Goal: Task Accomplishment & Management: Manage account settings

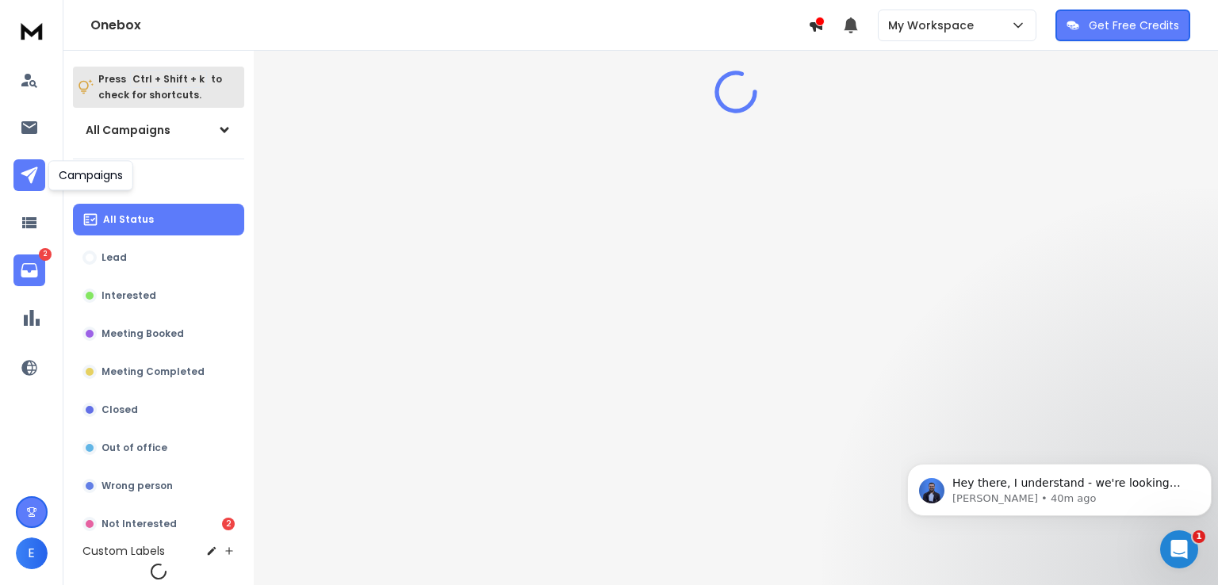
click at [41, 178] on link at bounding box center [29, 175] width 32 height 32
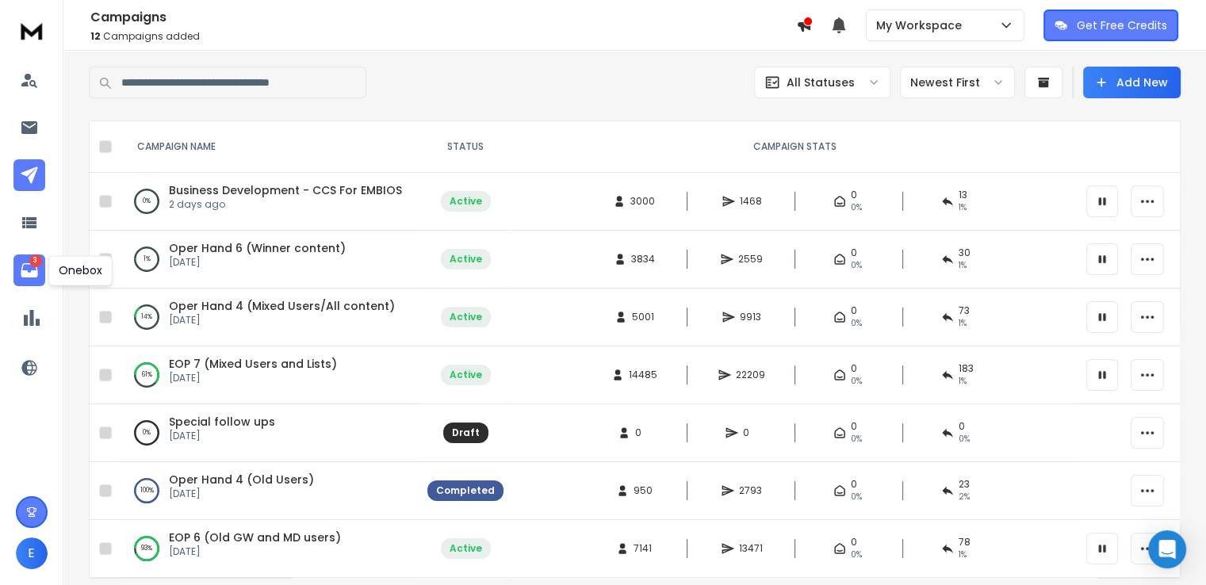
click at [29, 259] on p "3" at bounding box center [35, 261] width 13 height 13
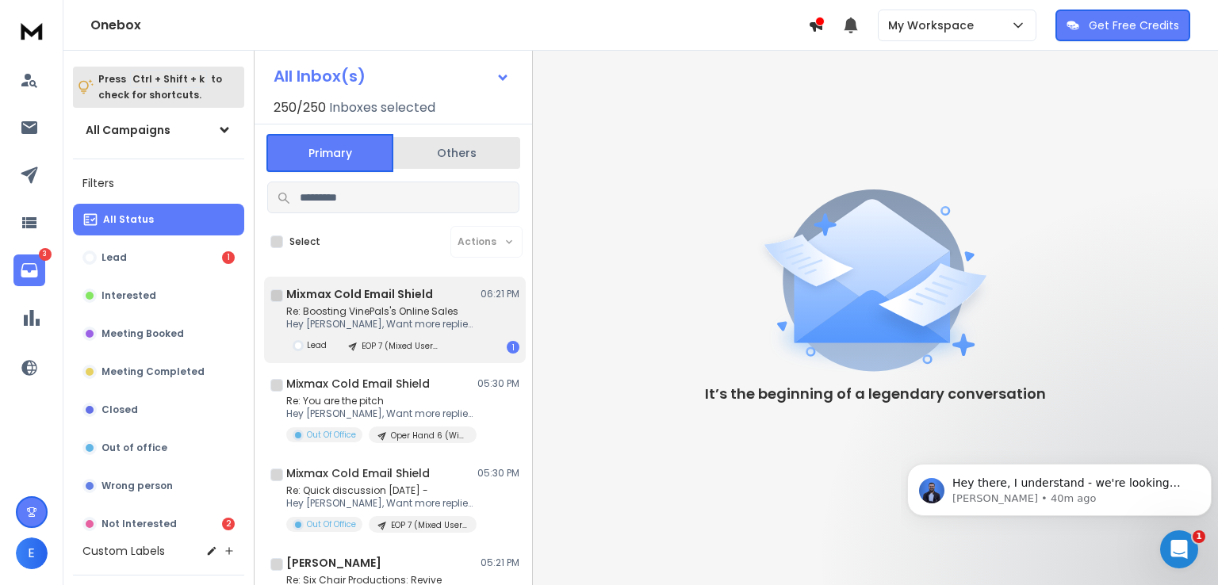
click at [428, 305] on p "Re: Boosting VinePals's Online Sales" at bounding box center [381, 311] width 190 height 13
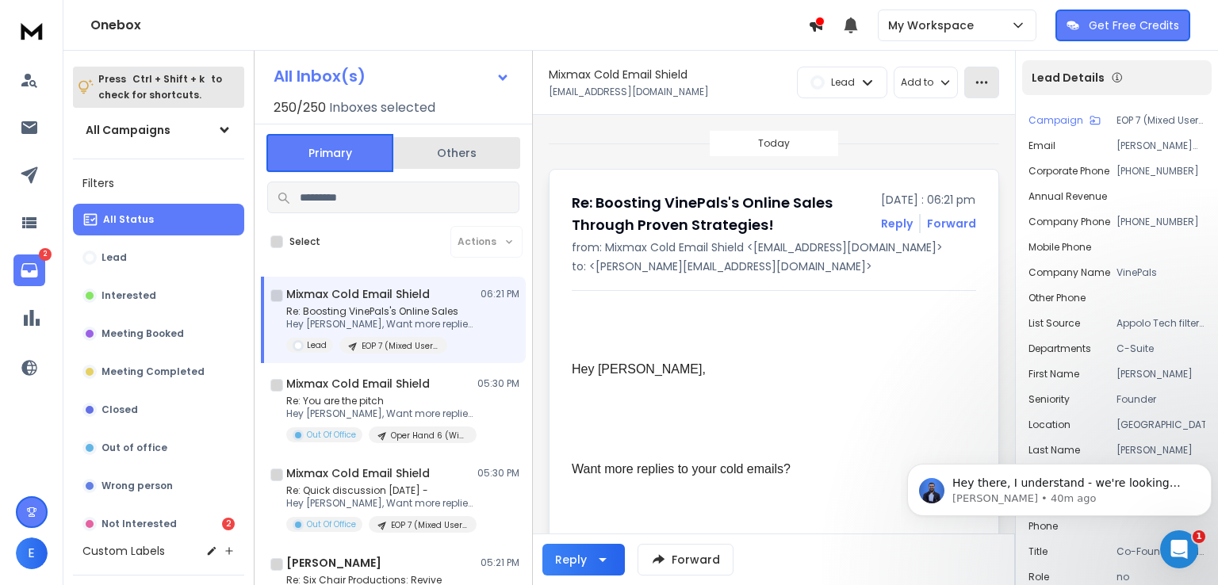
click at [980, 77] on icon "button" at bounding box center [982, 82] width 14 height 14
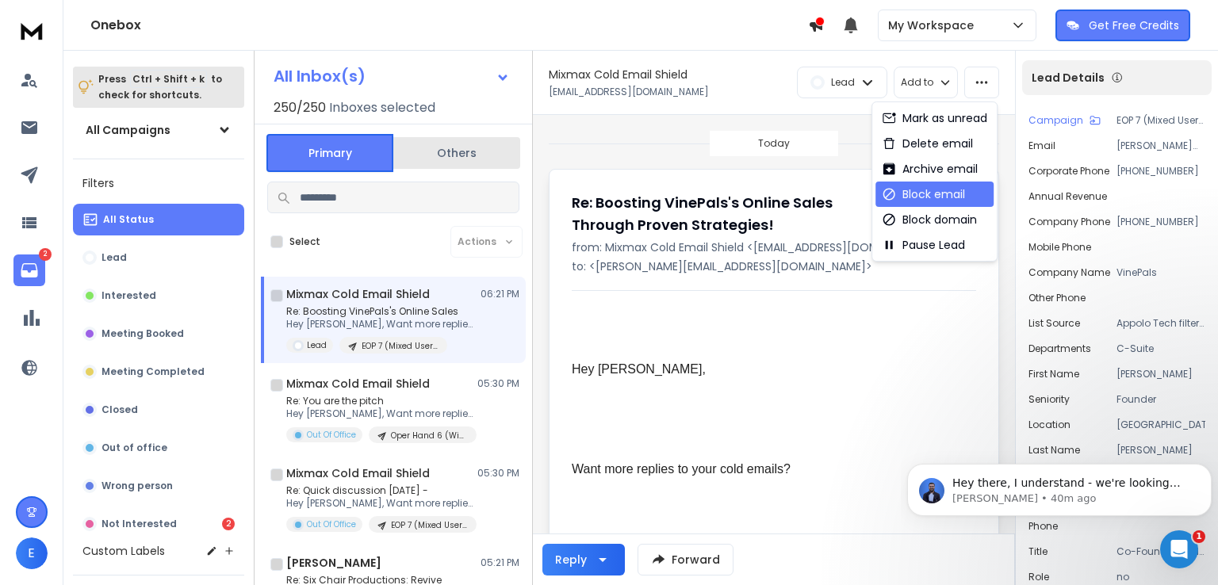
click at [924, 194] on div "Block email" at bounding box center [923, 194] width 83 height 16
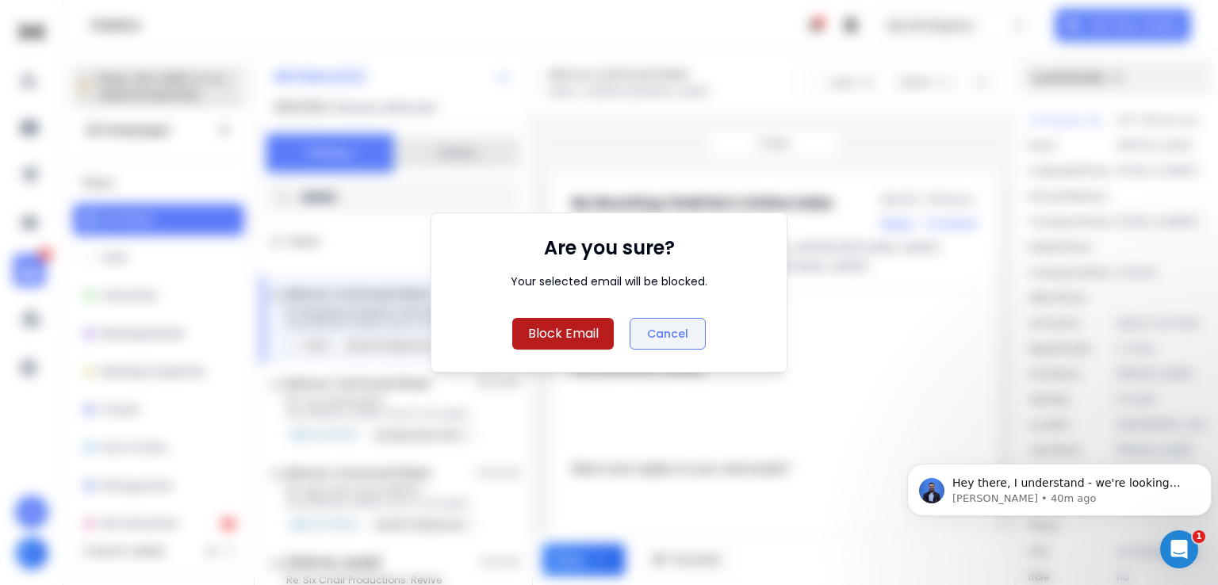
click at [600, 321] on button "Block Email" at bounding box center [563, 334] width 102 height 32
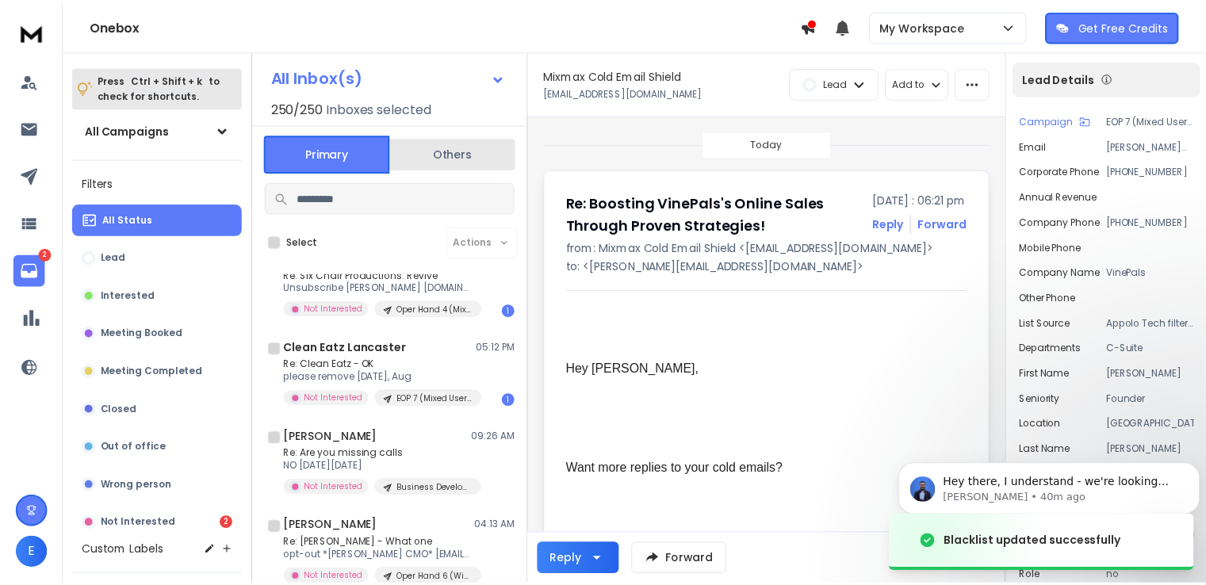
scroll to position [317, 0]
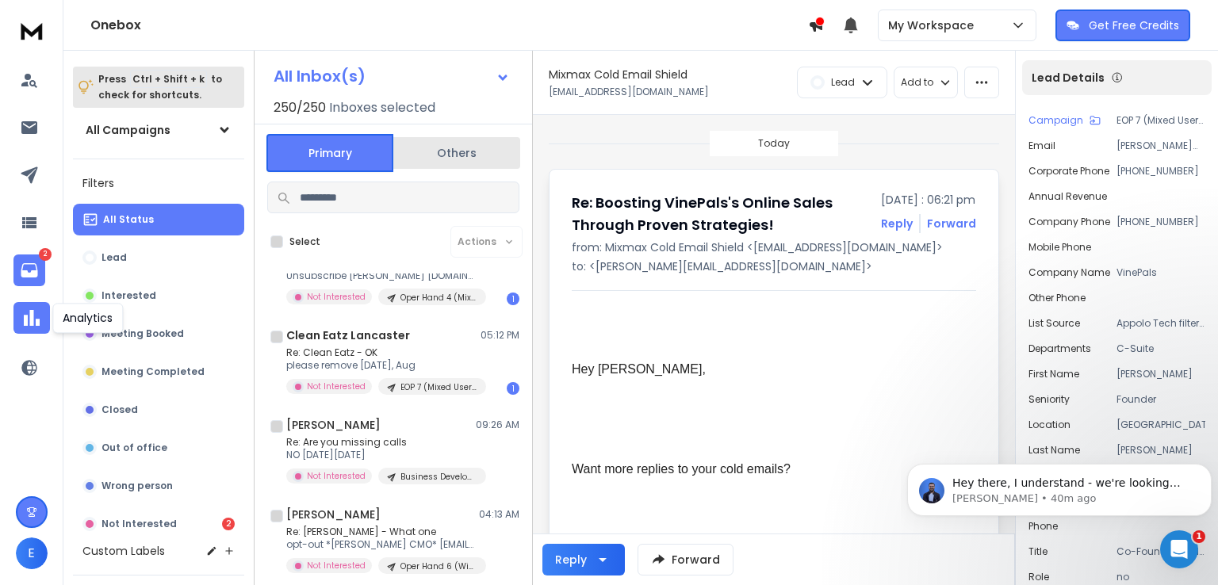
click at [40, 328] on icon at bounding box center [32, 318] width 24 height 24
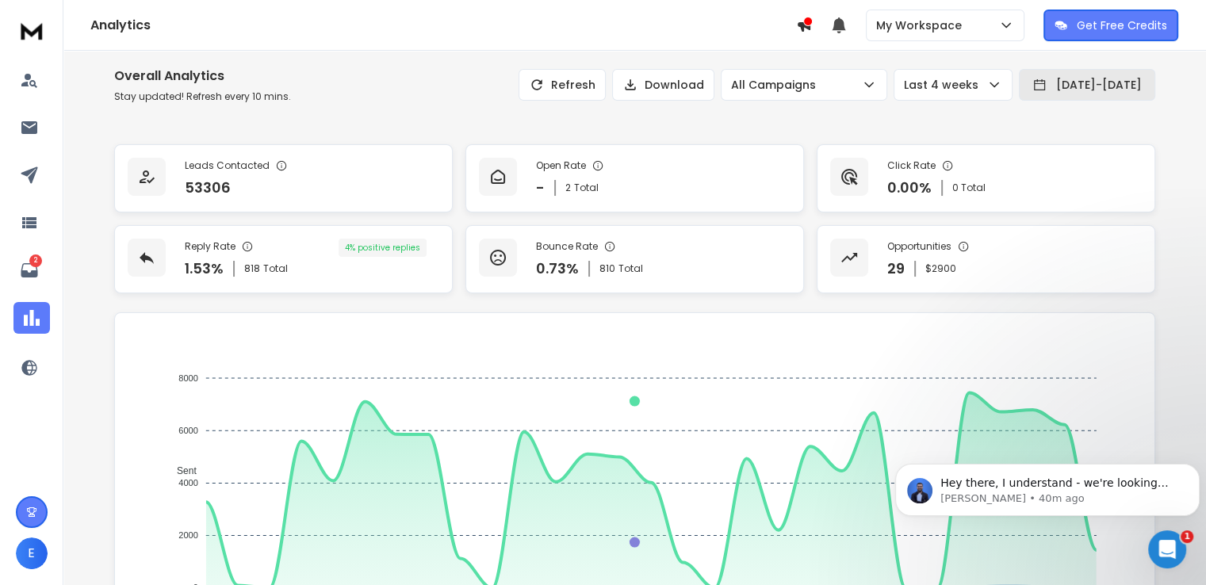
click at [1060, 86] on button "18 Jul 2025 - 15 Aug 2025" at bounding box center [1087, 85] width 136 height 32
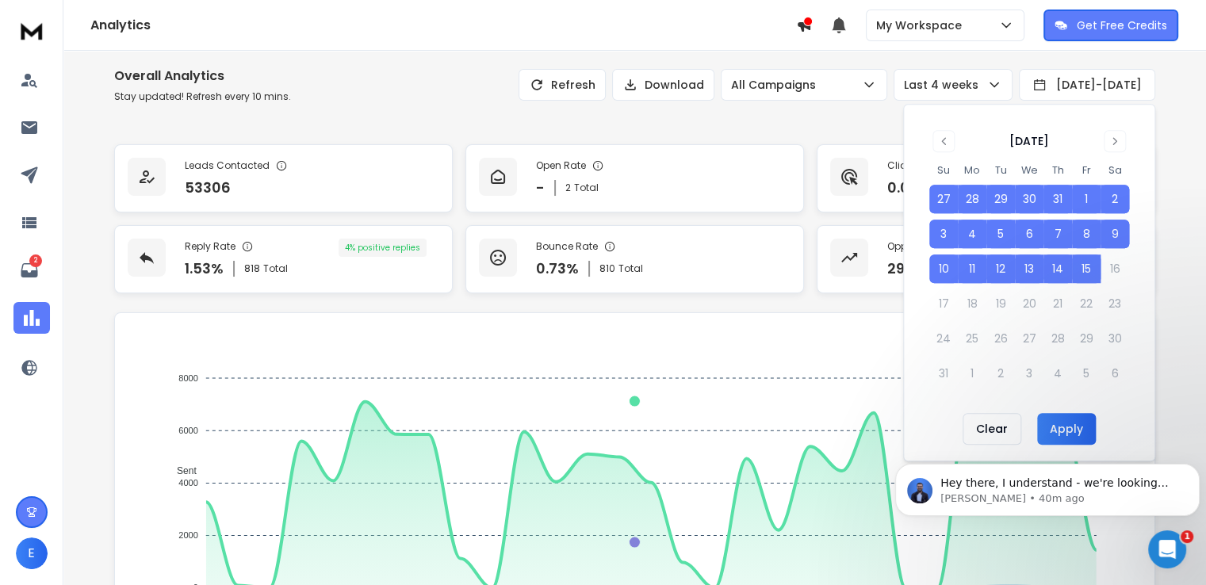
click at [1093, 267] on button "15" at bounding box center [1086, 269] width 29 height 29
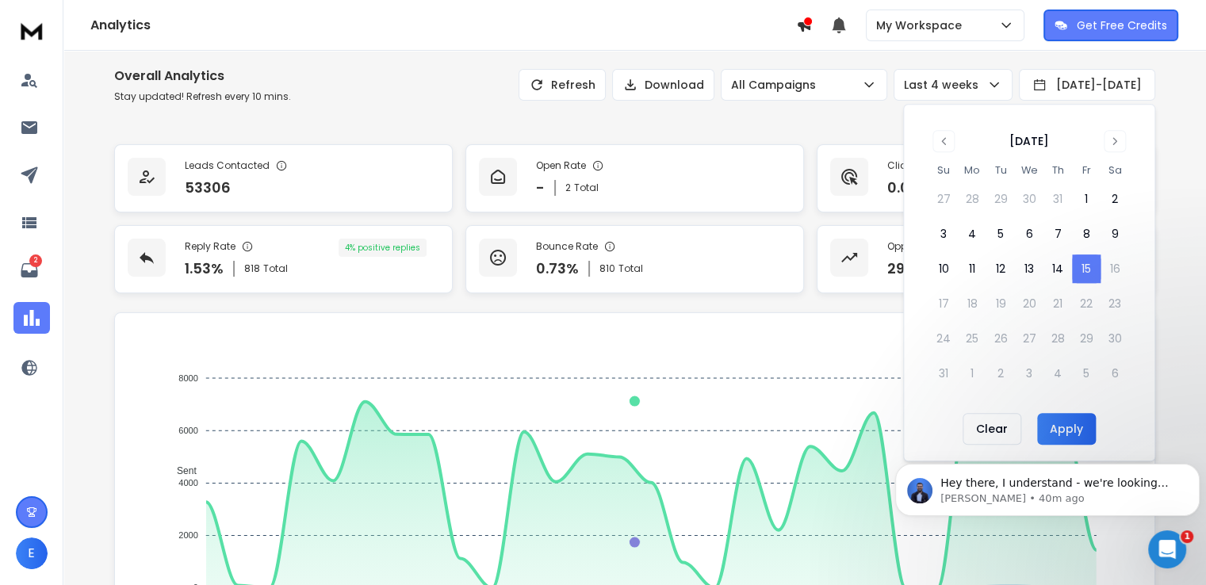
click at [1080, 420] on button "Apply" at bounding box center [1067, 429] width 59 height 32
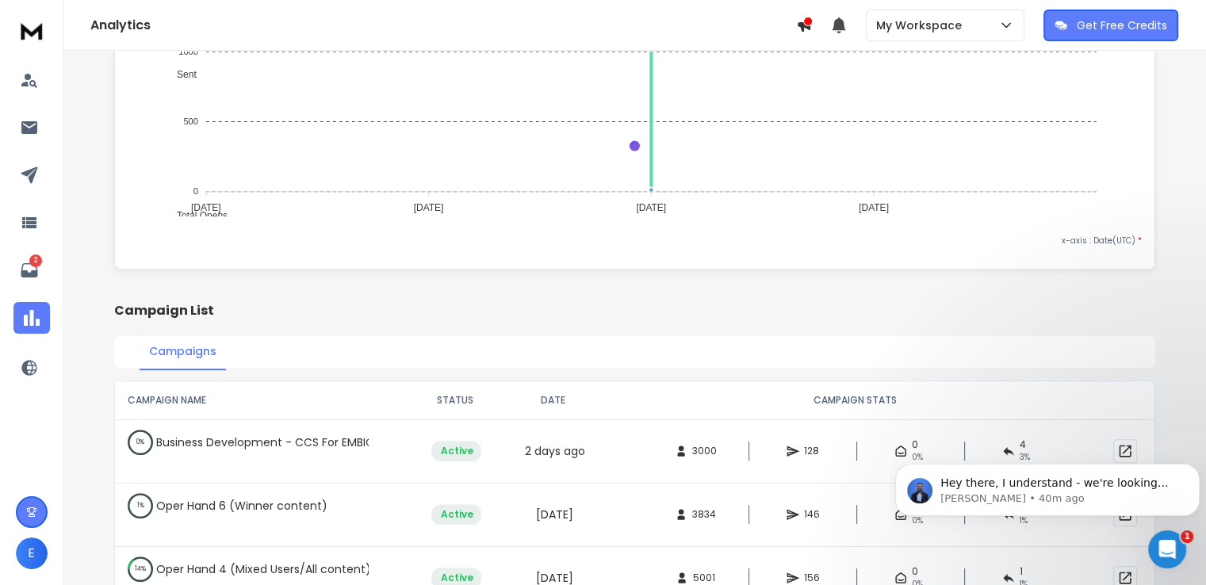
scroll to position [564, 0]
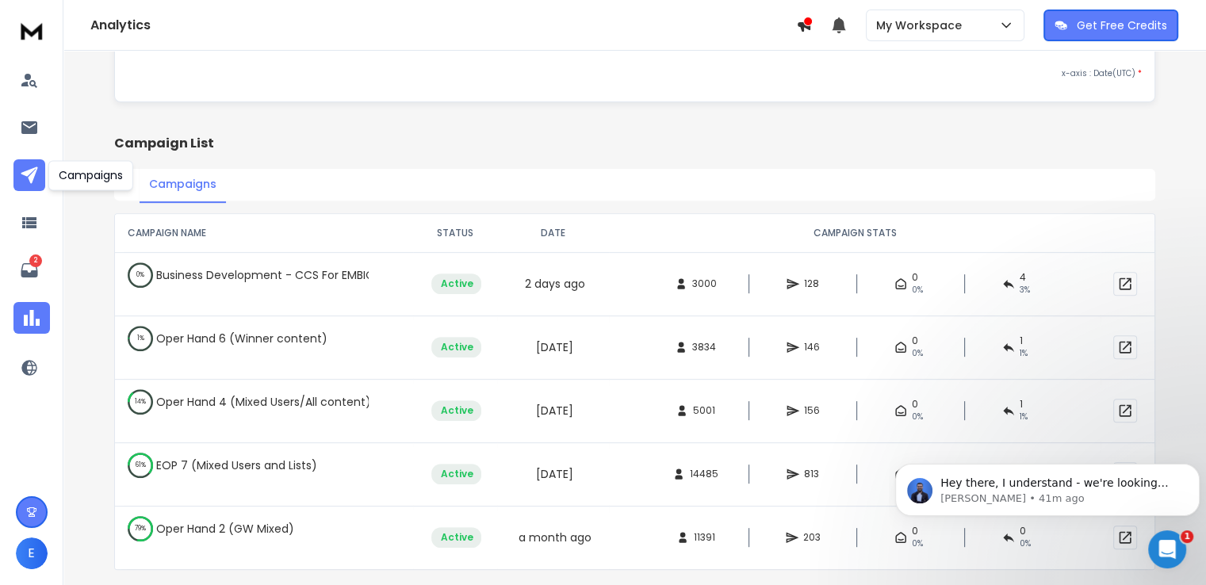
click at [25, 175] on icon at bounding box center [29, 175] width 17 height 17
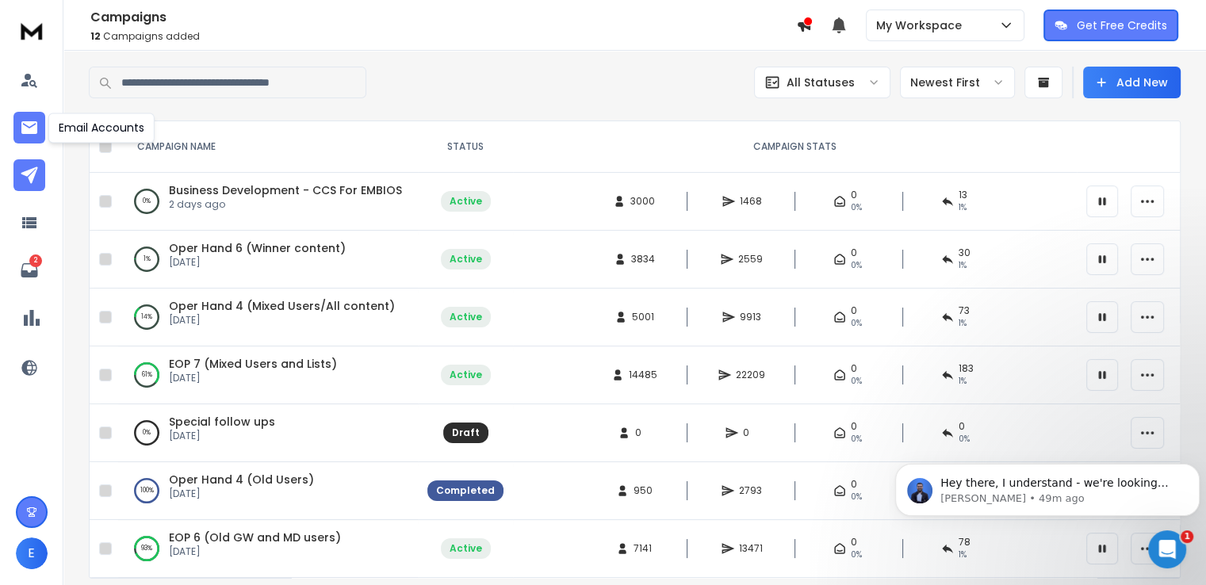
click at [39, 121] on link at bounding box center [29, 128] width 32 height 32
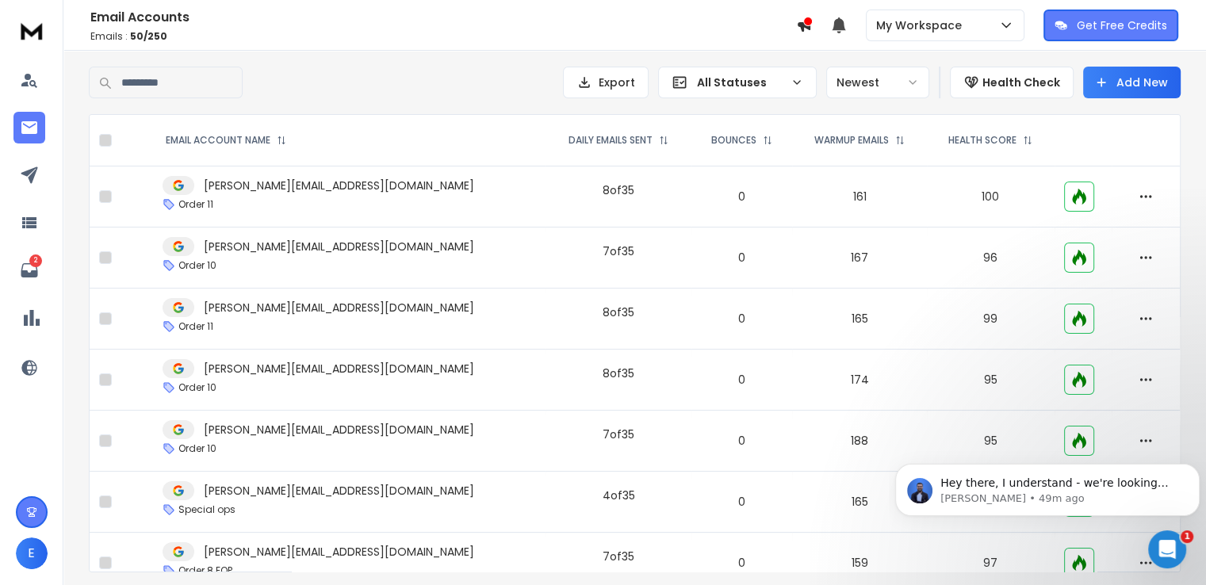
click at [756, 93] on div "All Statuses" at bounding box center [737, 83] width 159 height 32
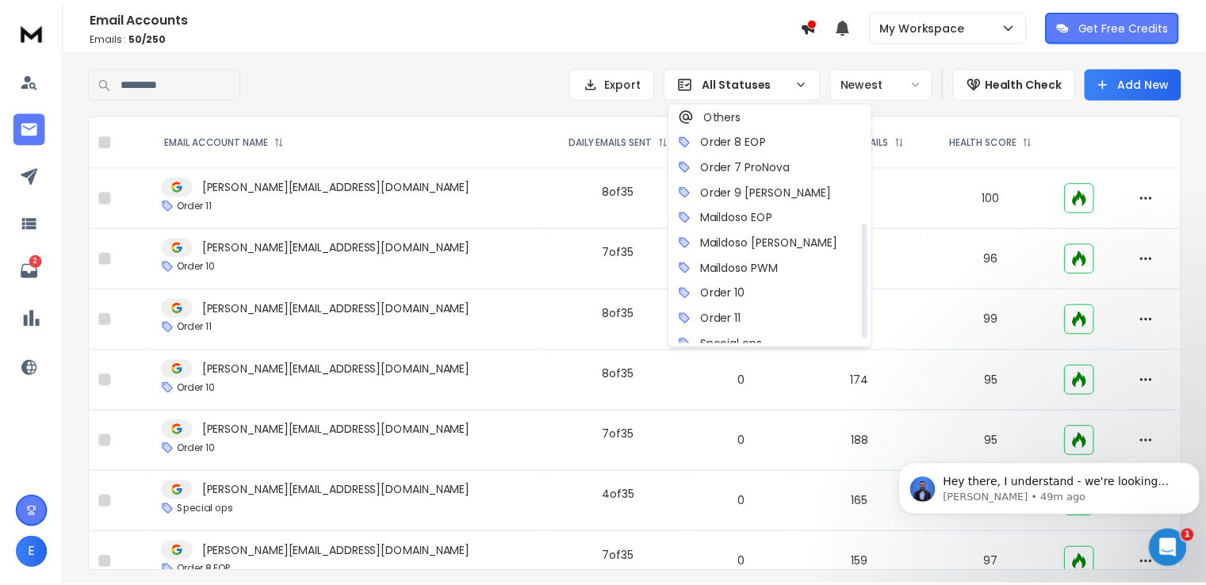
scroll to position [250, 0]
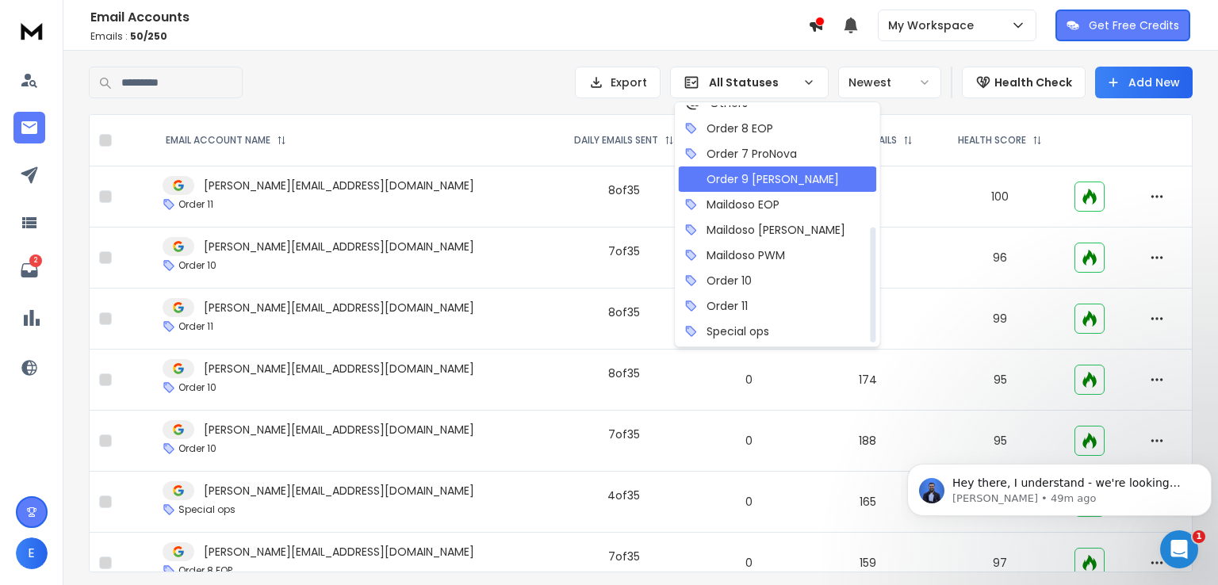
click at [764, 175] on div "Order 9 Steve" at bounding box center [762, 179] width 155 height 16
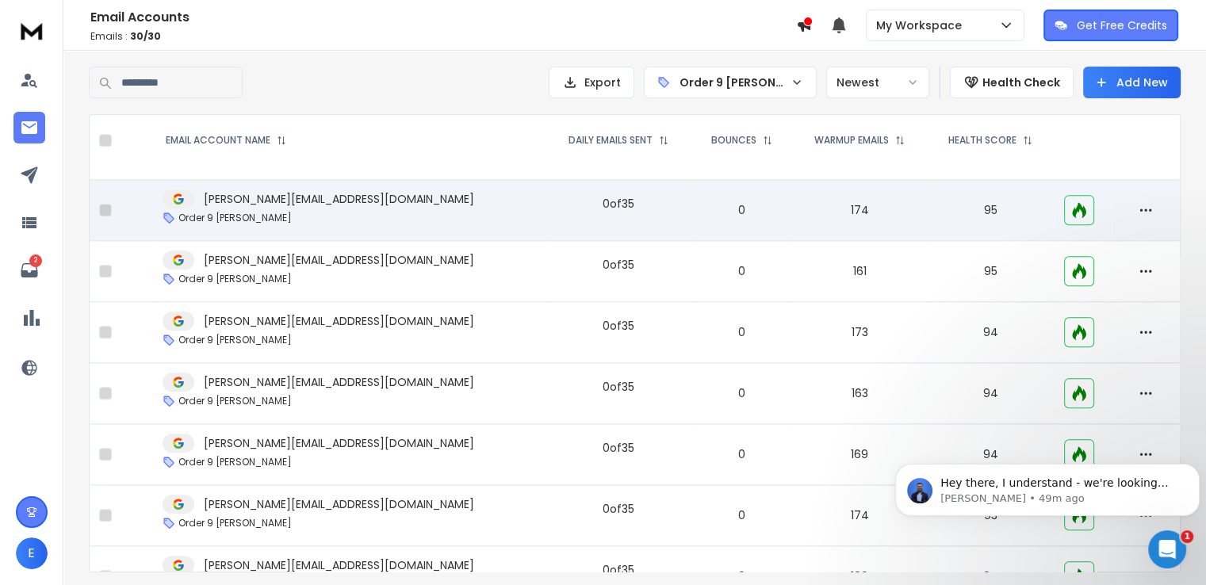
scroll to position [1434, 0]
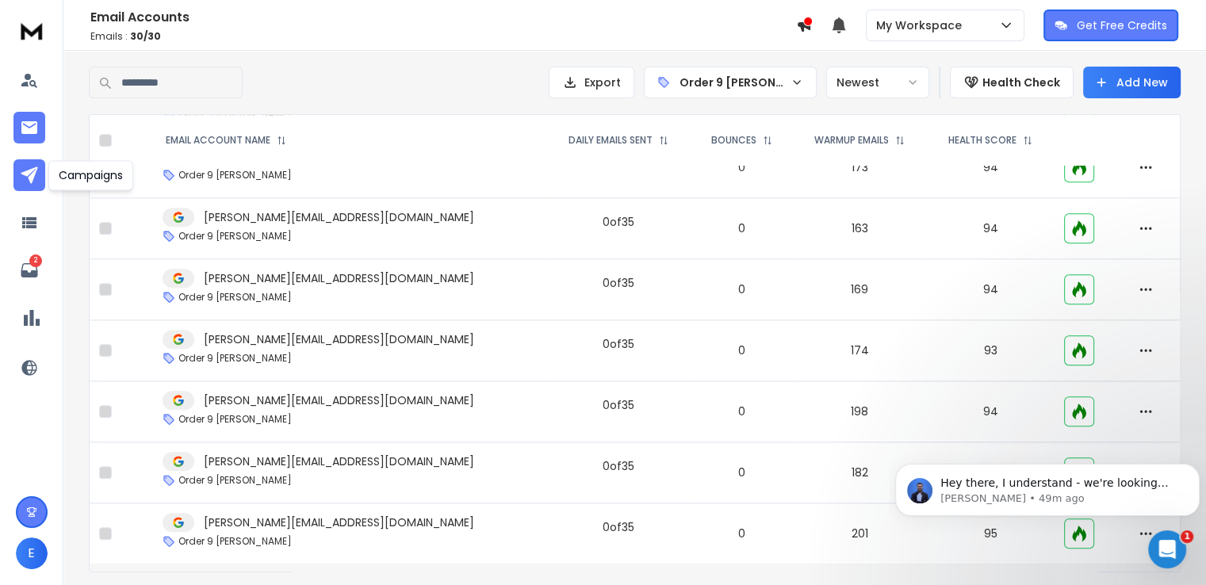
click at [39, 172] on link at bounding box center [29, 175] width 32 height 32
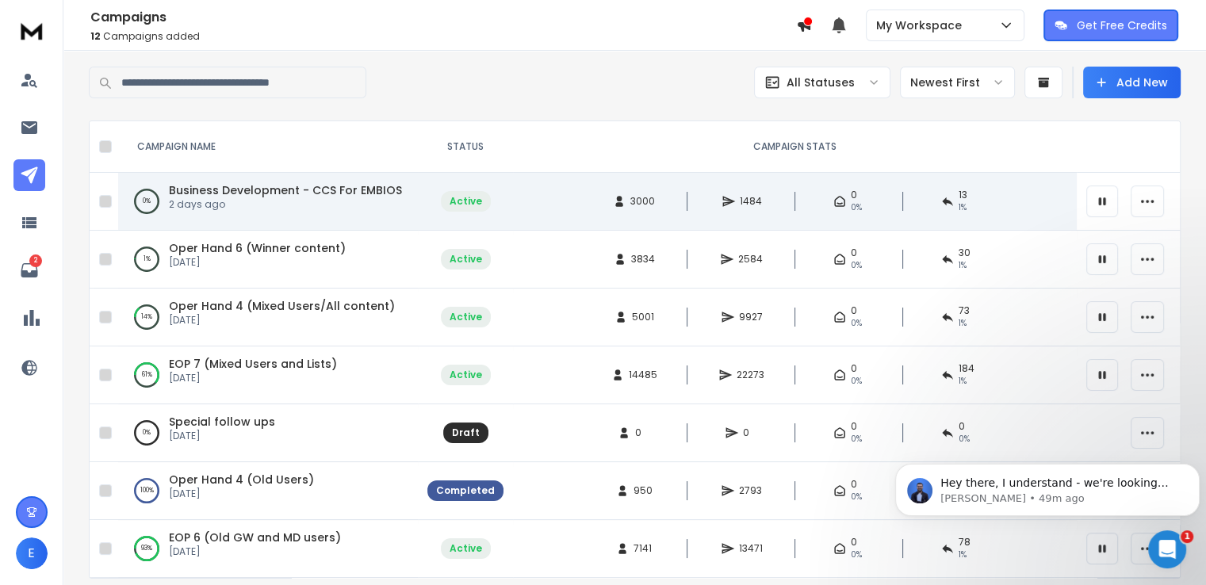
click at [279, 185] on span "Business Development - CCS For EMBIOS" at bounding box center [285, 190] width 233 height 16
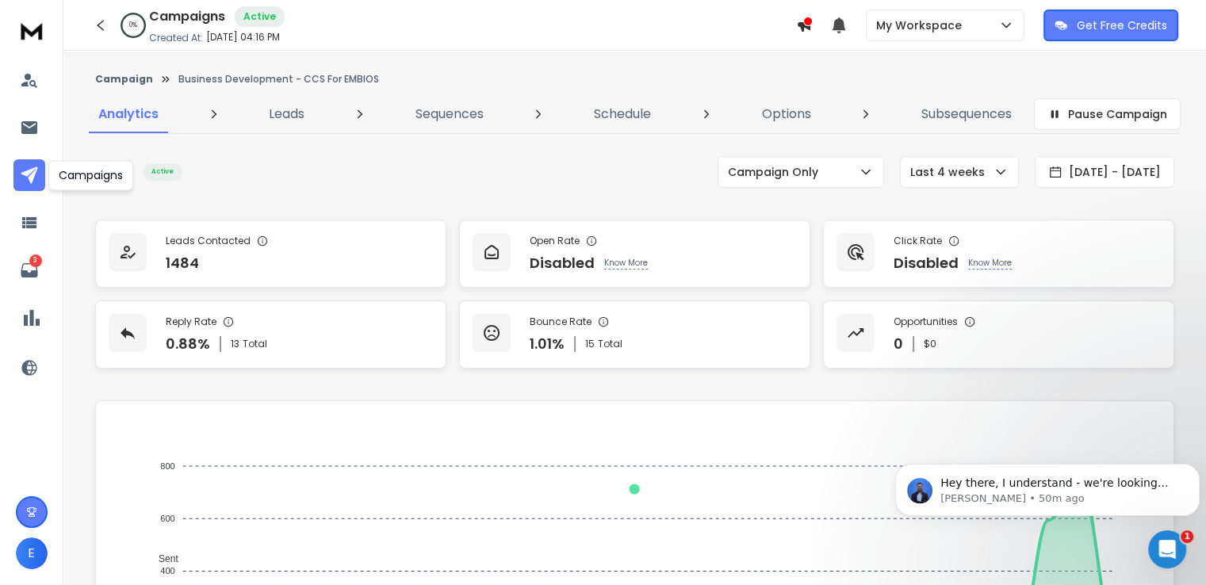
click at [20, 172] on icon at bounding box center [29, 175] width 19 height 19
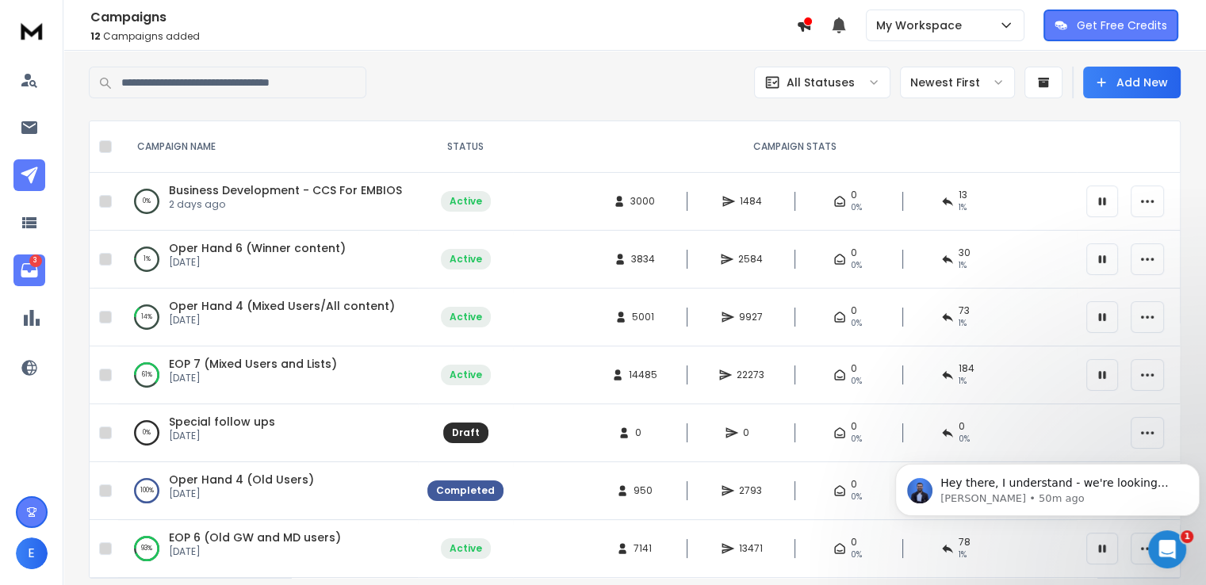
click at [44, 274] on div "3" at bounding box center [31, 274] width 36 height 38
click at [44, 272] on link "3" at bounding box center [29, 271] width 32 height 32
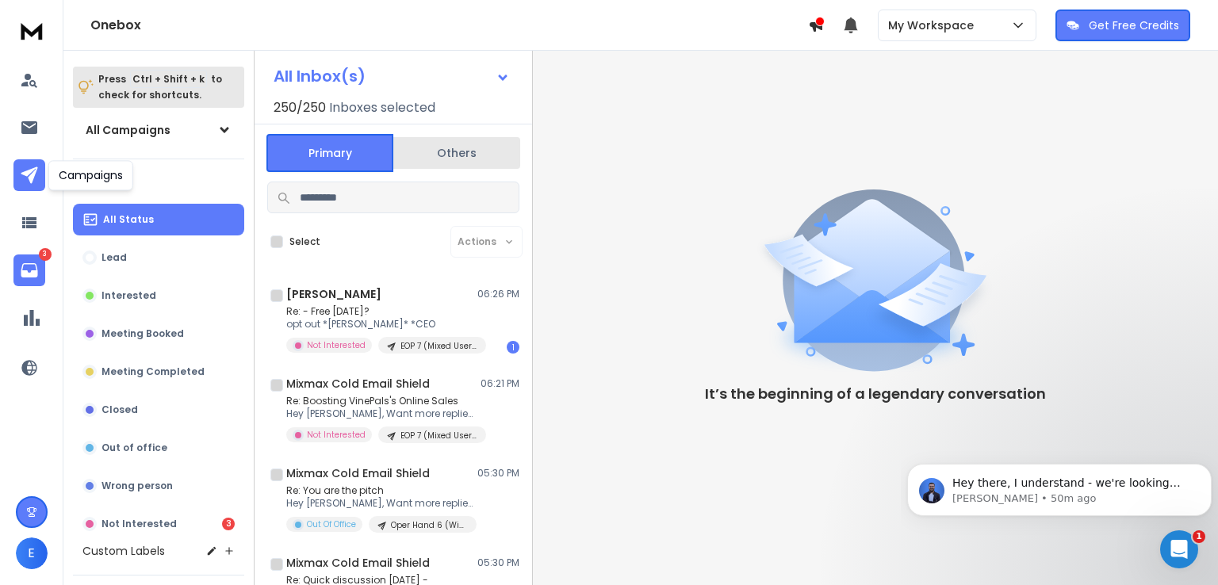
click at [25, 171] on icon at bounding box center [29, 175] width 19 height 19
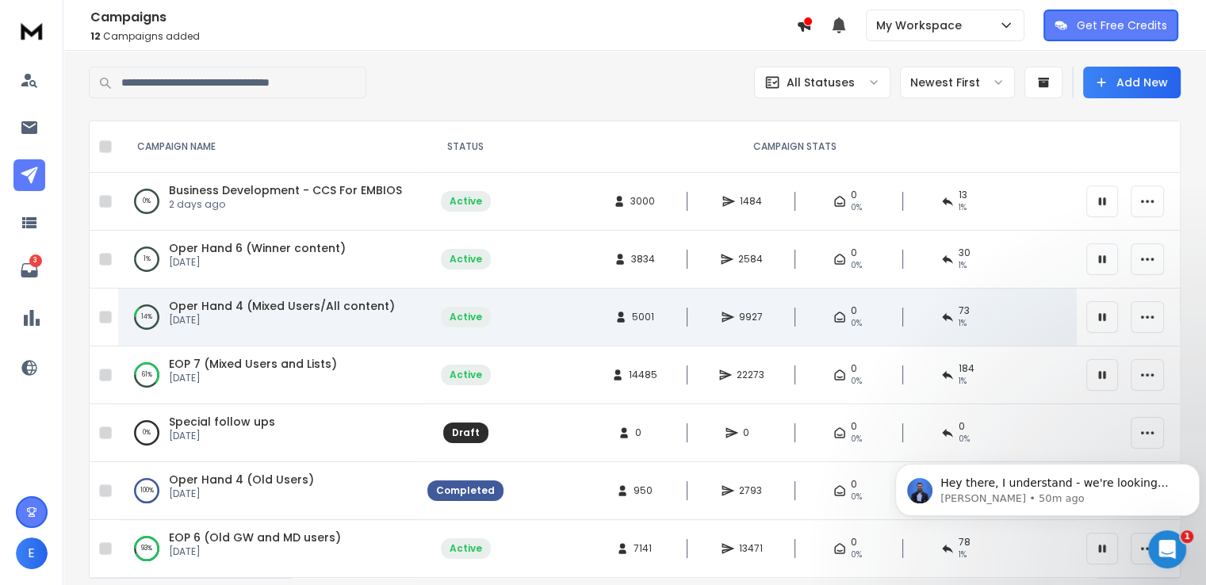
click at [473, 322] on div "Active" at bounding box center [466, 317] width 50 height 21
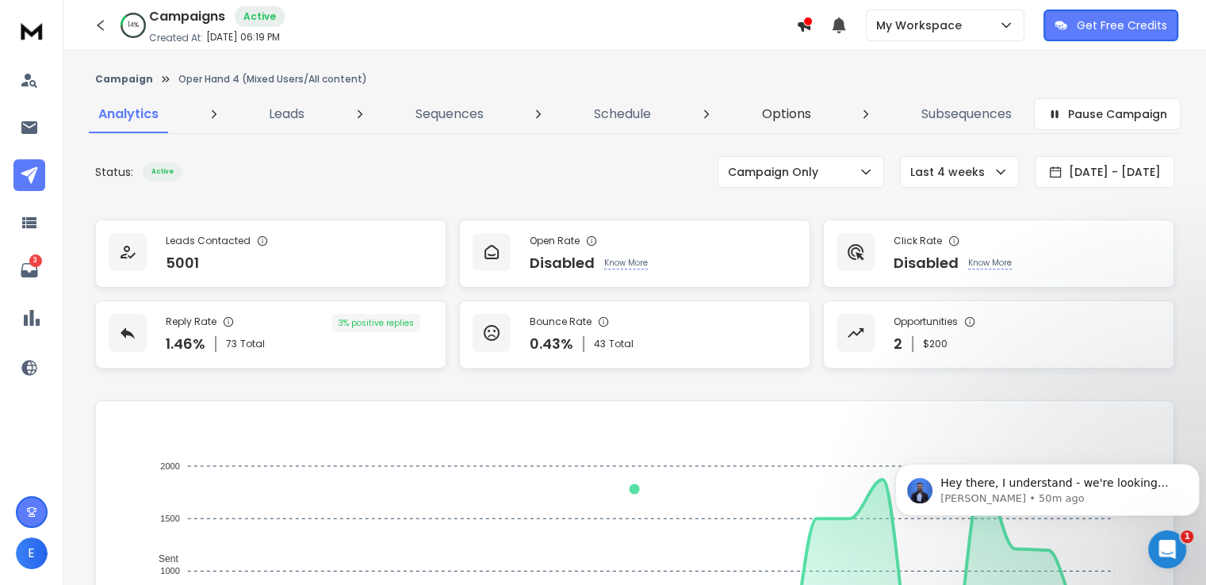
click at [800, 117] on p "Options" at bounding box center [786, 114] width 49 height 19
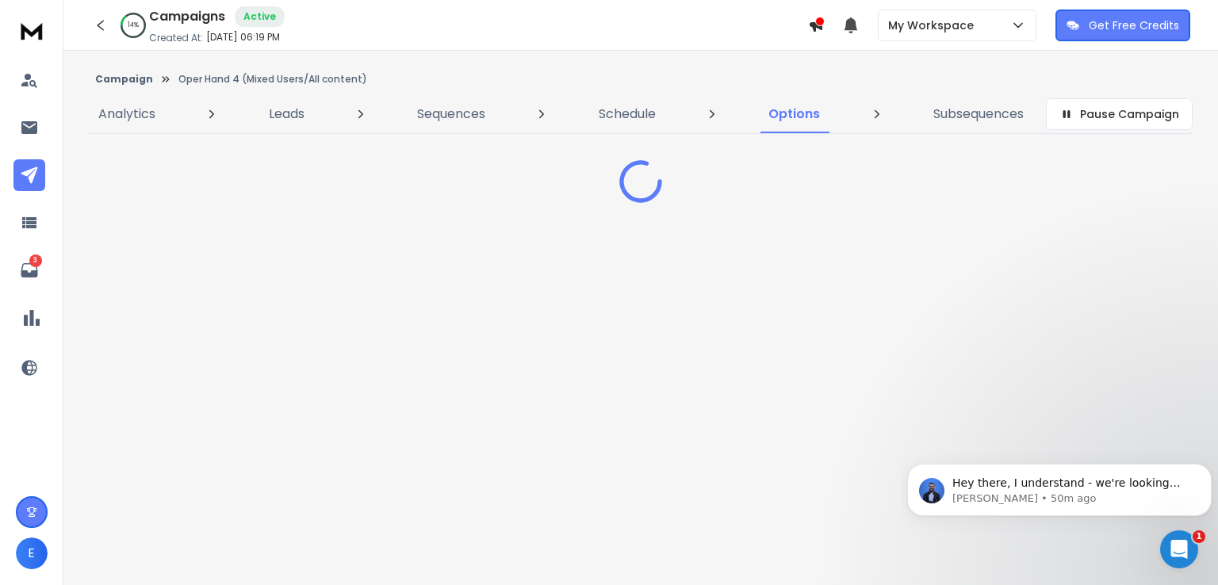
select select "*"
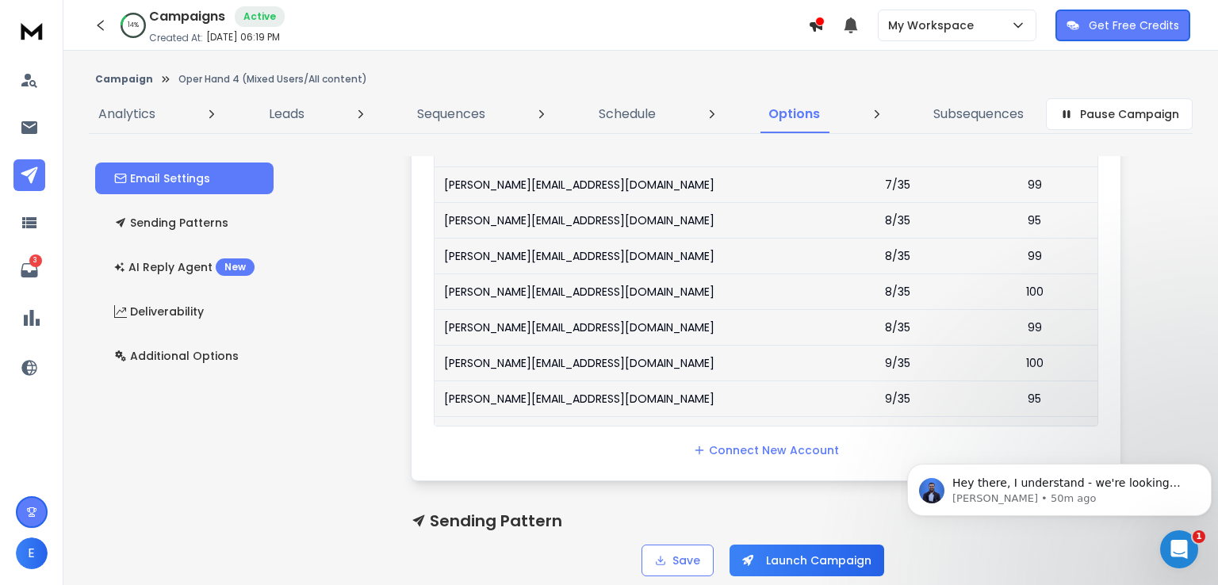
scroll to position [3275, 0]
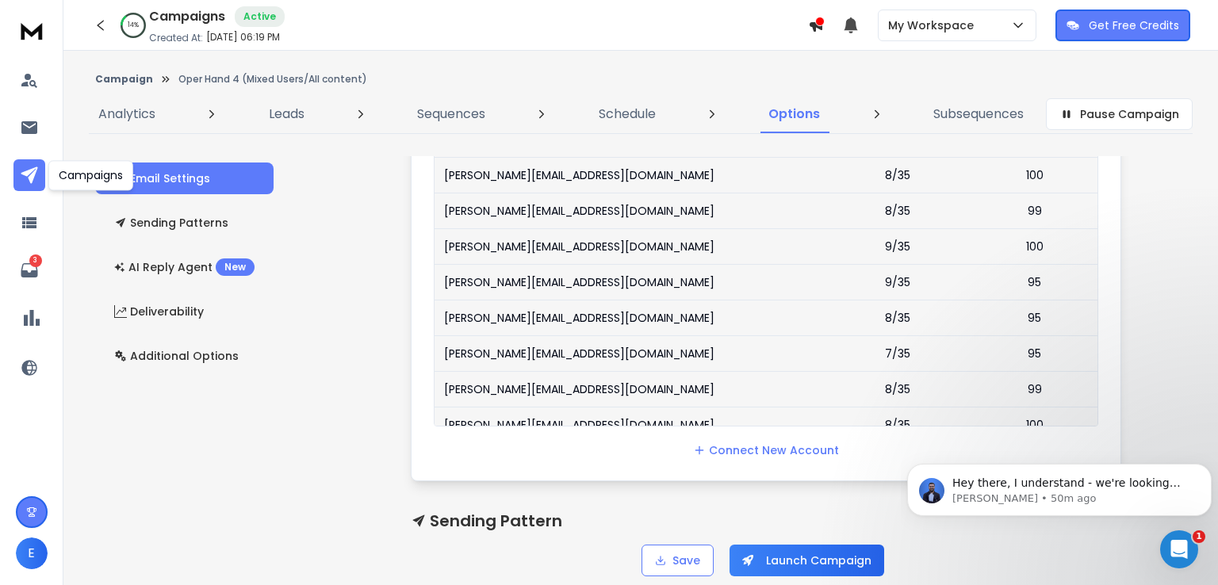
click at [24, 175] on icon at bounding box center [29, 175] width 19 height 19
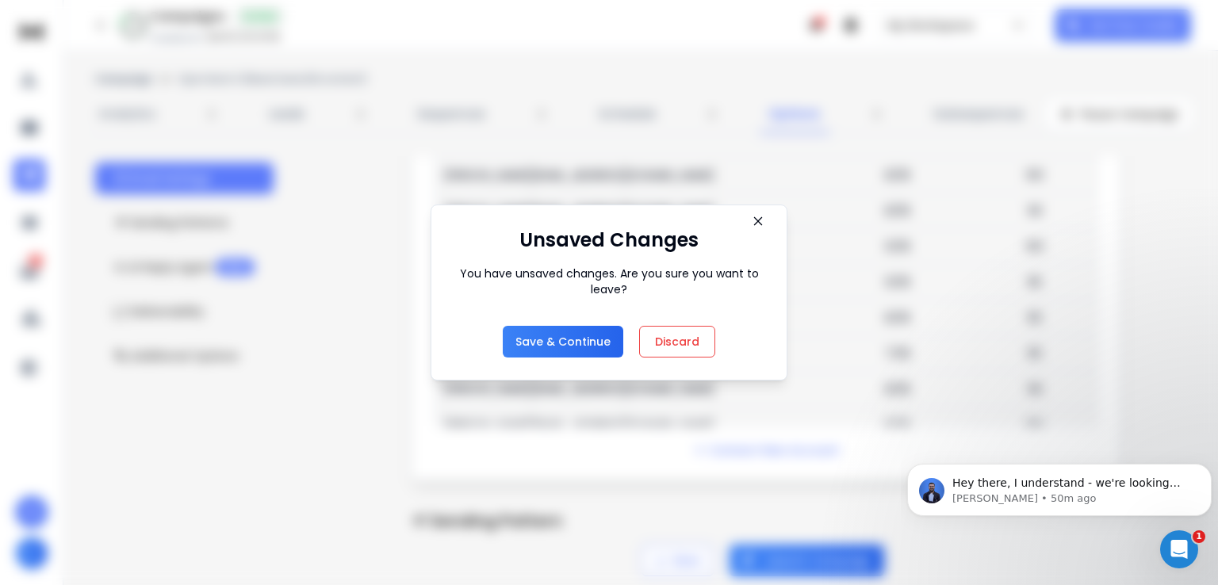
click at [669, 338] on button "Discard" at bounding box center [677, 342] width 76 height 32
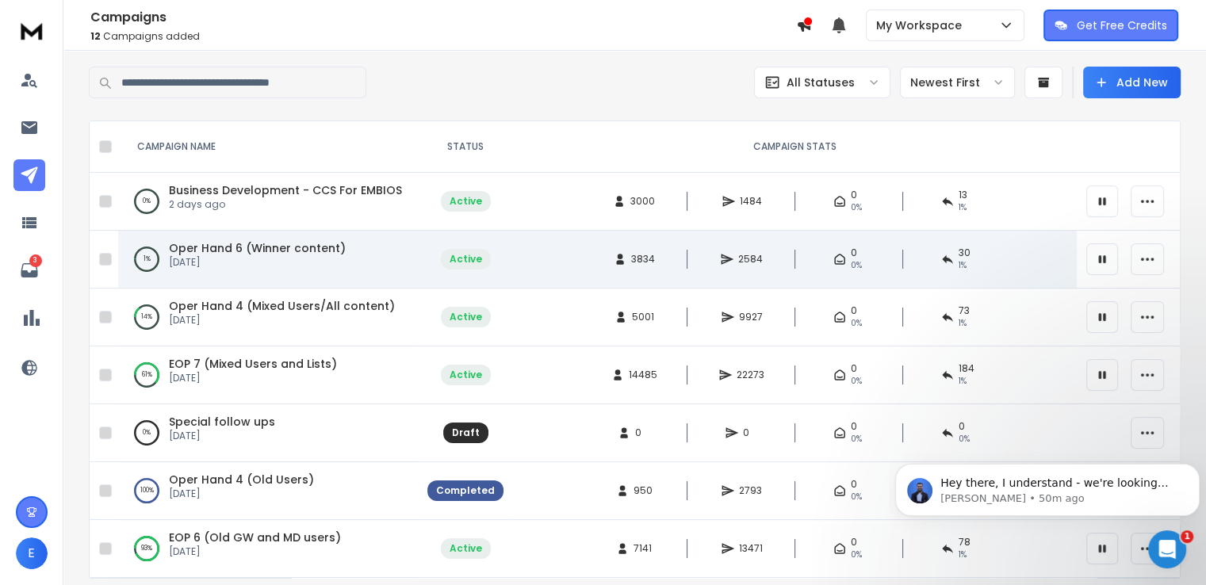
click at [290, 251] on span "Oper Hand 6 (Winner content)" at bounding box center [257, 248] width 177 height 16
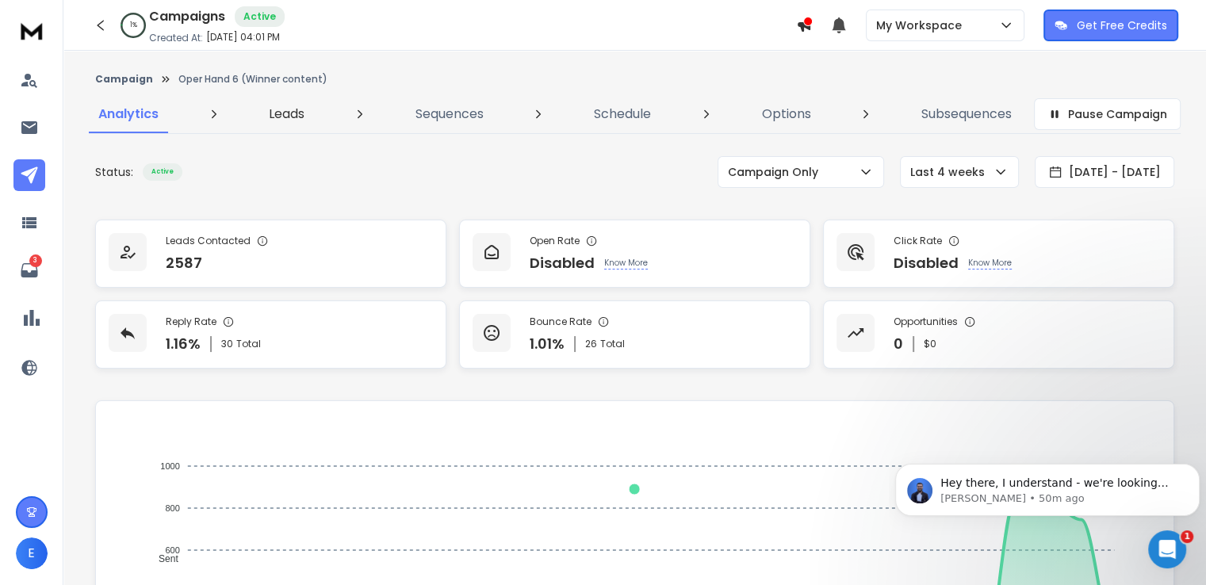
click at [278, 121] on p "Leads" at bounding box center [287, 114] width 36 height 19
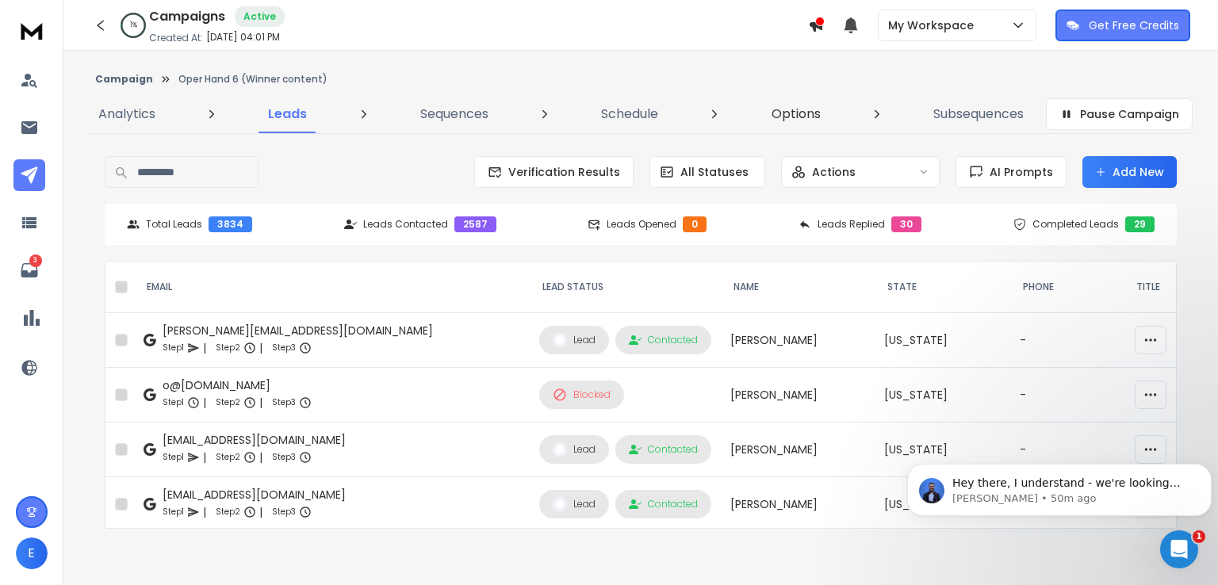
click at [796, 125] on link "Options" at bounding box center [796, 114] width 68 height 38
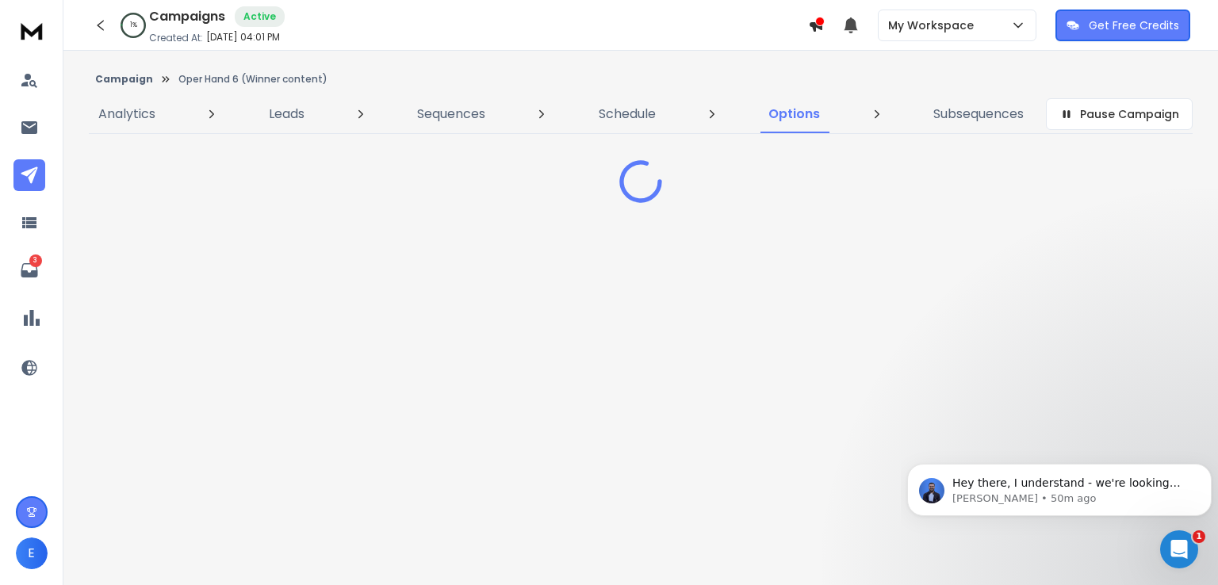
select select "*"
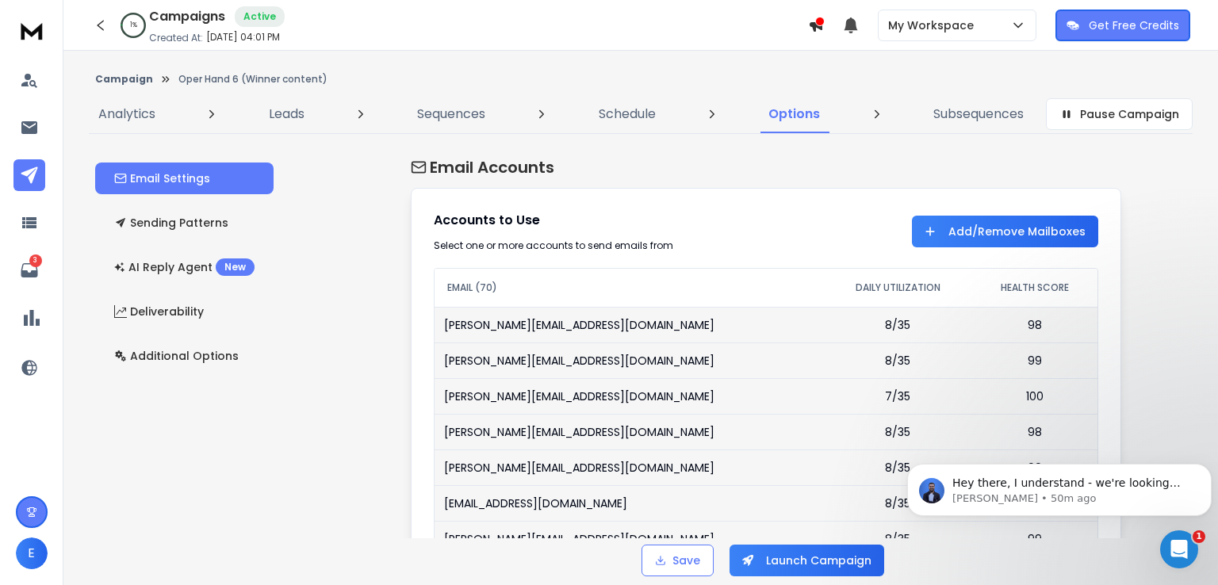
click at [976, 229] on button "Add/Remove Mailboxes" at bounding box center [1005, 232] width 186 height 32
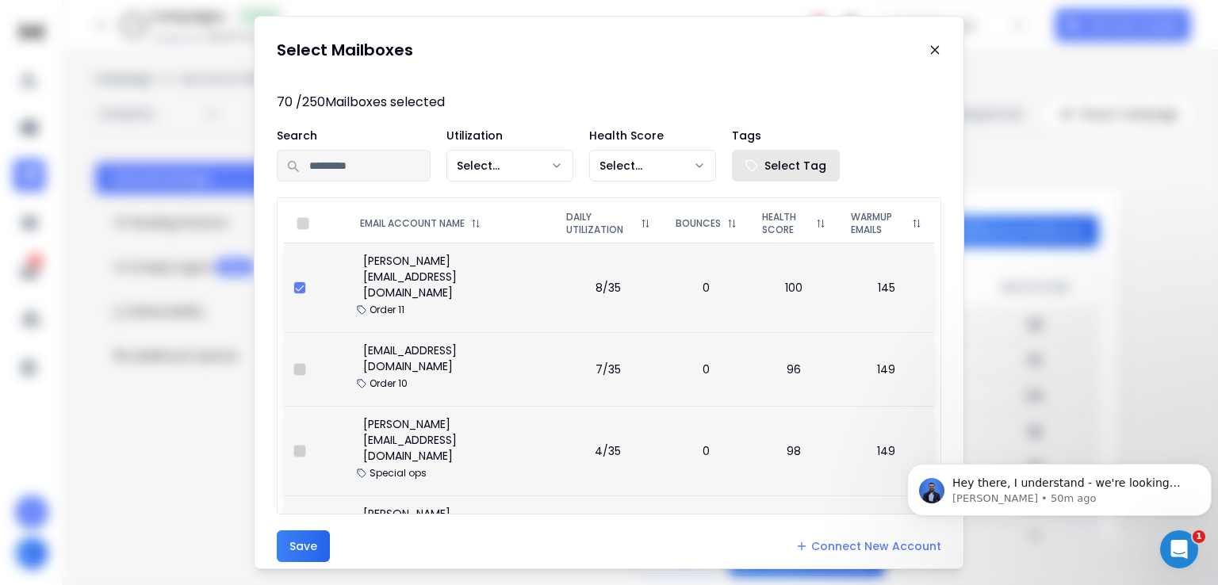
click at [813, 175] on button "Select Tag" at bounding box center [786, 166] width 108 height 32
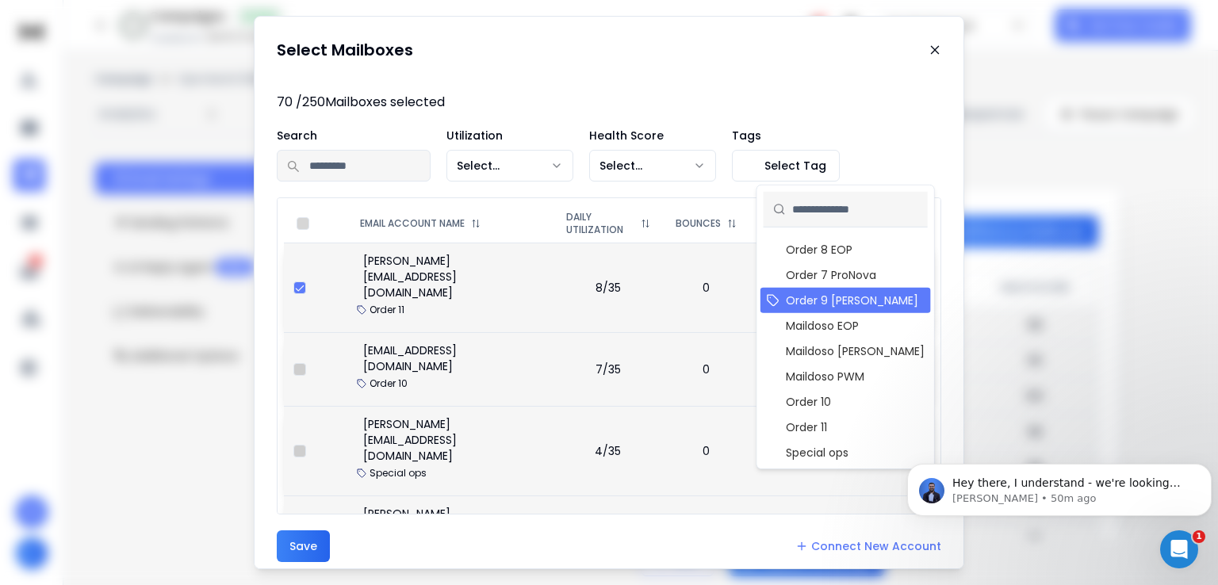
click at [841, 304] on span "Order 9 Steve" at bounding box center [852, 301] width 132 height 16
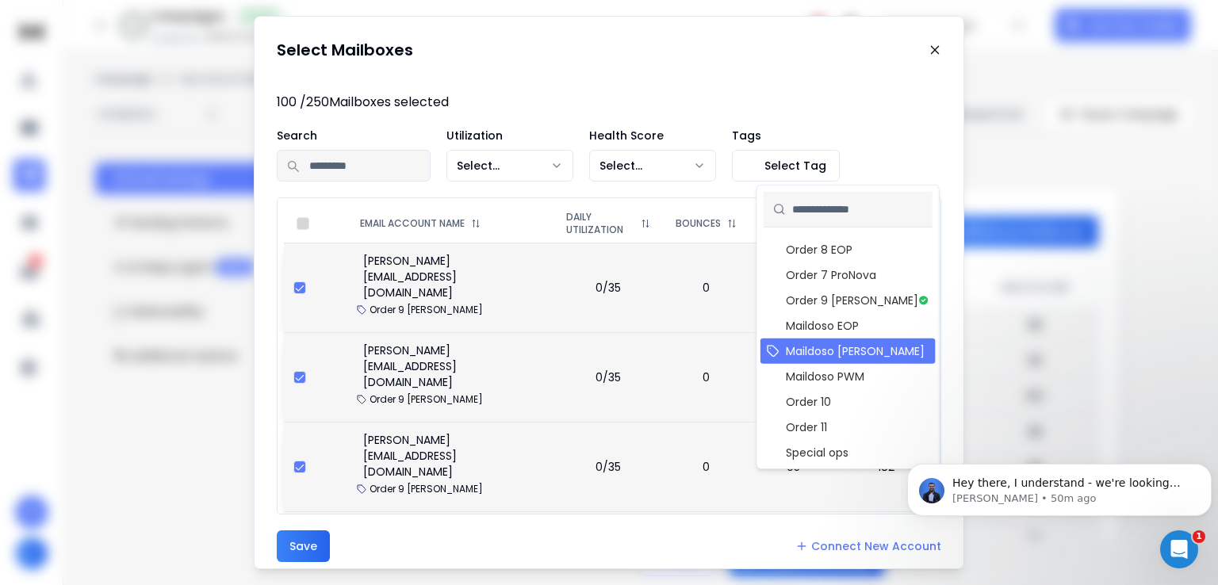
click at [292, 543] on button "Save" at bounding box center [303, 547] width 53 height 32
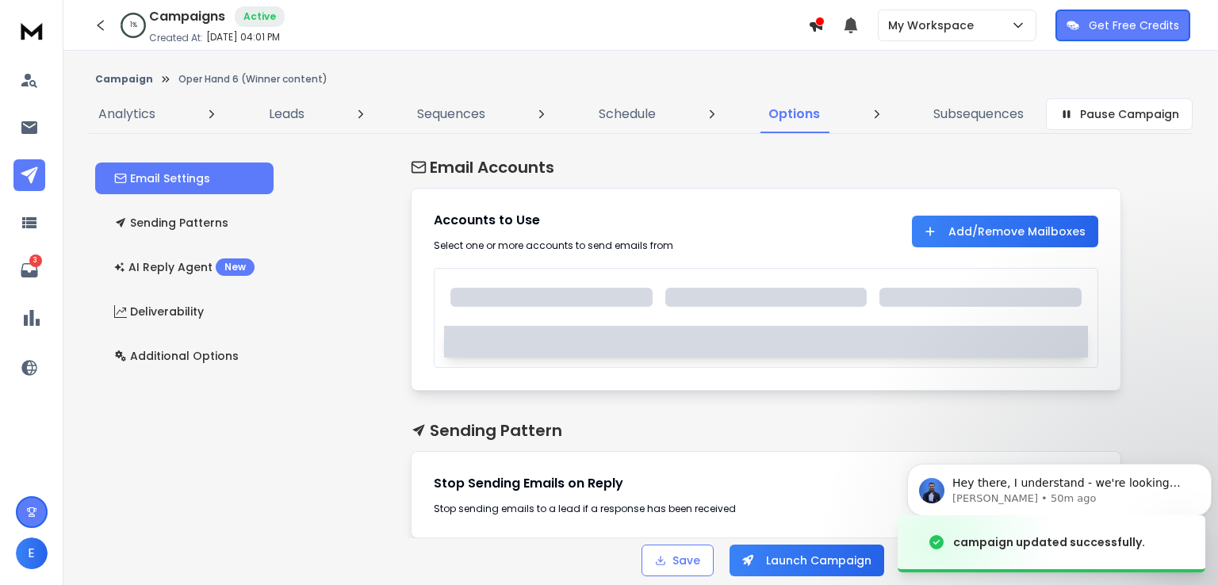
click at [777, 559] on button "Launch Campaign" at bounding box center [807, 561] width 155 height 32
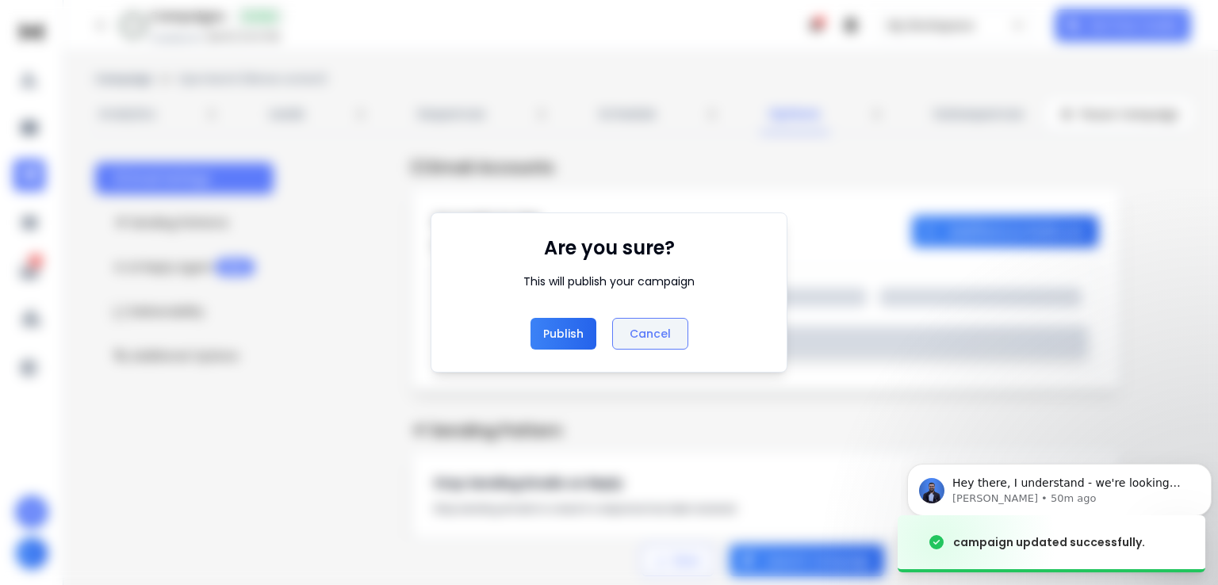
click at [562, 323] on button "Publish" at bounding box center [564, 334] width 66 height 32
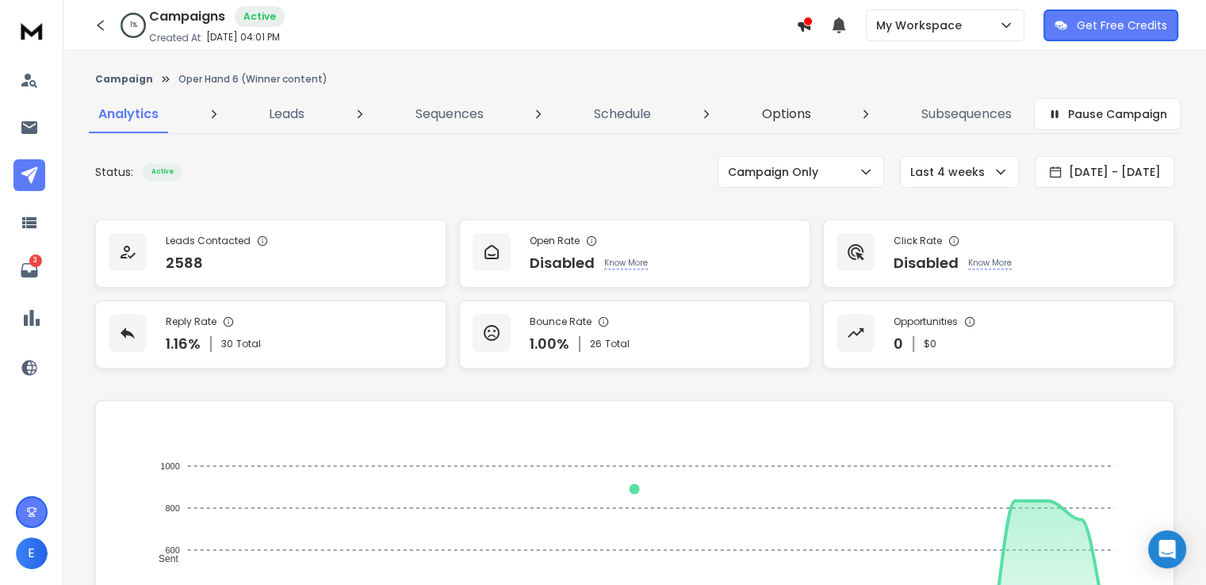
click at [769, 126] on link "Options" at bounding box center [787, 114] width 68 height 38
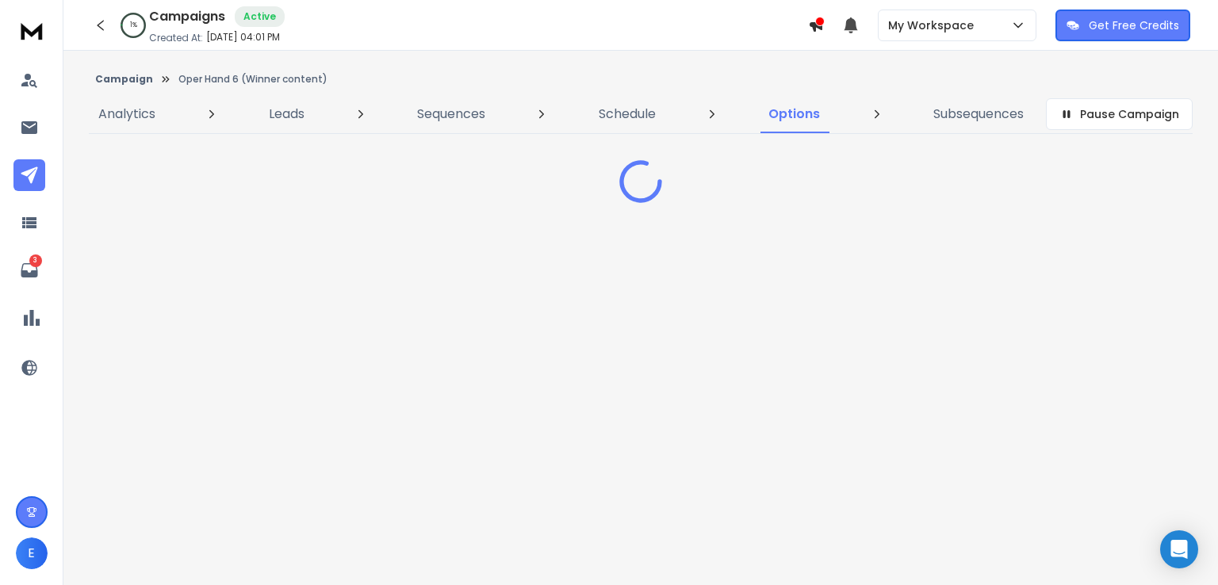
select select "*"
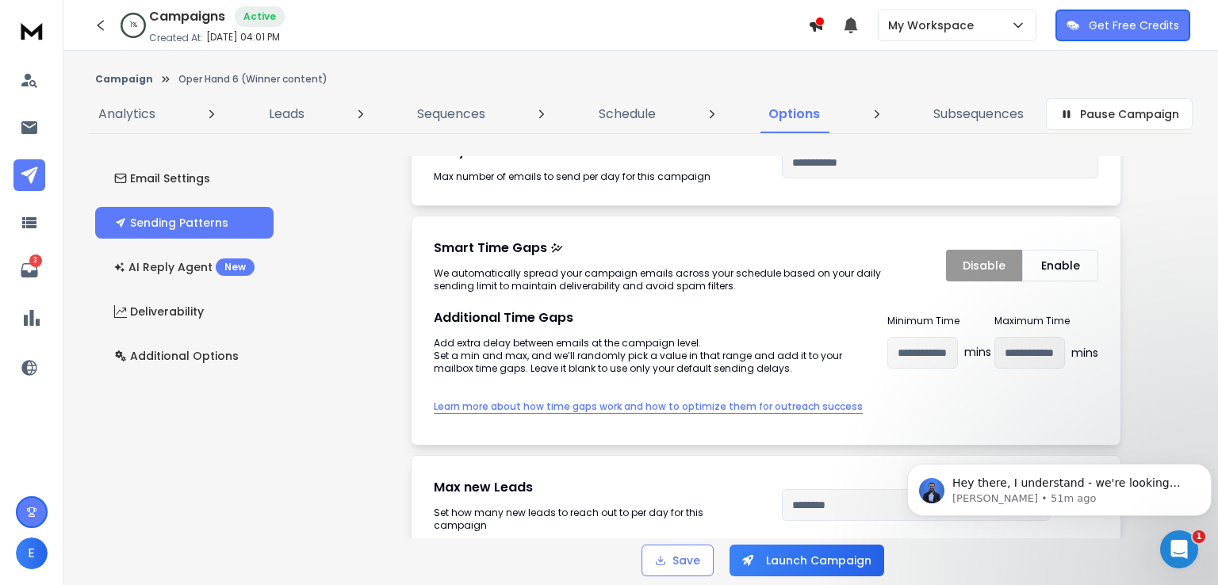
scroll to position [725, 0]
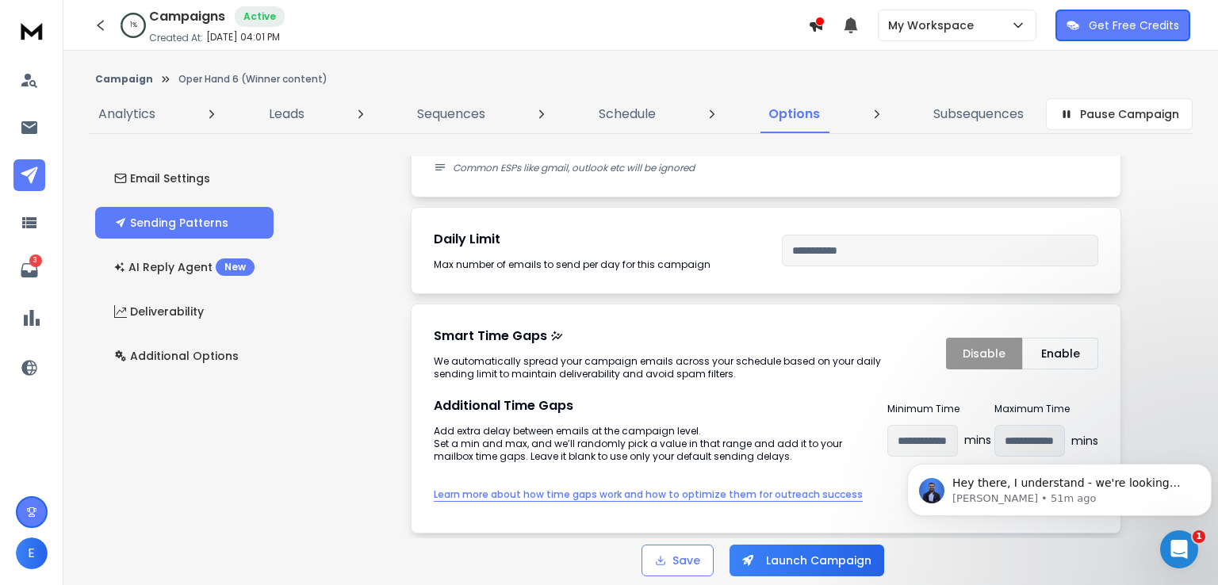
click at [803, 242] on input "****" at bounding box center [940, 251] width 316 height 32
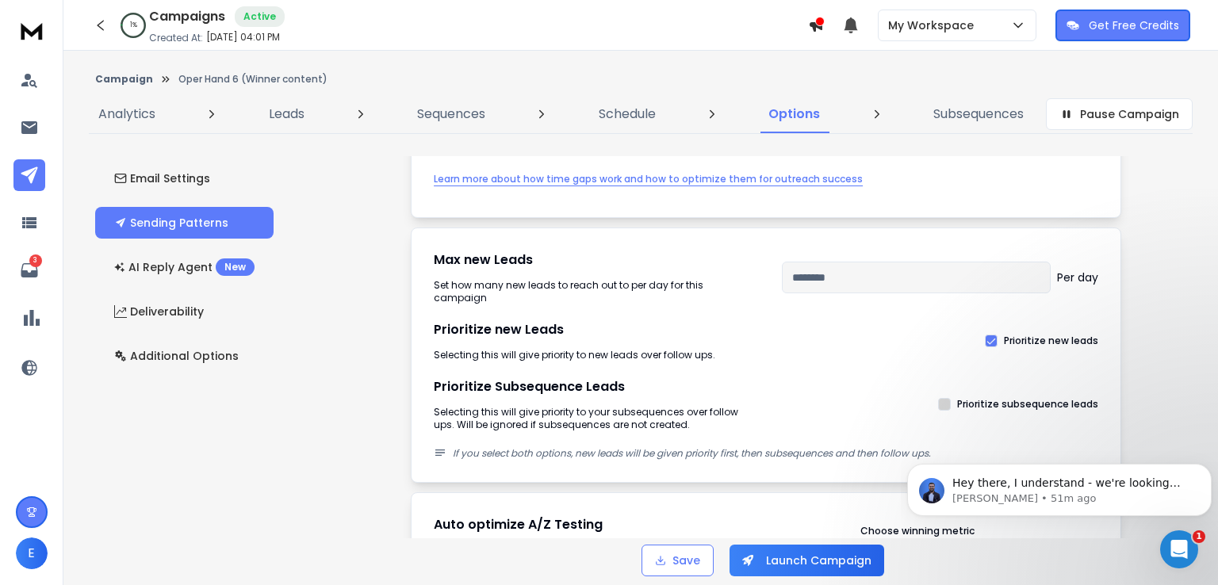
scroll to position [1042, 0]
type input "****"
drag, startPoint x: 787, startPoint y: 276, endPoint x: 828, endPoint y: 271, distance: 41.5
click at [828, 271] on input "****" at bounding box center [916, 276] width 269 height 32
type input "****"
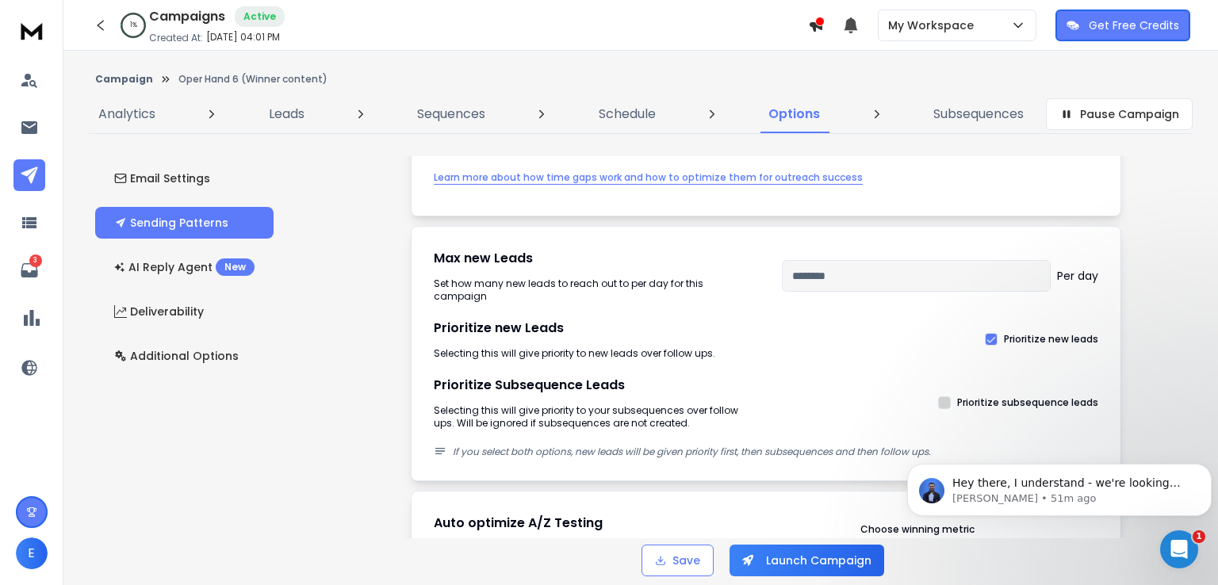
click at [791, 562] on button "Launch Campaign" at bounding box center [807, 561] width 155 height 32
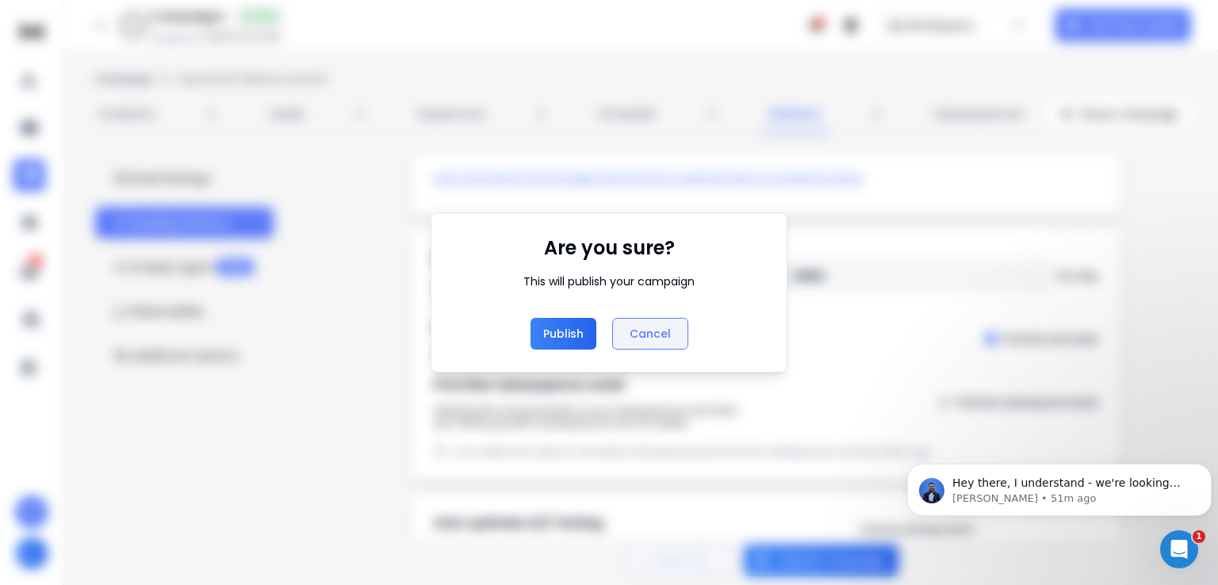
click at [536, 335] on button "Publish" at bounding box center [564, 334] width 66 height 32
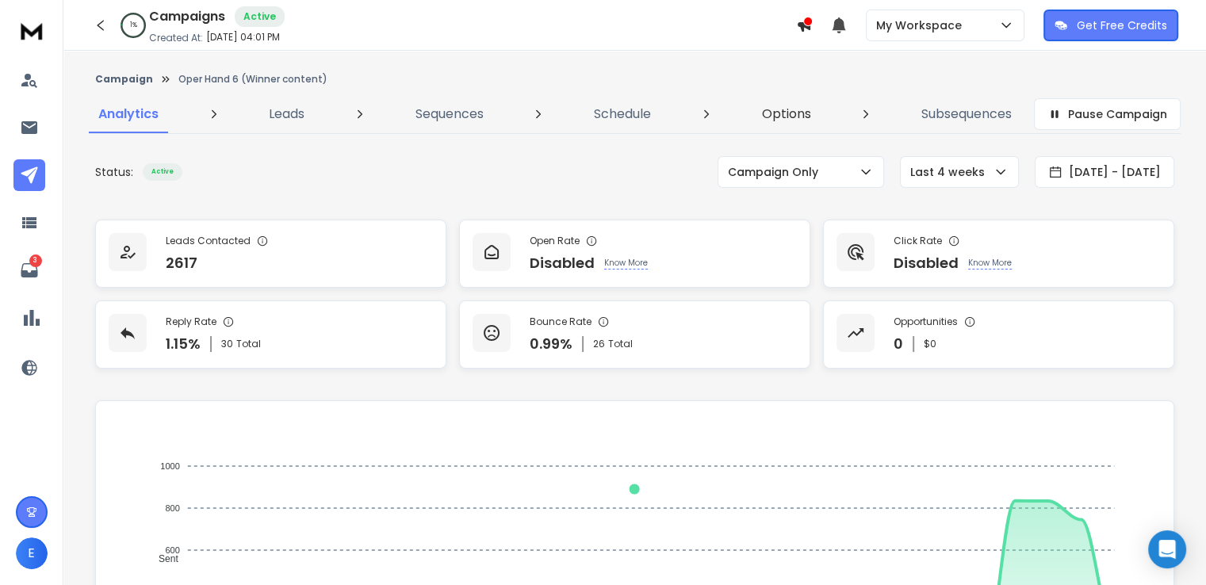
click at [790, 110] on p "Options" at bounding box center [786, 114] width 49 height 19
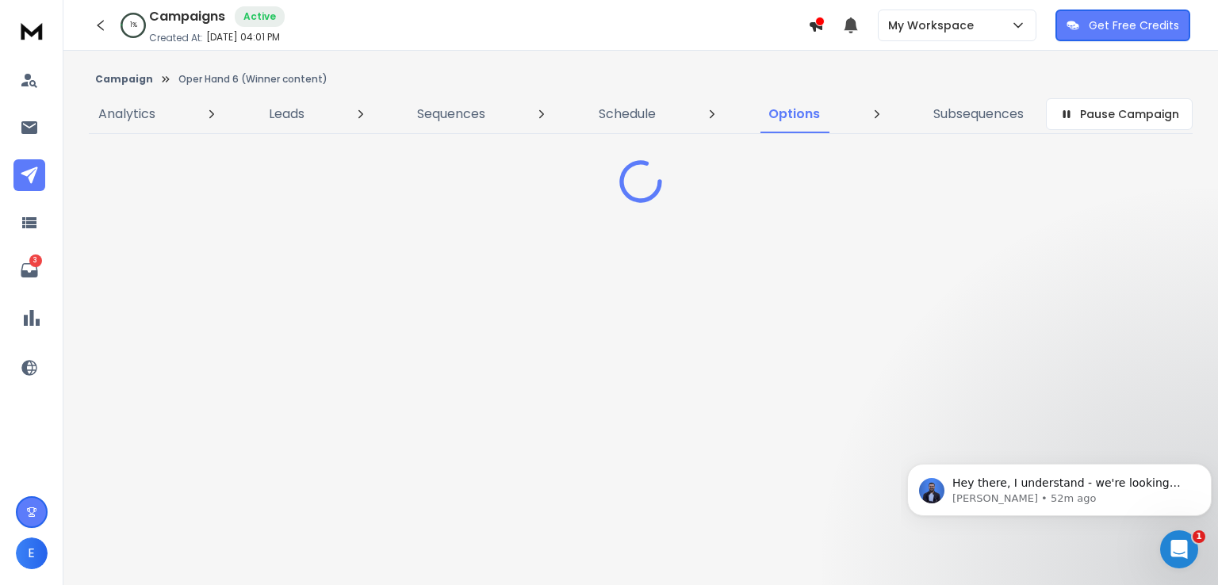
select select "*"
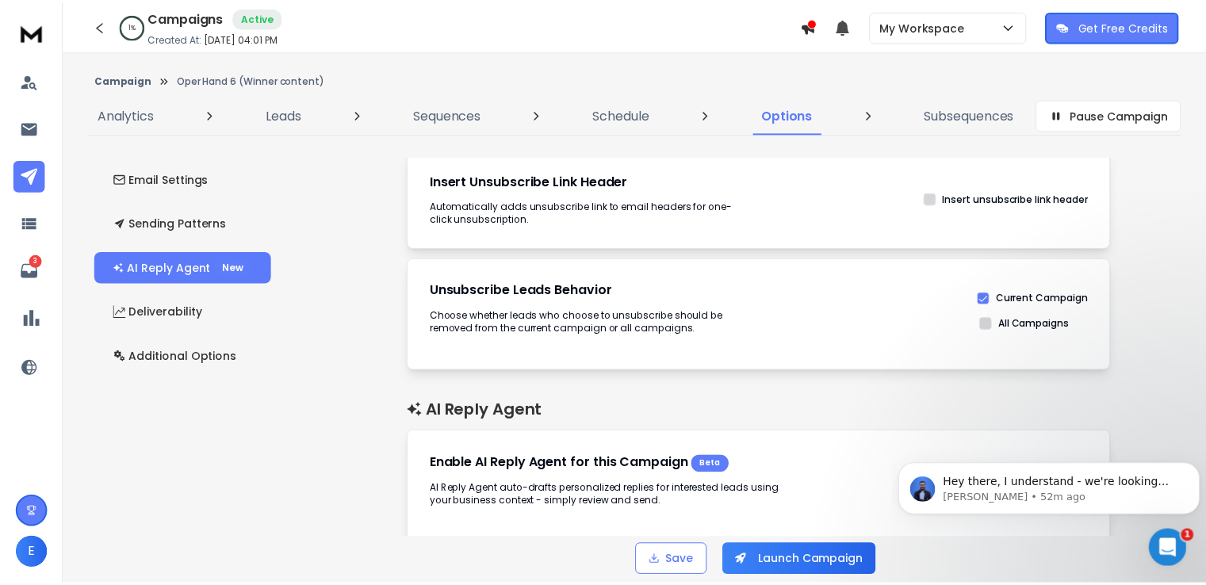
scroll to position [1824, 0]
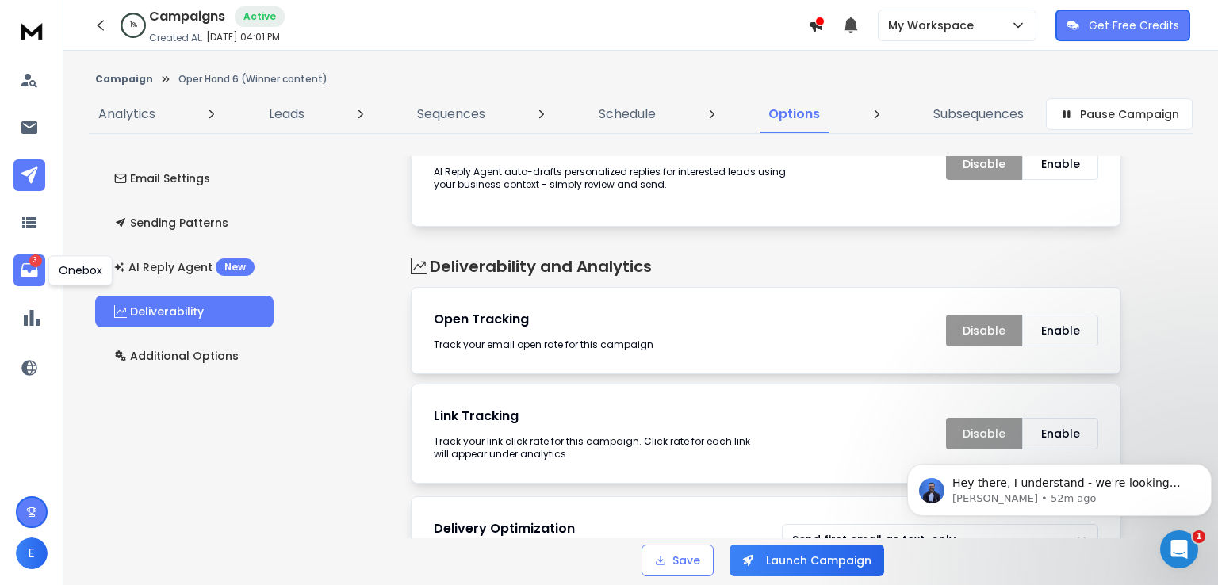
click at [34, 277] on icon at bounding box center [29, 270] width 17 height 14
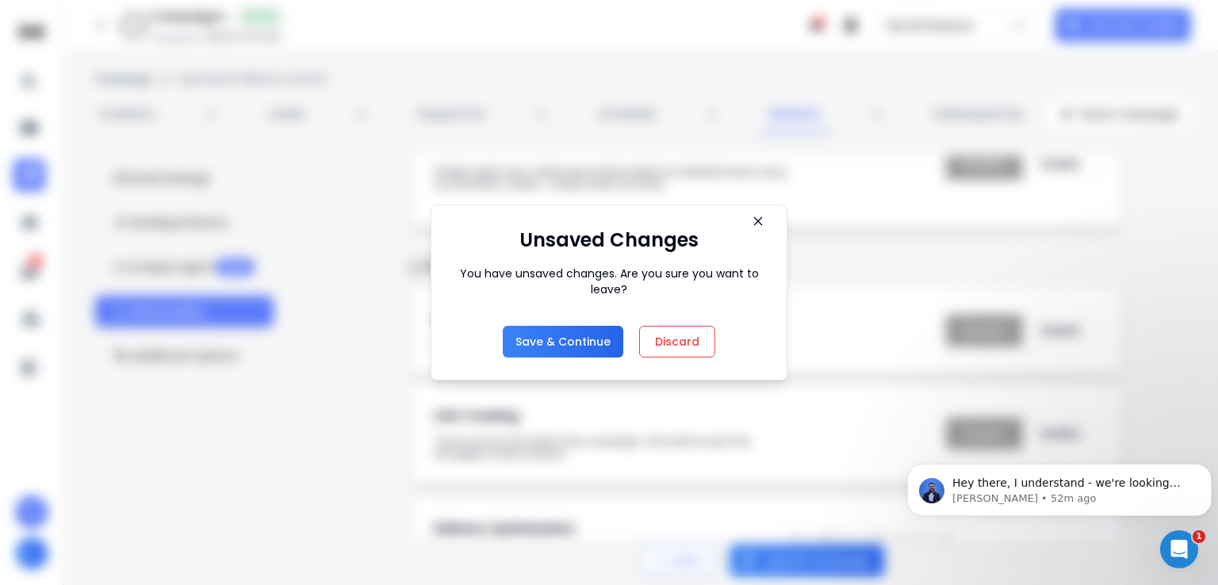
click at [572, 341] on button "Save & Continue" at bounding box center [563, 342] width 121 height 32
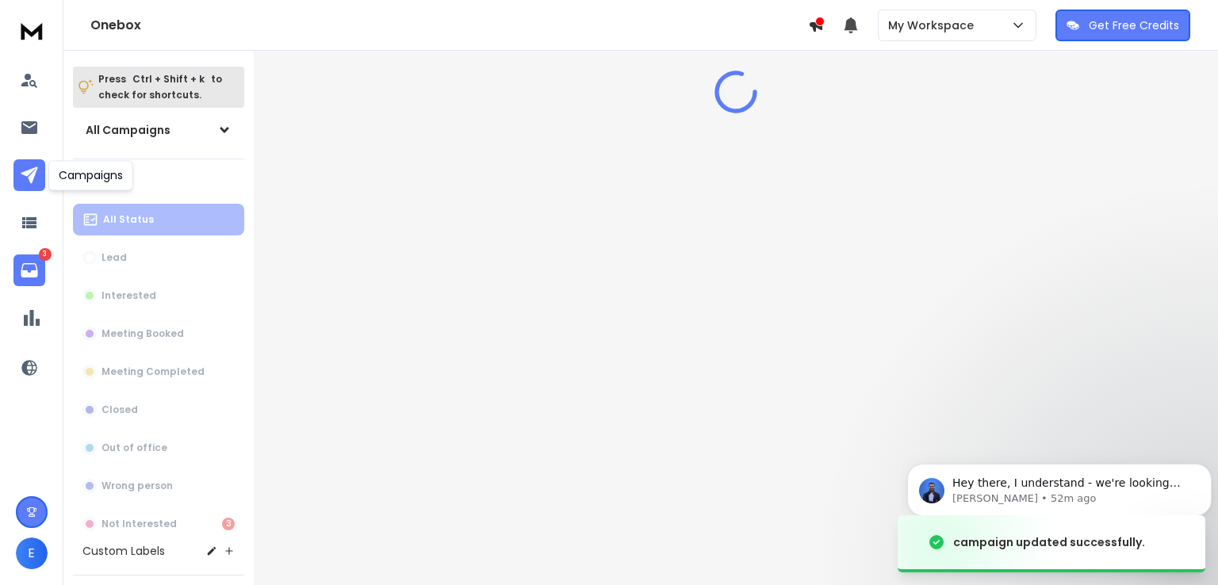
click at [25, 167] on icon at bounding box center [29, 175] width 19 height 19
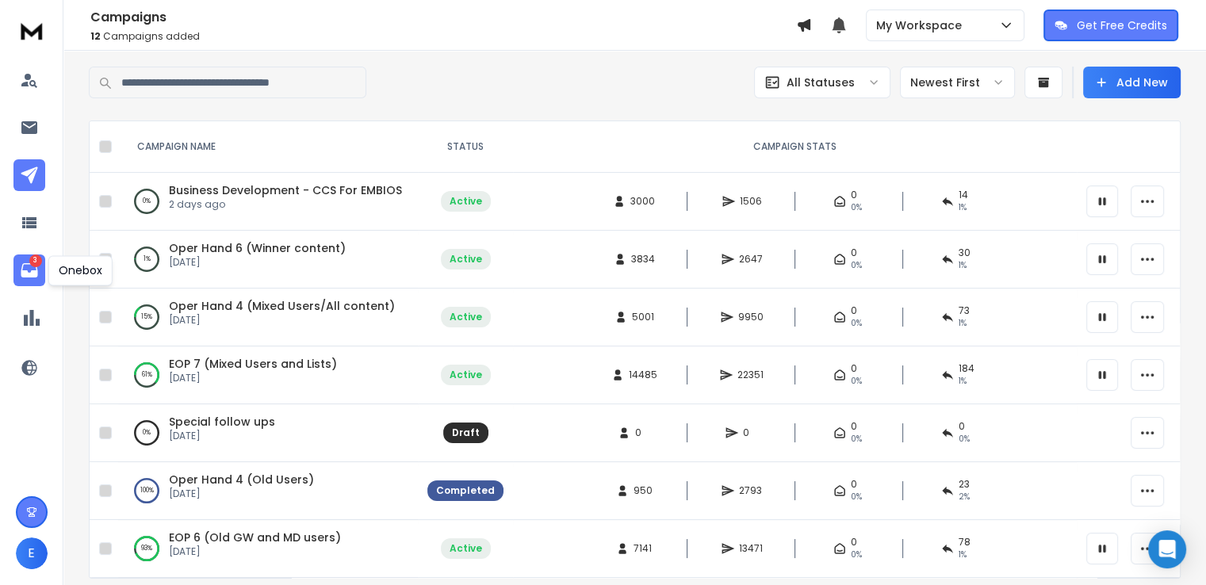
click at [28, 275] on icon at bounding box center [29, 270] width 17 height 14
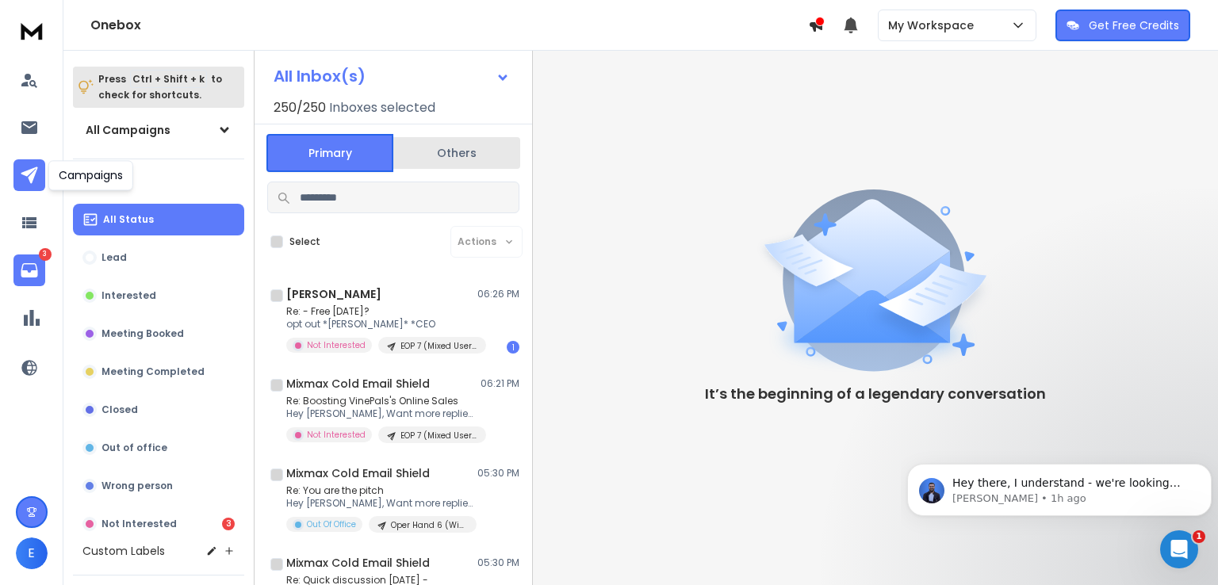
click at [29, 170] on icon at bounding box center [29, 175] width 17 height 17
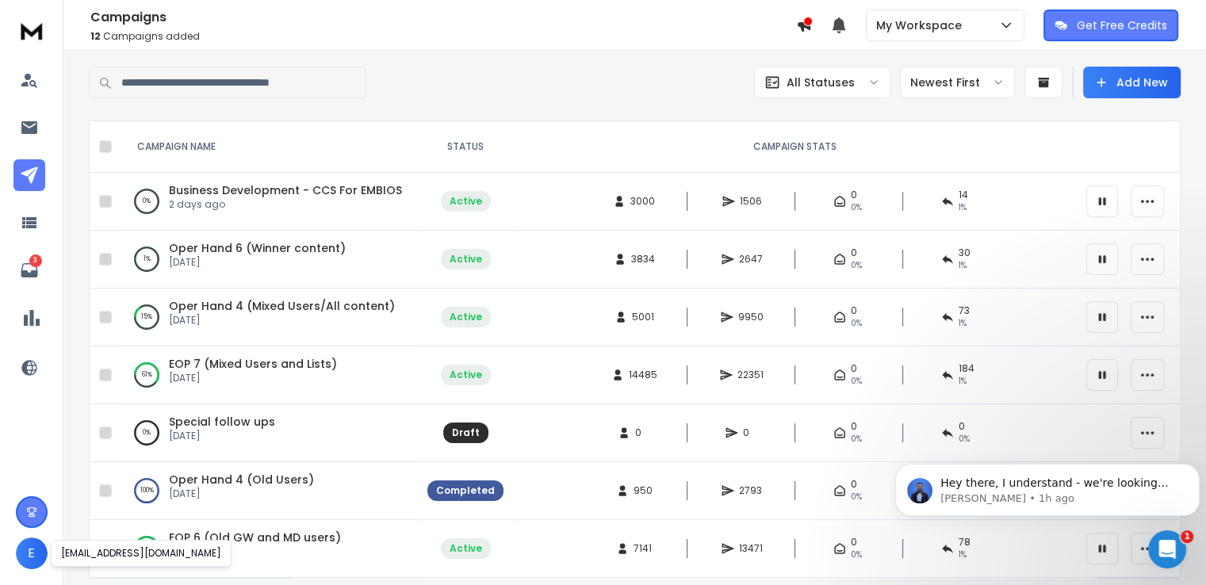
click at [36, 547] on span "E" at bounding box center [32, 554] width 32 height 32
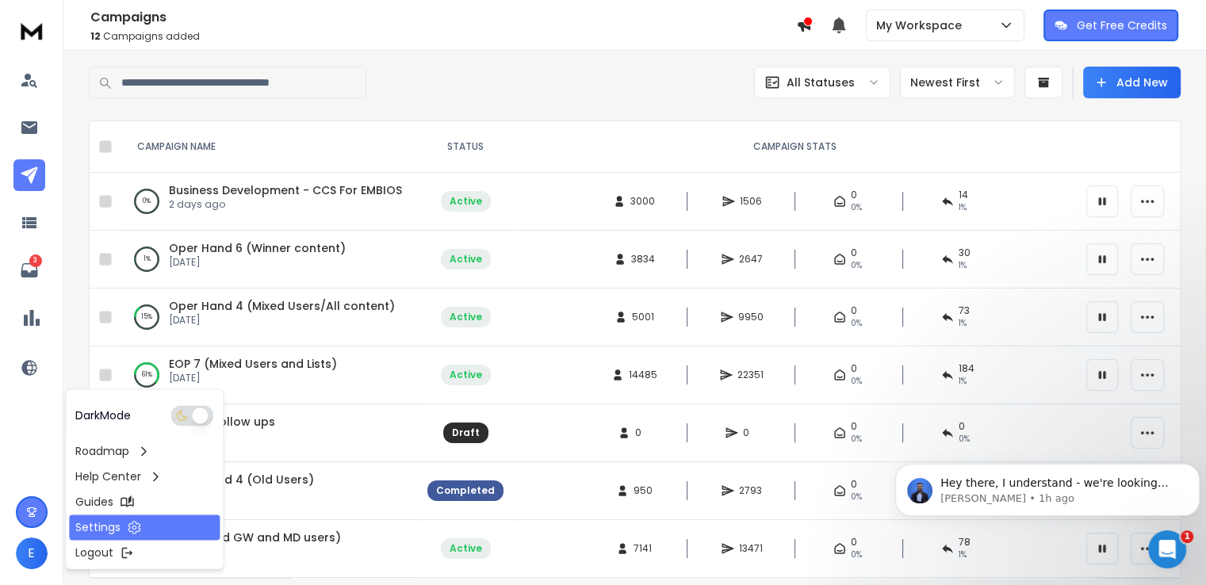
click at [108, 530] on p "Settings" at bounding box center [97, 528] width 45 height 16
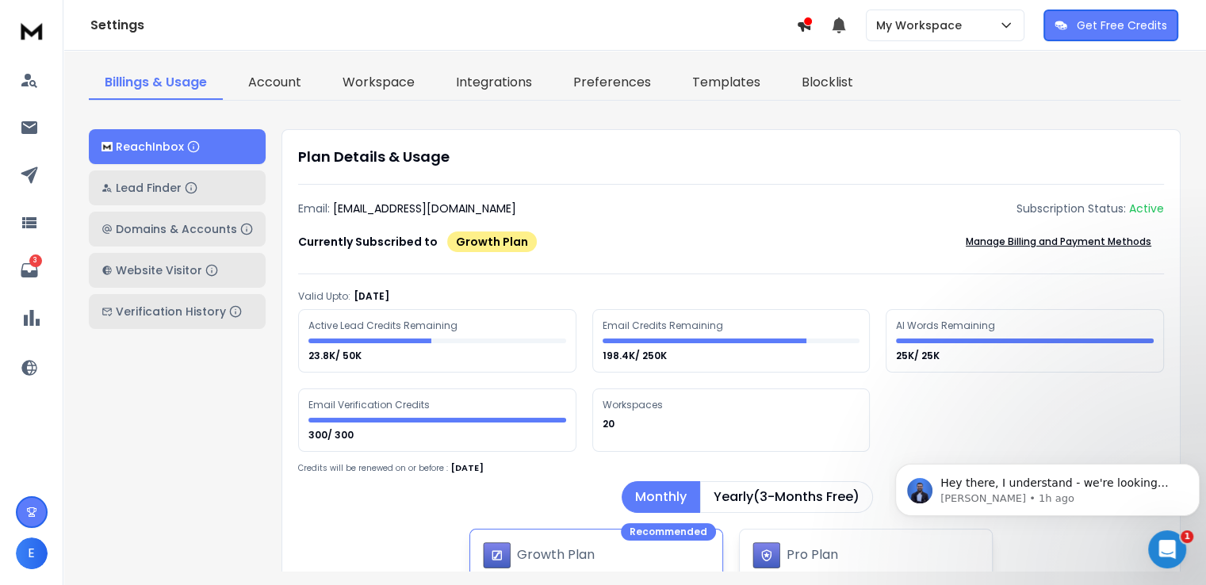
click at [600, 191] on div "Plan Details & Usage Email: [EMAIL_ADDRESS][DOMAIN_NAME] Subscription Status: A…" at bounding box center [731, 490] width 866 height 688
click at [44, 170] on div at bounding box center [31, 178] width 36 height 38
click at [35, 167] on icon at bounding box center [29, 175] width 19 height 19
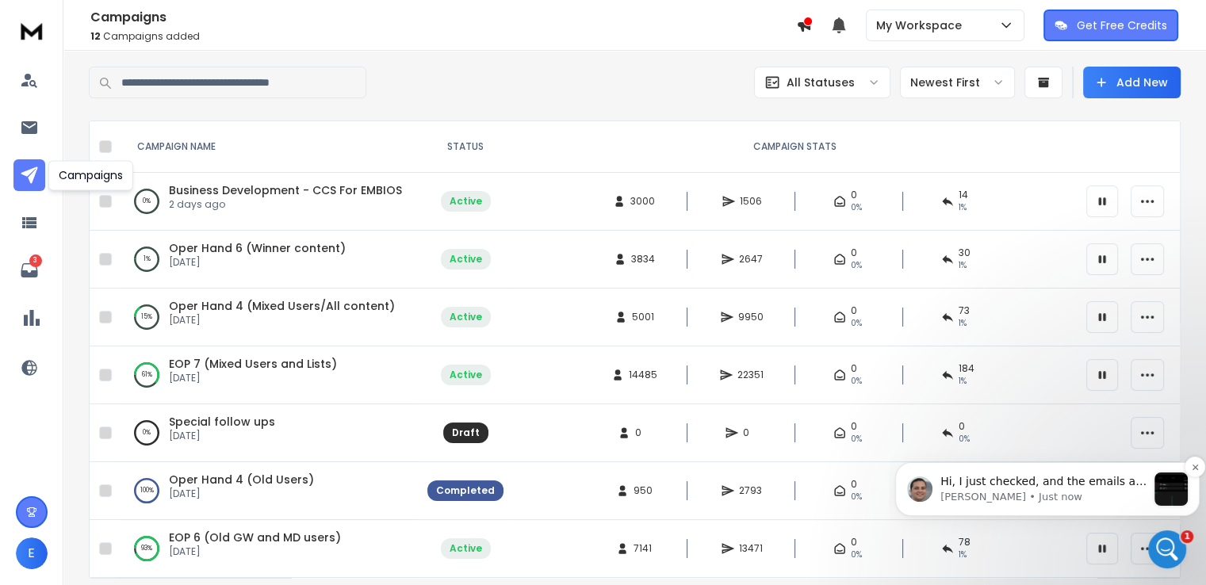
click at [1003, 481] on p "Hi, I just checked, and the emails are going through now. Let’s monitor the sen…" at bounding box center [1044, 482] width 206 height 16
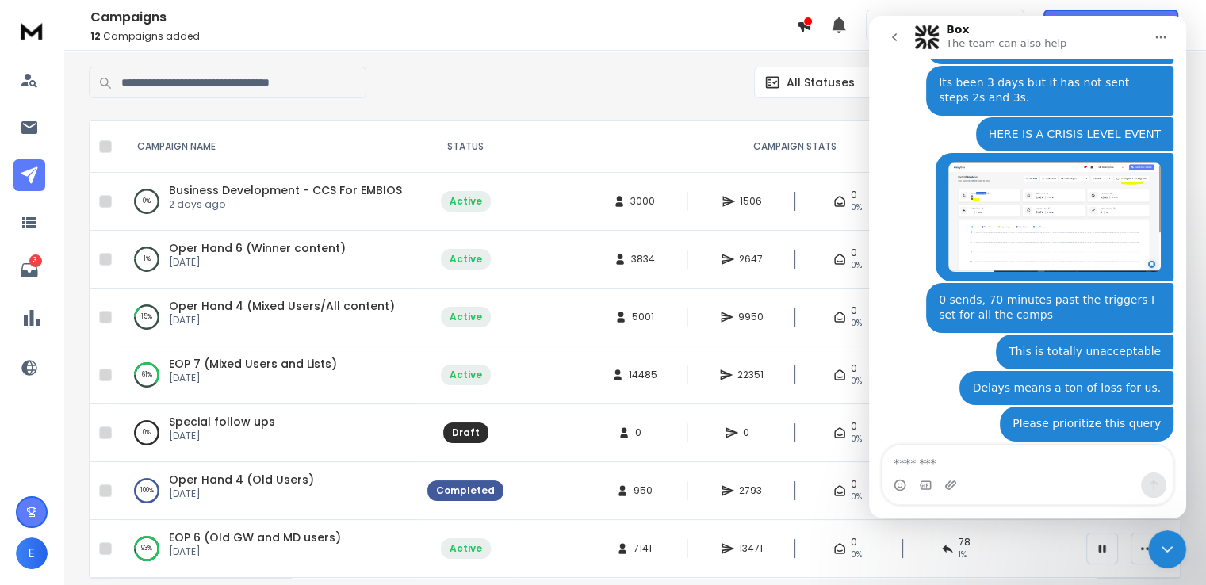
scroll to position [1904, 0]
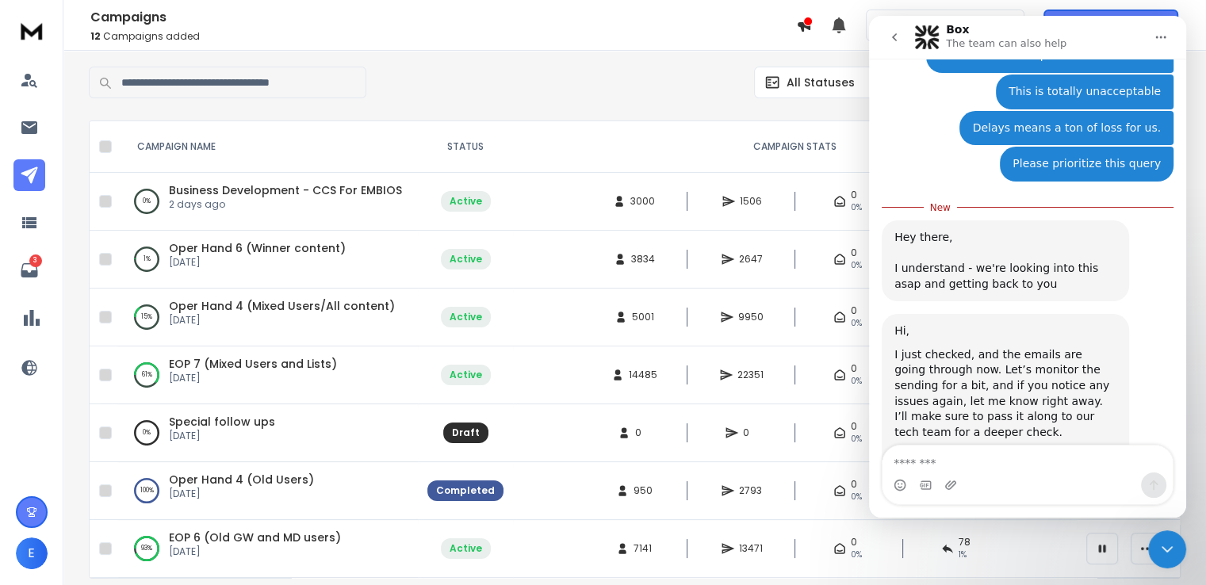
click at [975, 448] on img "Raj says…" at bounding box center [1001, 495] width 213 height 94
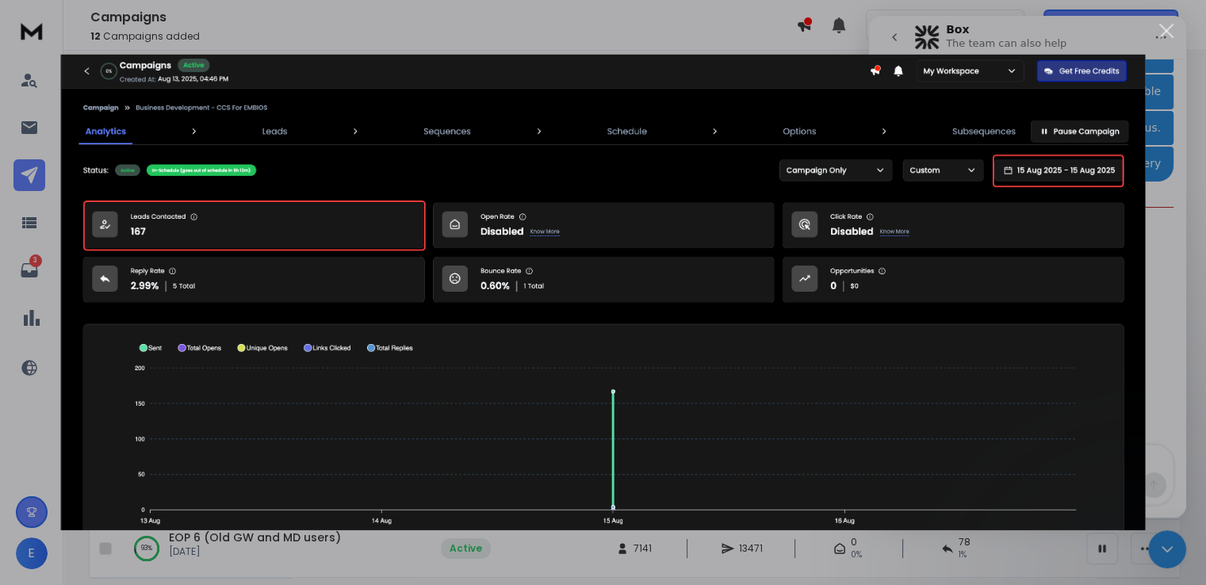
click at [1161, 30] on div "Close" at bounding box center [1167, 31] width 15 height 15
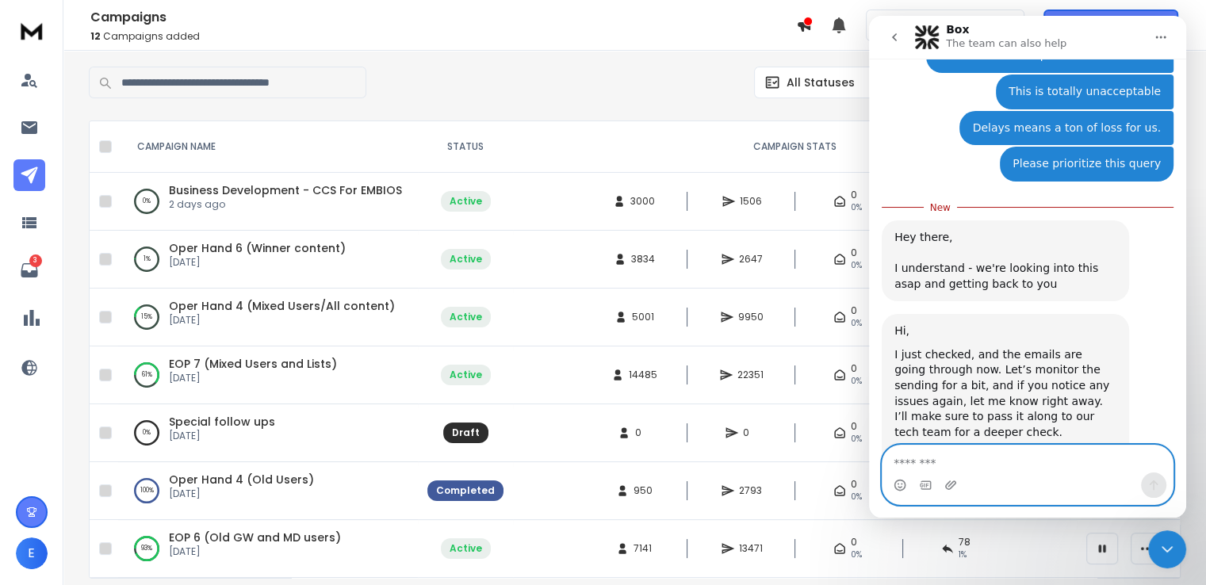
click at [918, 458] on textarea "Message…" at bounding box center [1028, 459] width 290 height 27
type textarea "**********"
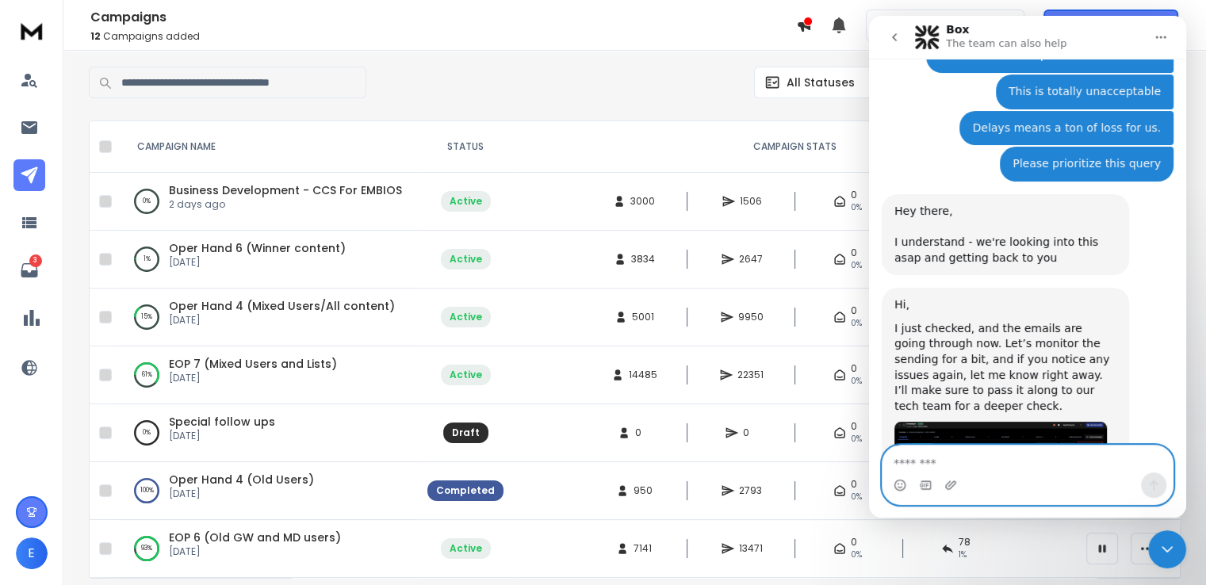
scroll to position [1925, 0]
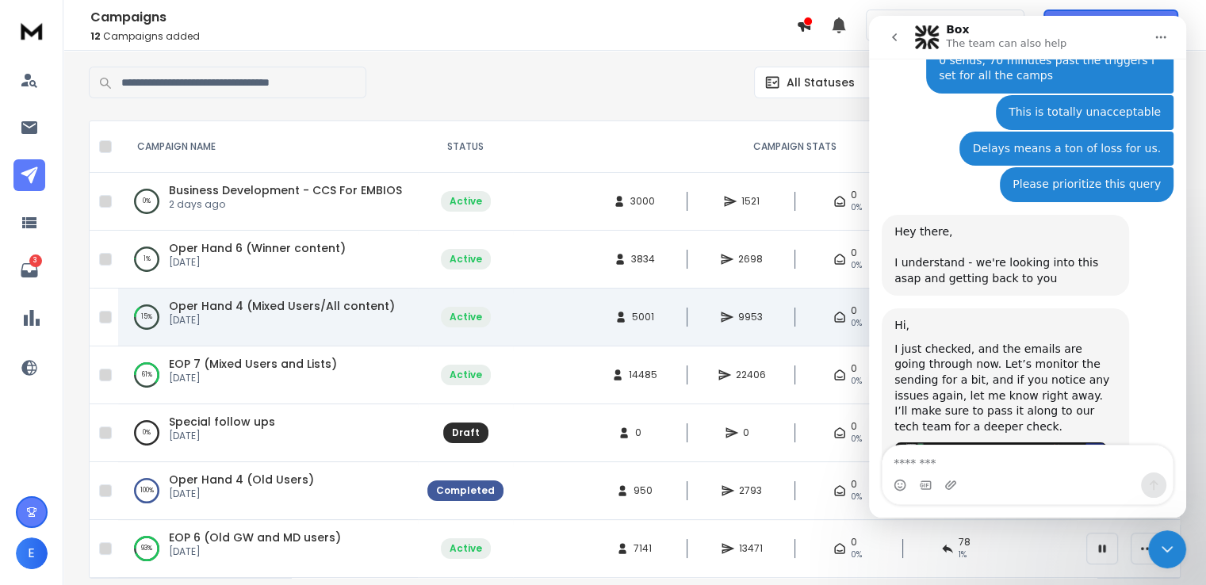
scroll to position [1925, 0]
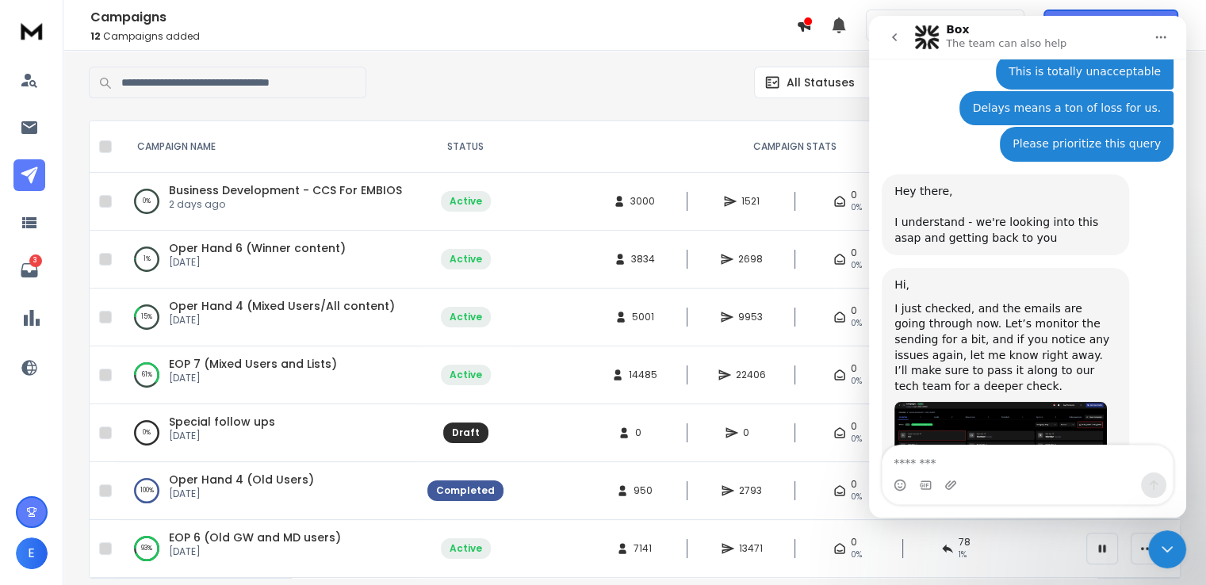
click at [1158, 540] on icon "Close Intercom Messenger" at bounding box center [1167, 549] width 19 height 19
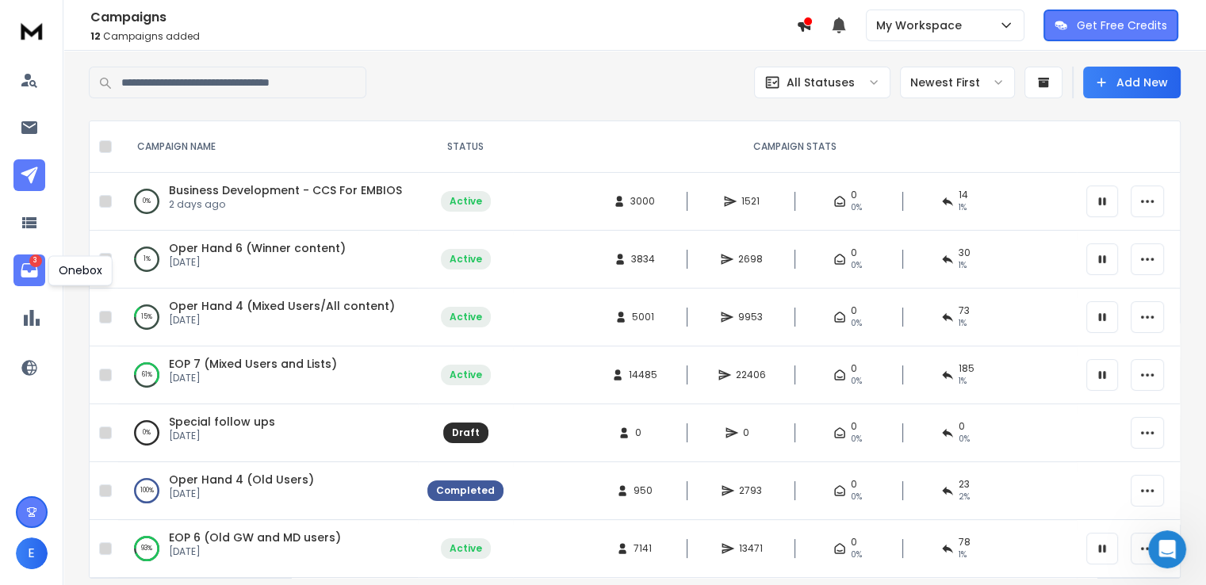
click at [25, 264] on icon at bounding box center [29, 270] width 19 height 19
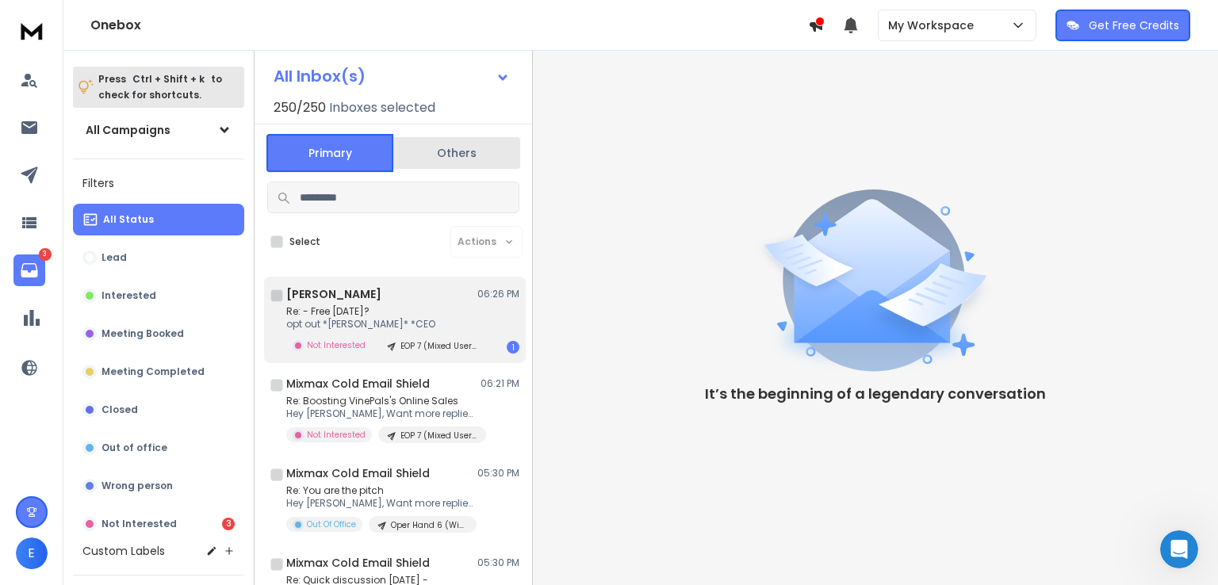
click at [443, 314] on p "Re: - Free [DATE]?" at bounding box center [381, 311] width 190 height 13
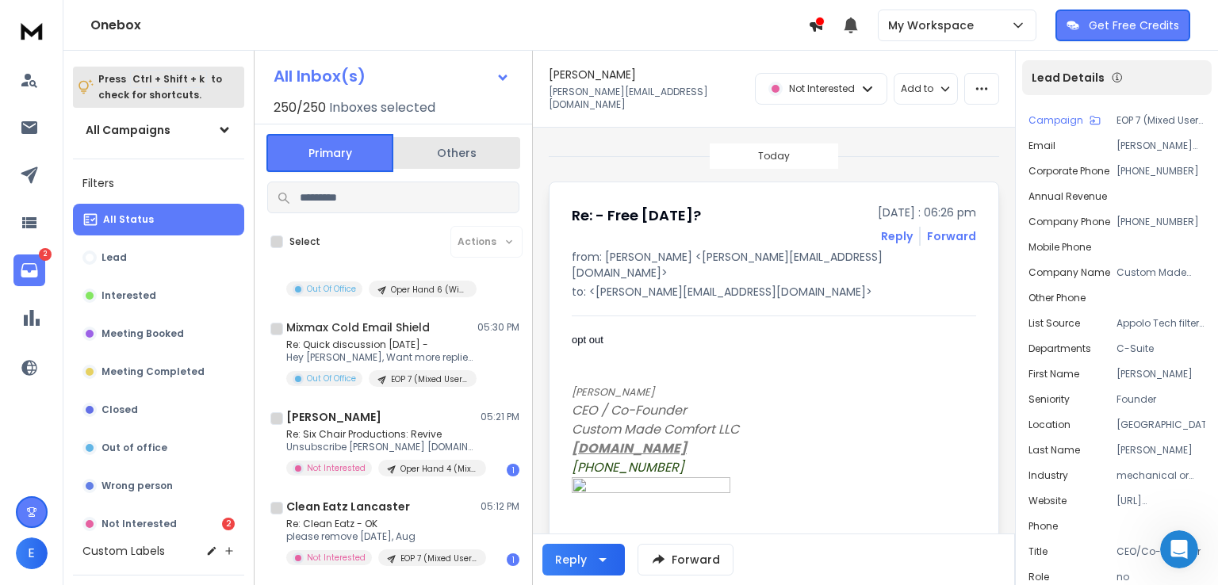
scroll to position [238, 0]
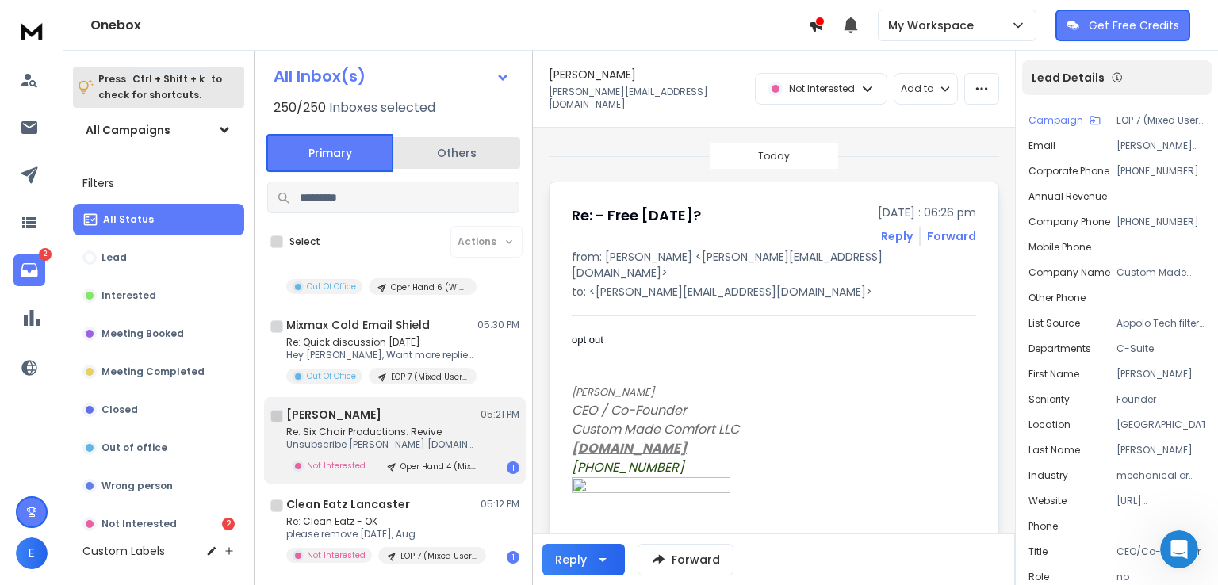
click at [408, 439] on p "Unsubscribe [PERSON_NAME] [DOMAIN_NAME] [DOMAIN_NAME]" at bounding box center [381, 445] width 190 height 13
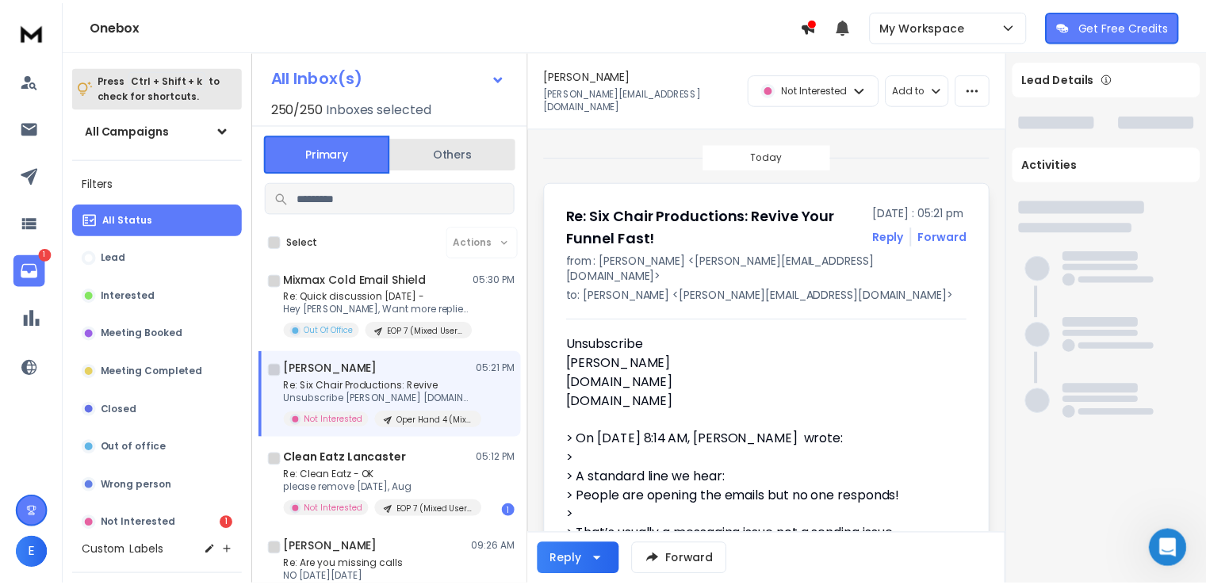
scroll to position [397, 0]
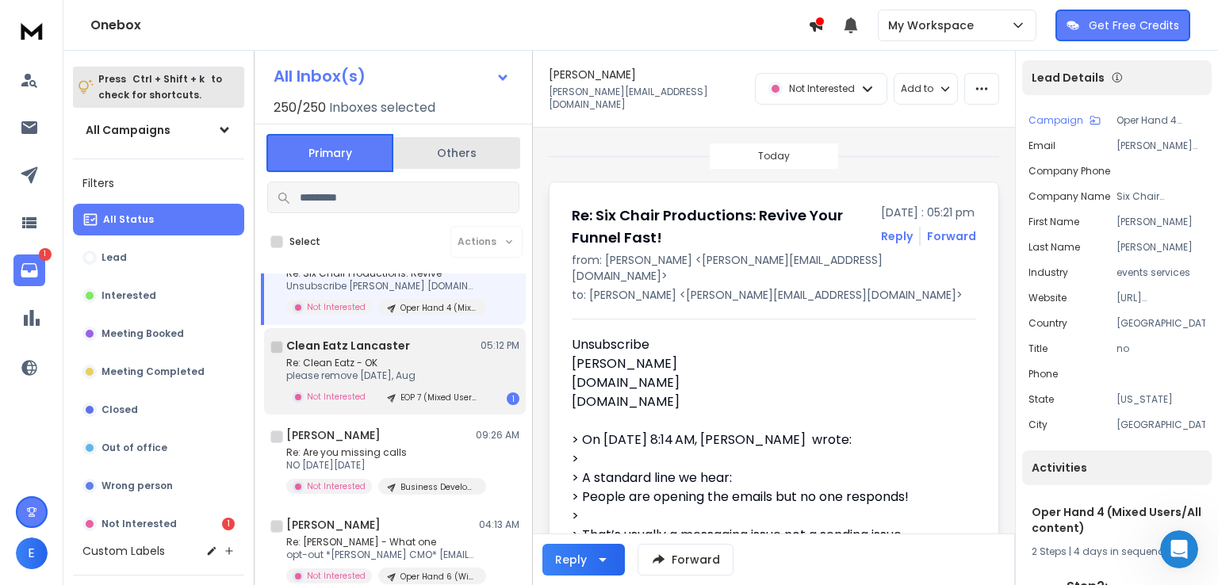
click at [403, 377] on p "please remove [DATE], Aug" at bounding box center [381, 376] width 190 height 13
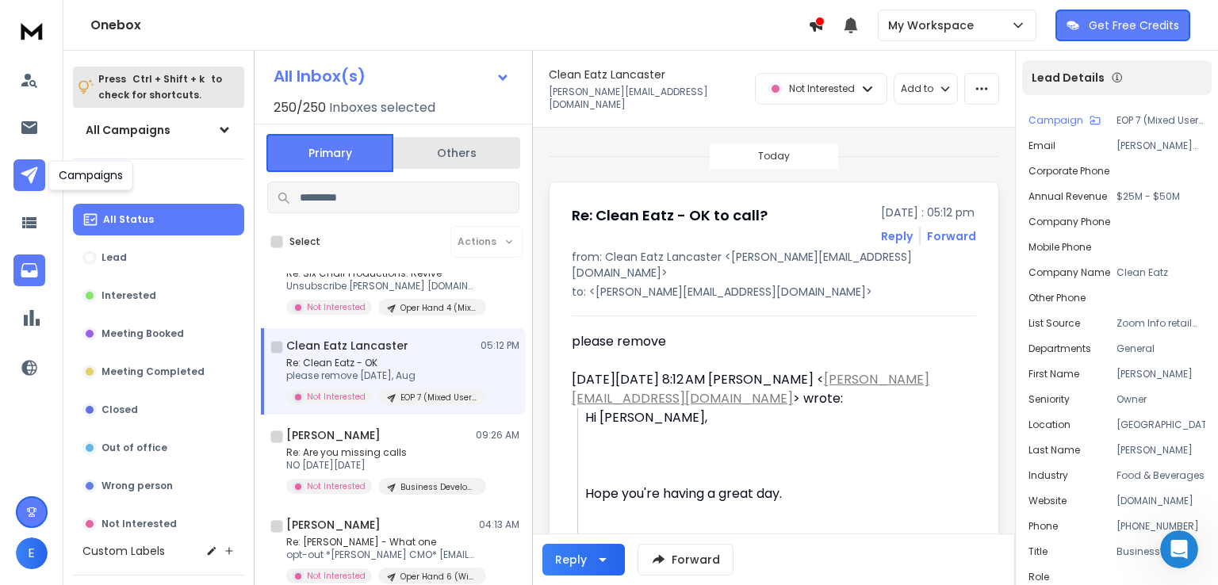
click at [37, 170] on icon at bounding box center [29, 175] width 19 height 19
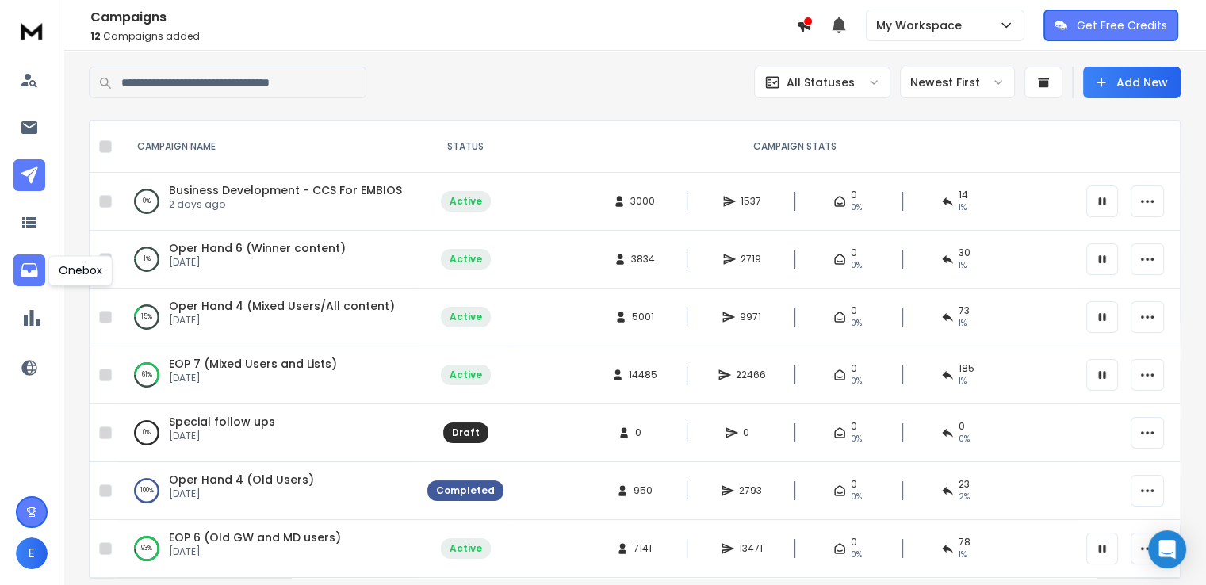
click at [40, 262] on link at bounding box center [29, 271] width 32 height 32
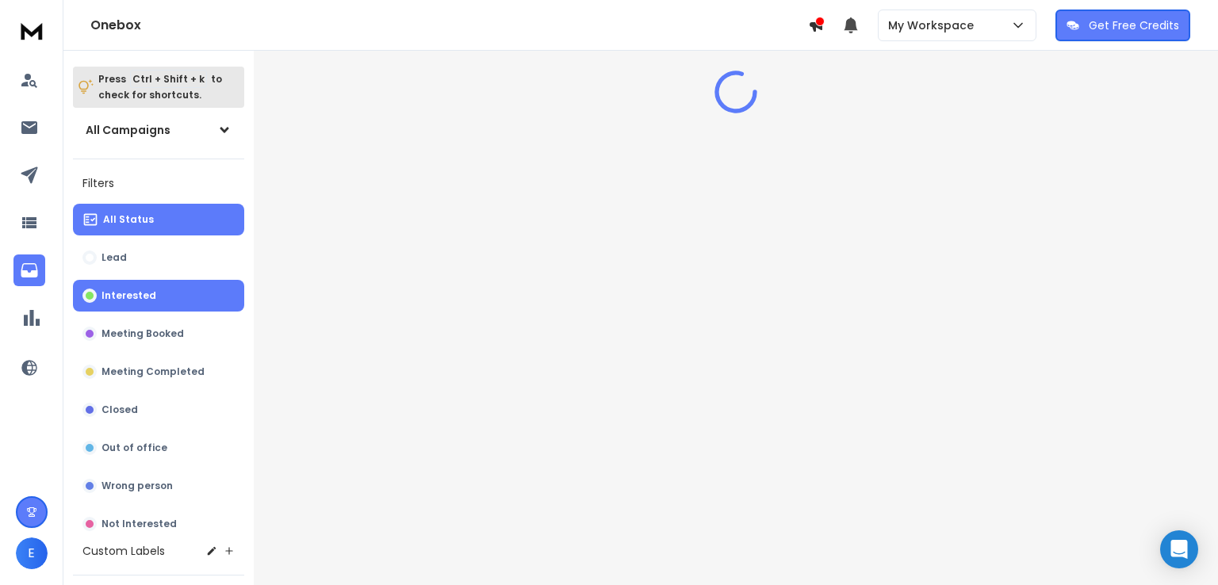
click at [183, 293] on button "Interested" at bounding box center [158, 296] width 171 height 32
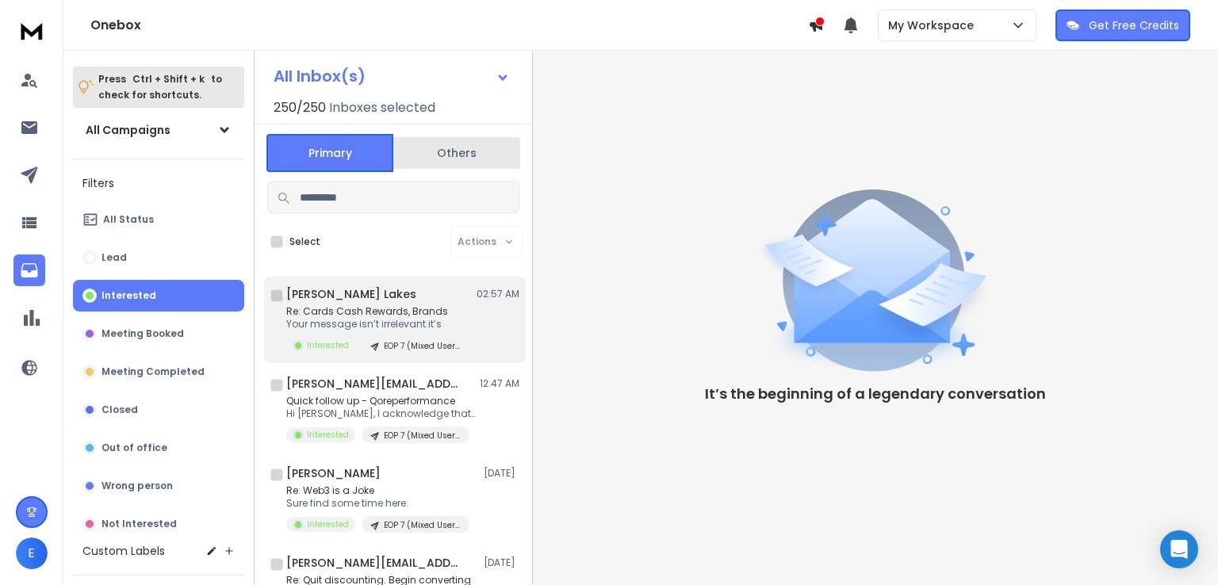
click at [353, 295] on h1 "[PERSON_NAME] Lakes" at bounding box center [351, 294] width 130 height 16
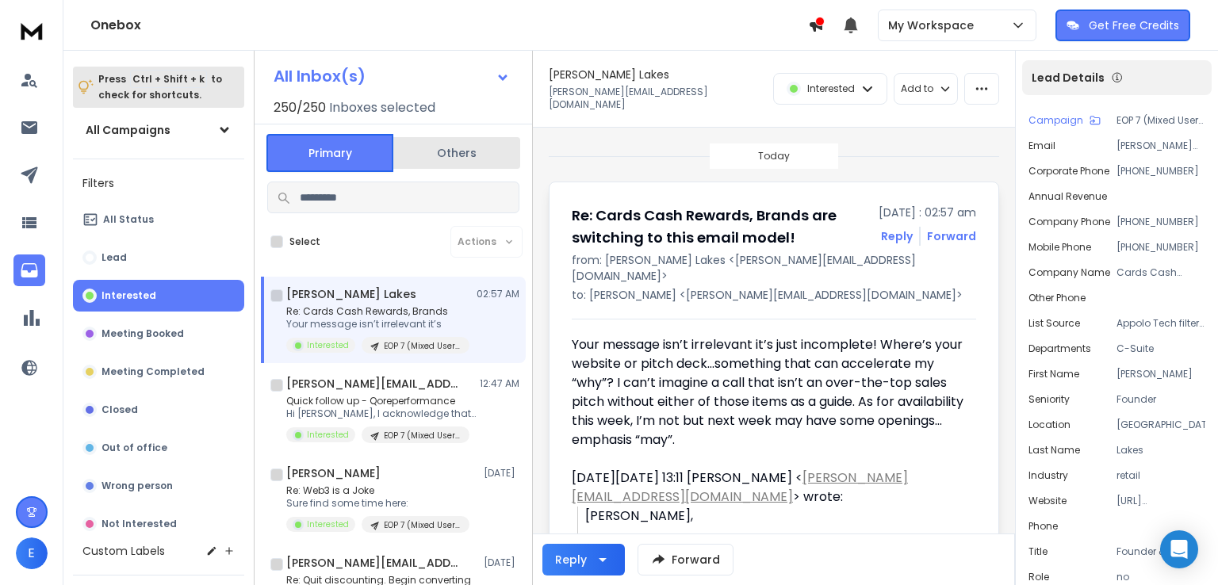
click at [605, 556] on icon "button" at bounding box center [602, 559] width 19 height 19
click at [593, 525] on p "Reply All" at bounding box center [590, 520] width 44 height 16
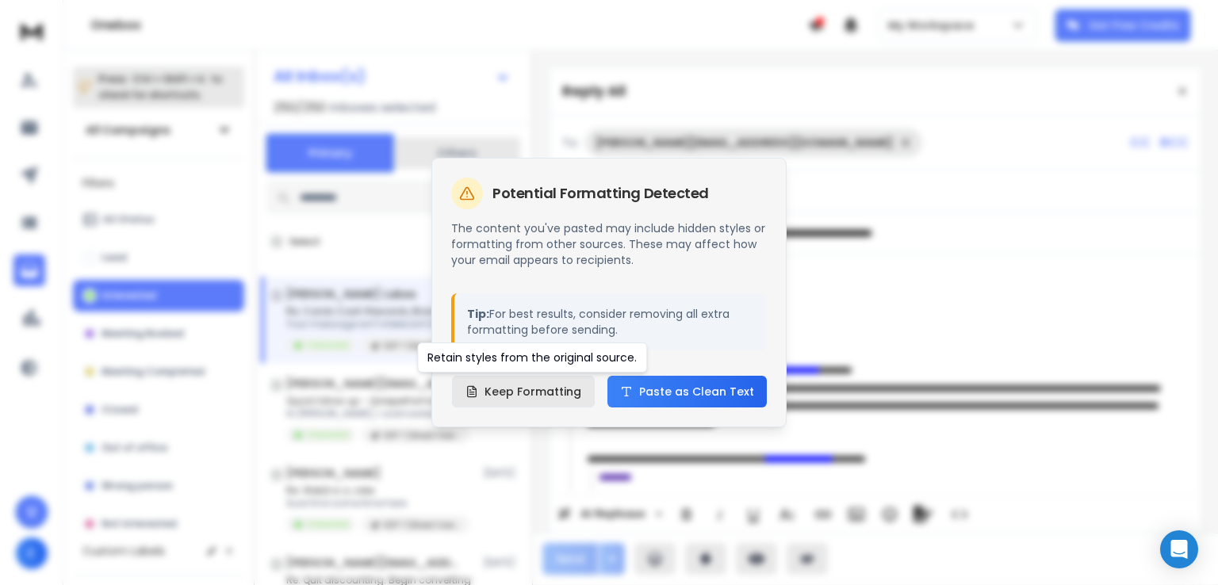
click at [581, 397] on button "Keep Formatting" at bounding box center [523, 392] width 143 height 32
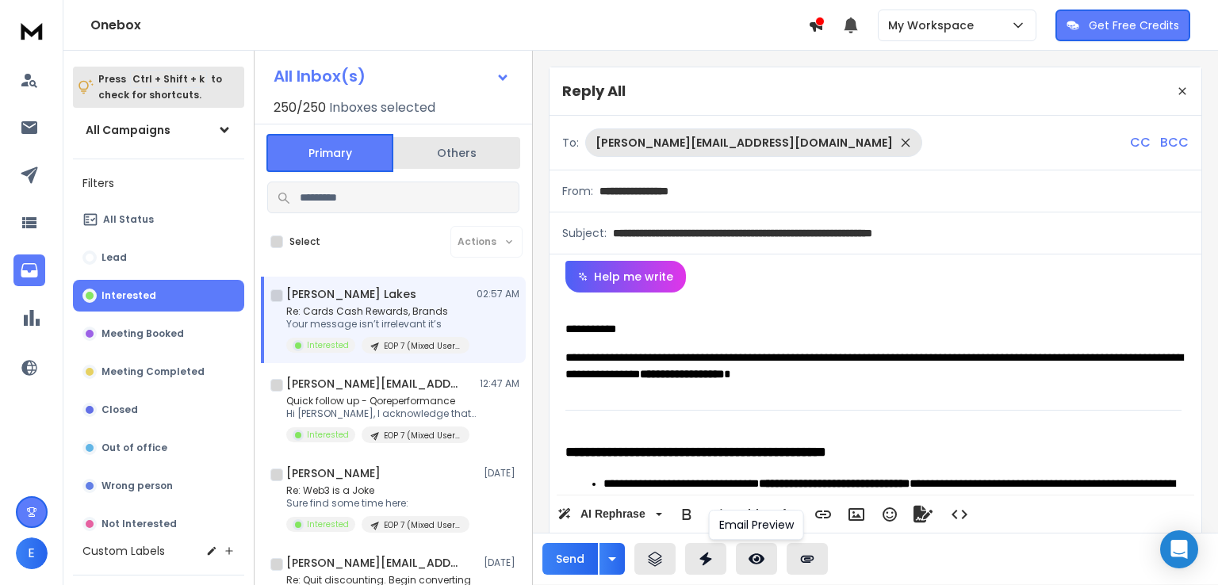
click at [769, 556] on button at bounding box center [756, 559] width 41 height 32
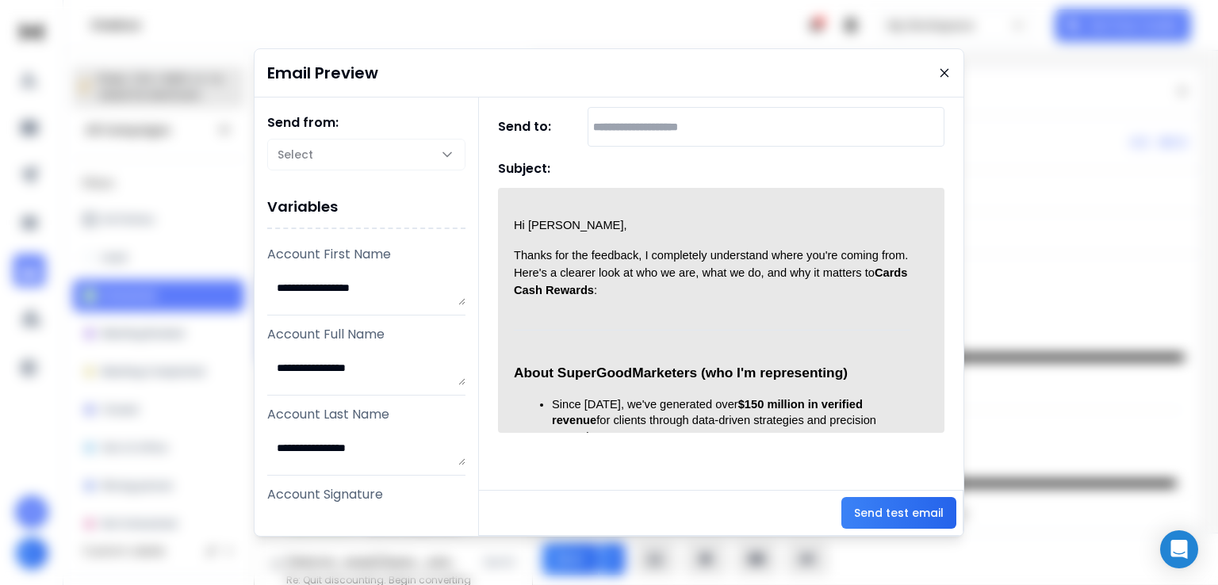
type textarea "****"
type textarea "**********"
type textarea "********"
type textarea "****"
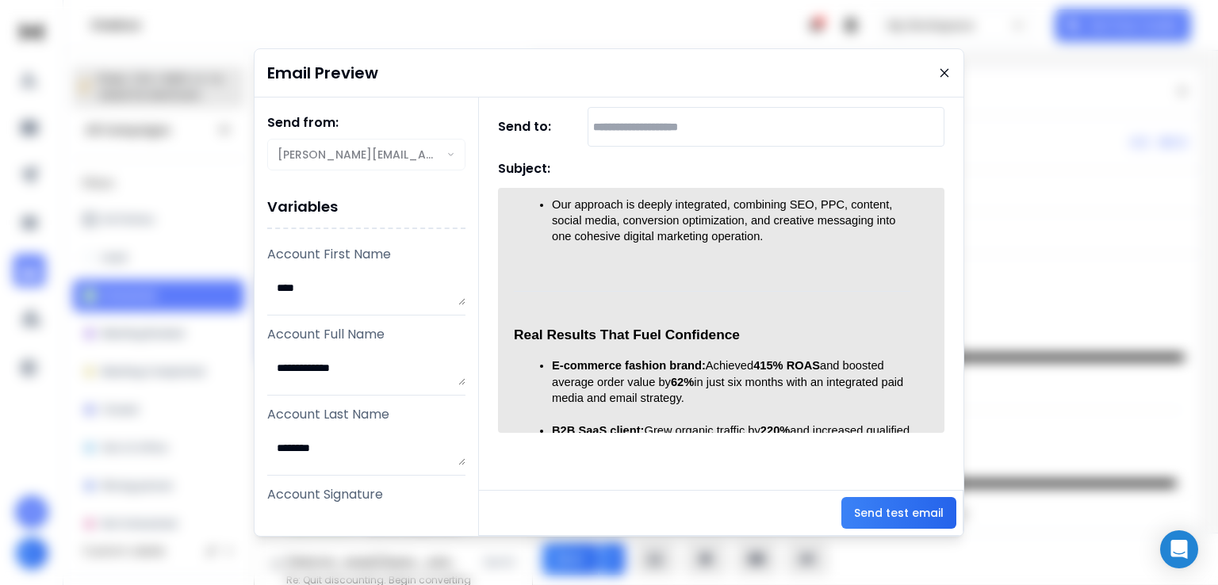
scroll to position [317, 0]
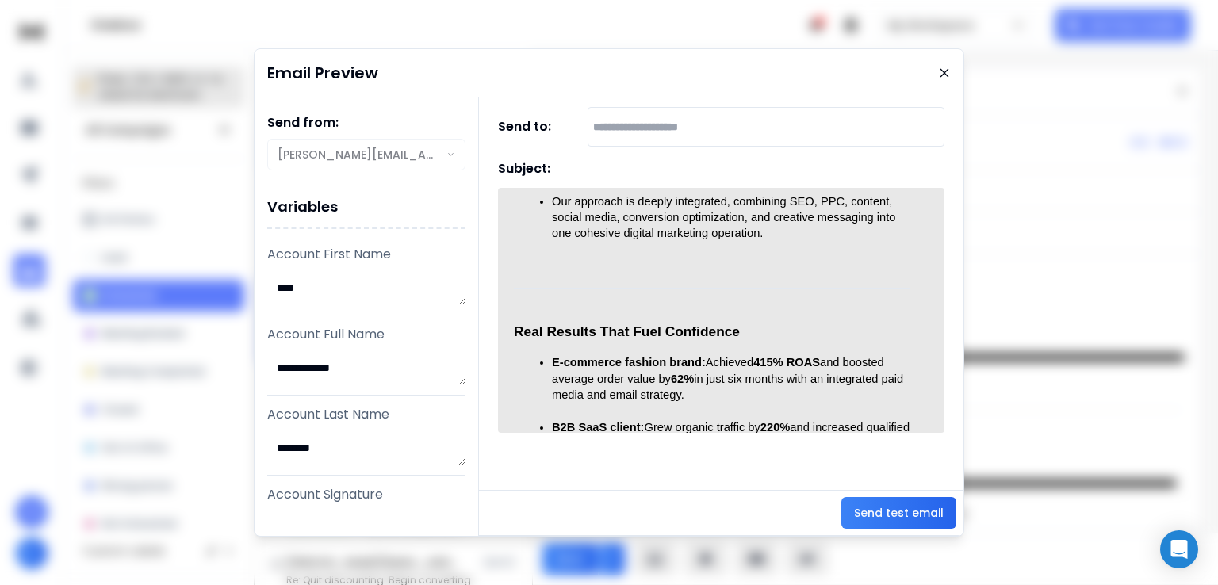
click at [939, 74] on icon at bounding box center [944, 73] width 13 height 13
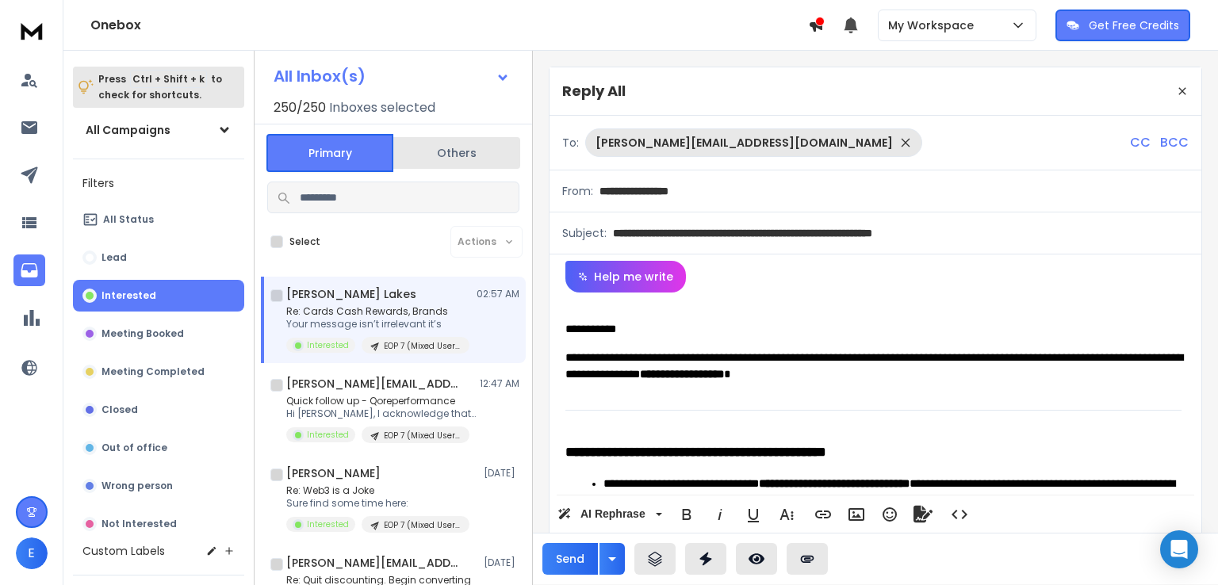
click at [562, 362] on div "**********" at bounding box center [874, 392] width 648 height 199
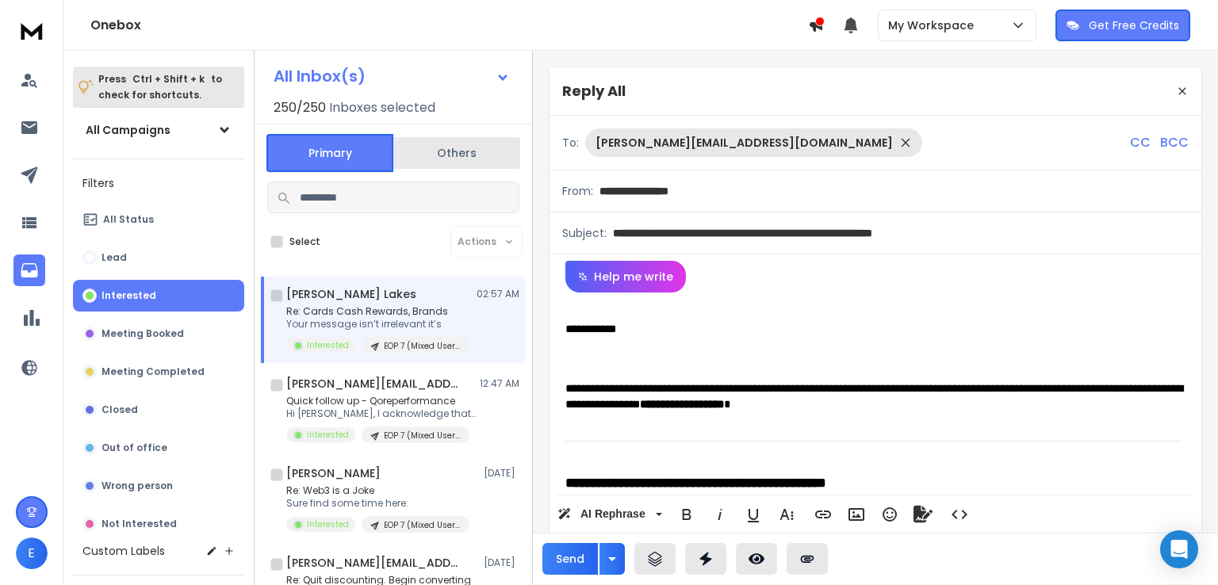
click at [563, 332] on div "**********" at bounding box center [874, 392] width 648 height 199
click at [566, 393] on span "**********" at bounding box center [875, 396] width 618 height 27
click at [565, 482] on div "**********" at bounding box center [874, 392] width 648 height 199
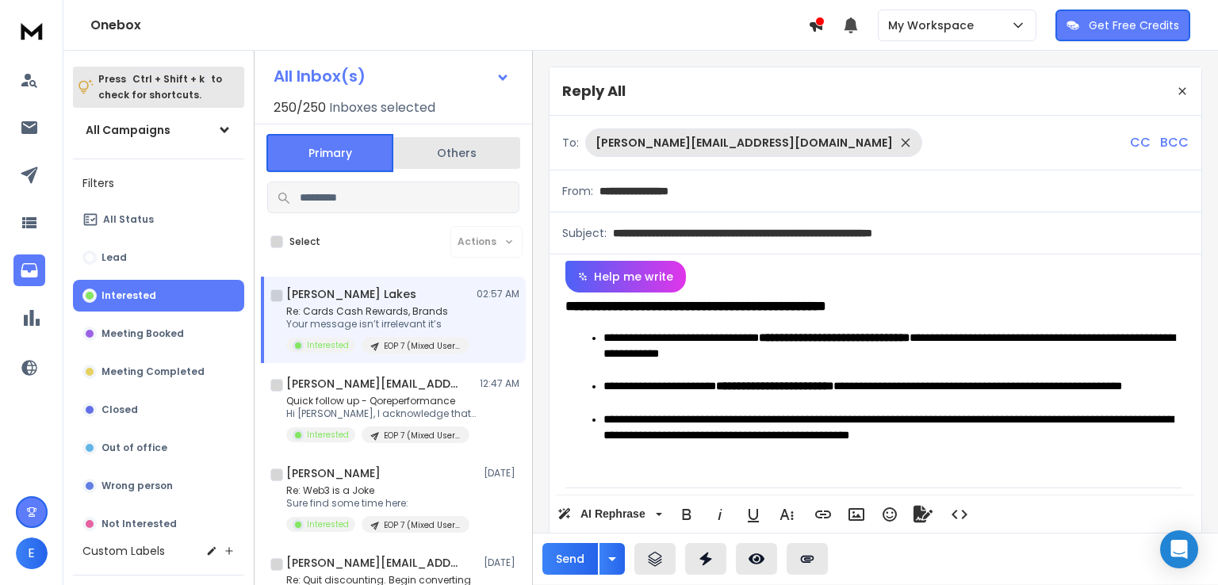
scroll to position [238, 0]
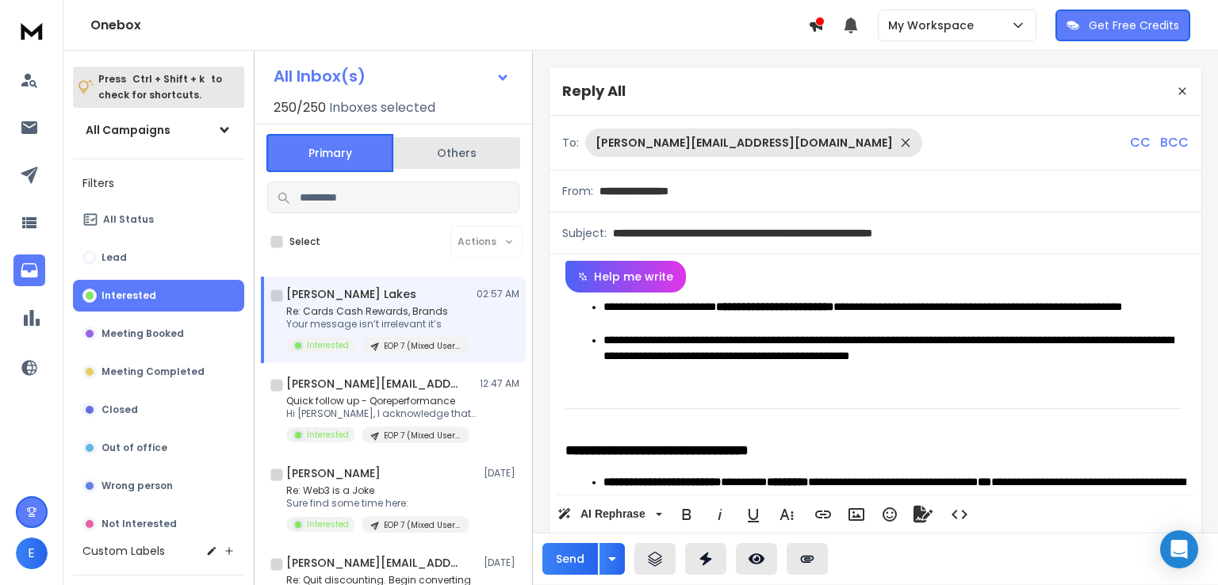
click at [561, 468] on div "**********" at bounding box center [874, 392] width 648 height 199
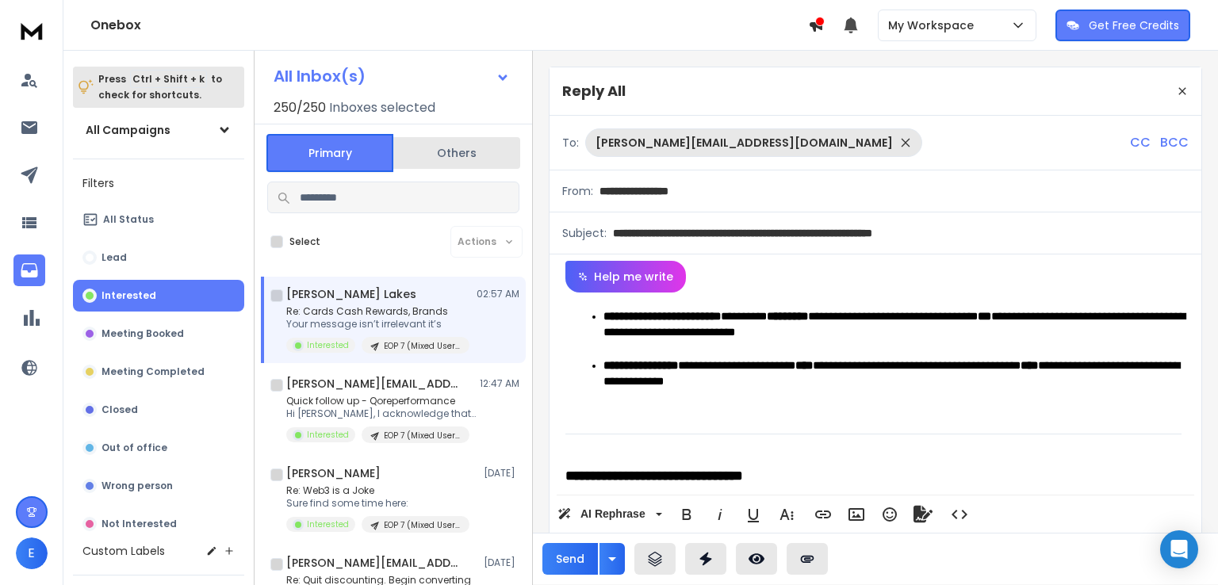
scroll to position [397, 0]
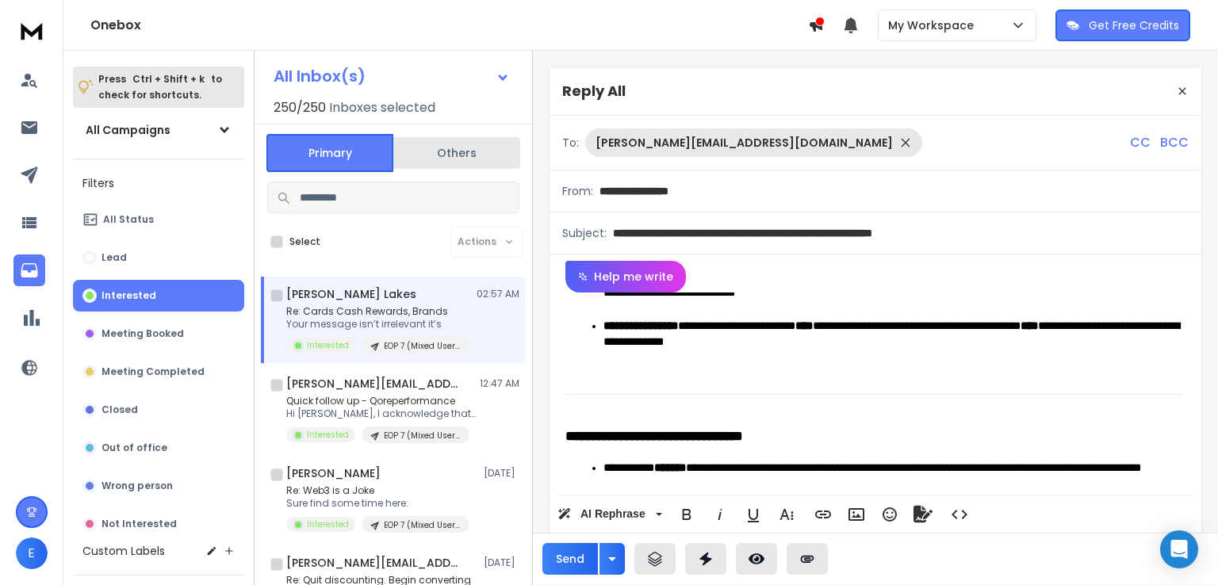
click at [558, 455] on div "**********" at bounding box center [874, 392] width 648 height 199
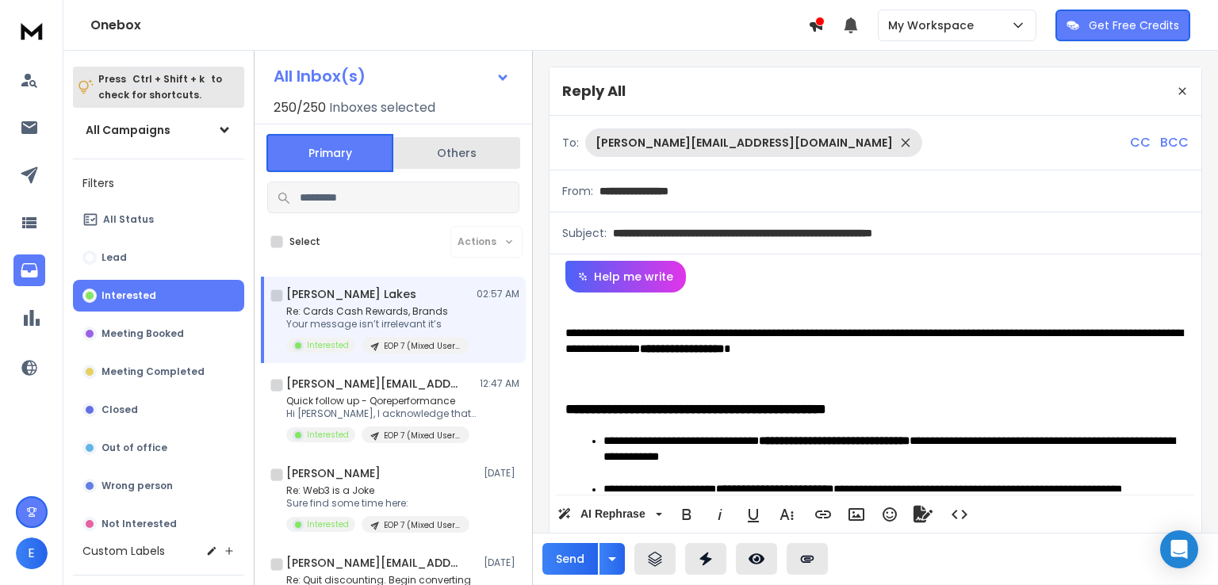
scroll to position [79, 0]
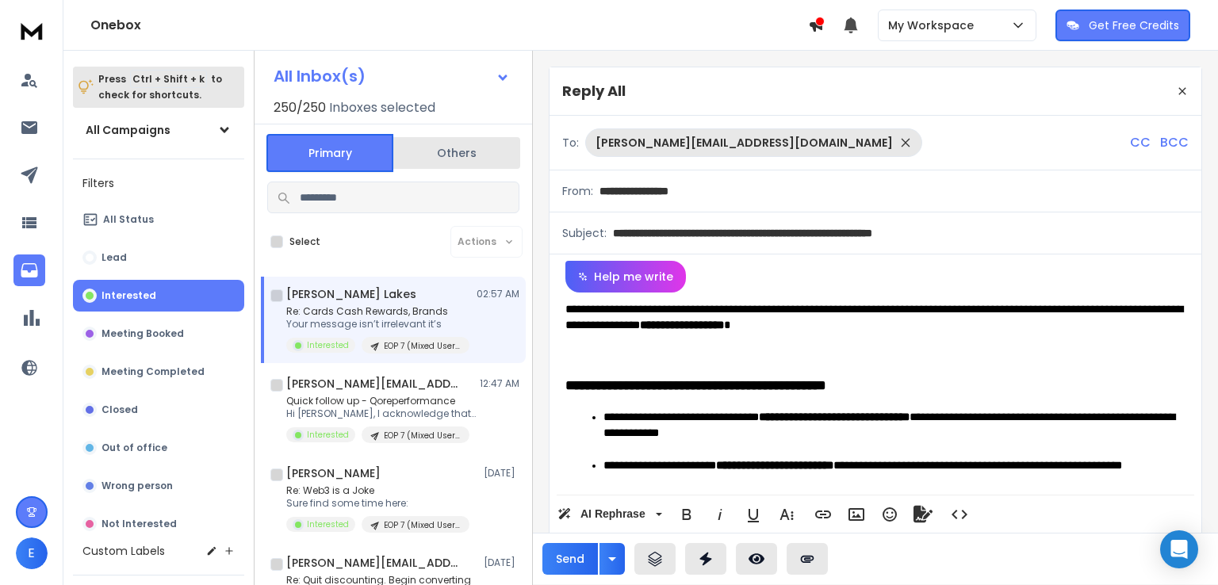
click at [575, 359] on div at bounding box center [874, 354] width 616 height 17
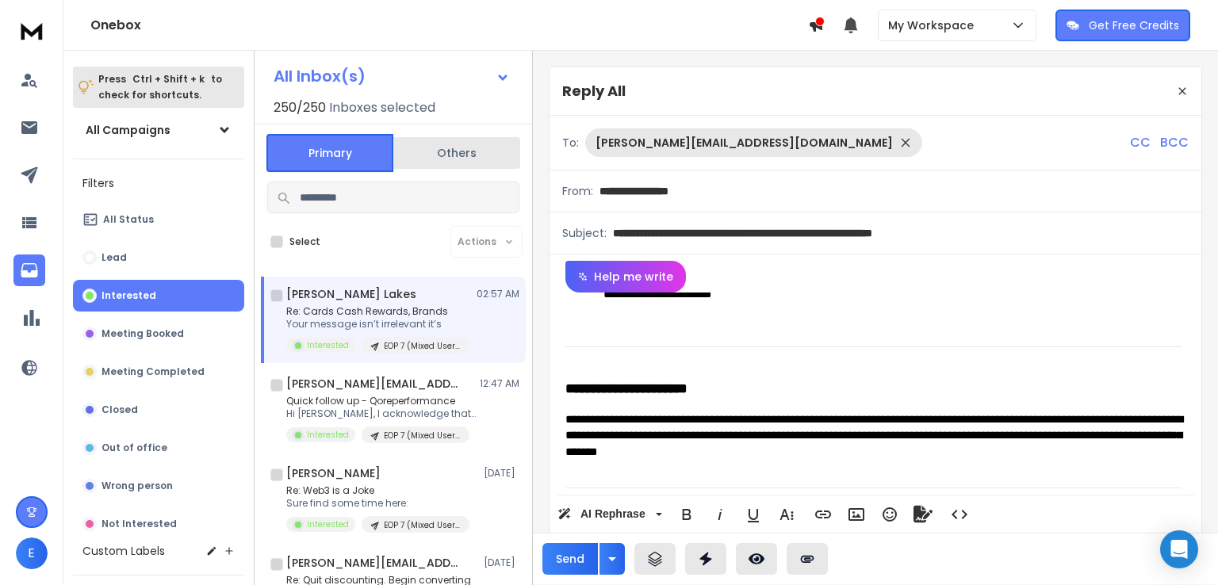
scroll to position [635, 0]
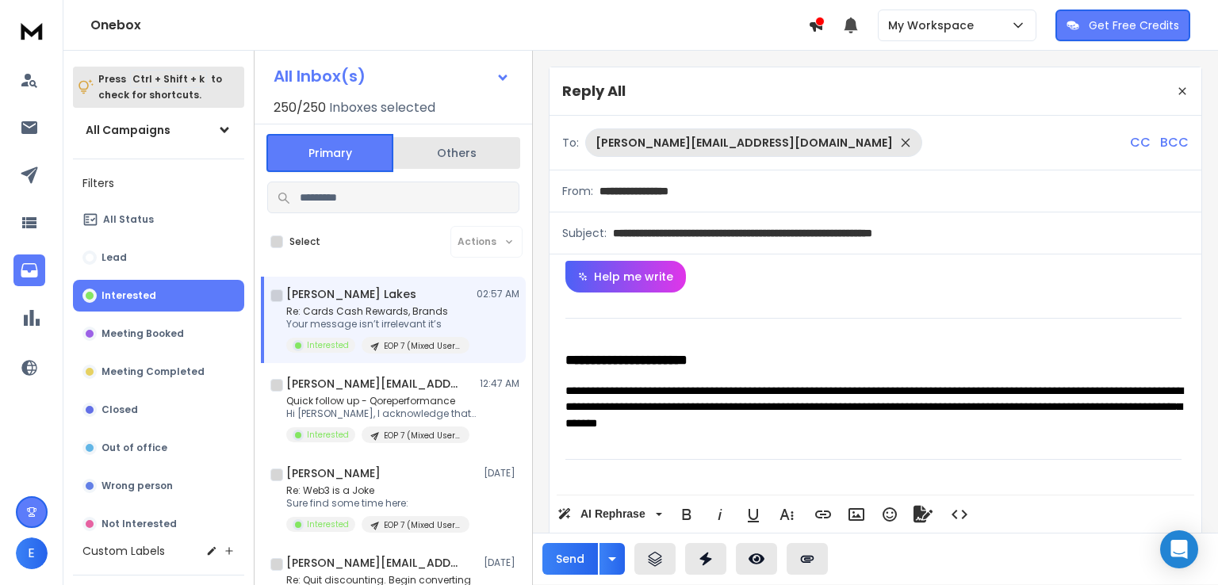
click at [563, 414] on div "**********" at bounding box center [874, 392] width 648 height 199
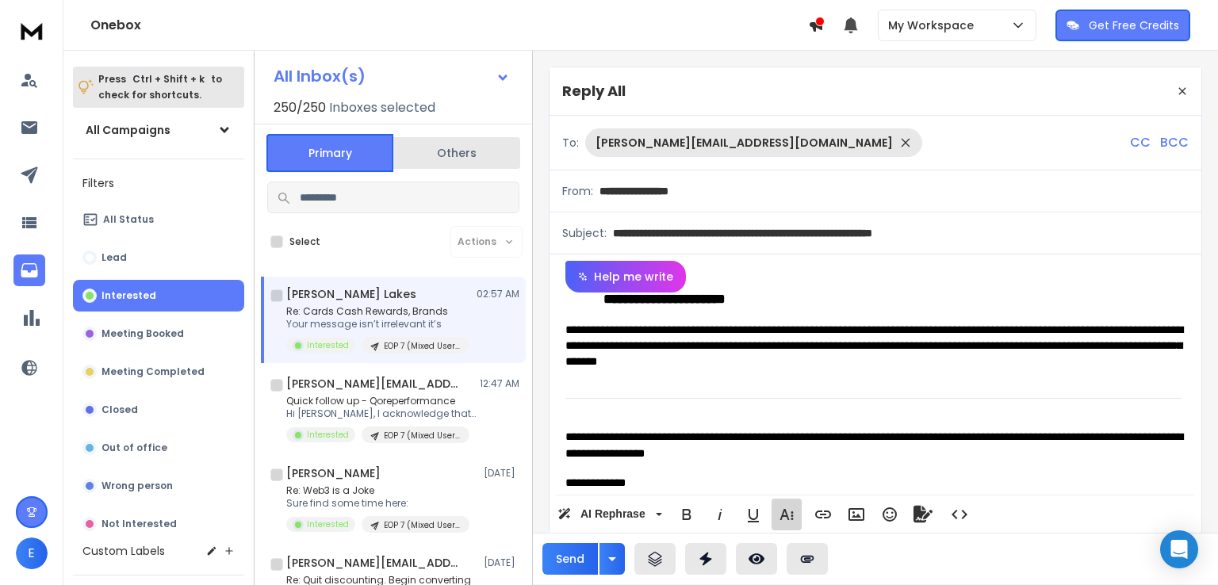
click at [788, 515] on icon "button" at bounding box center [786, 514] width 19 height 19
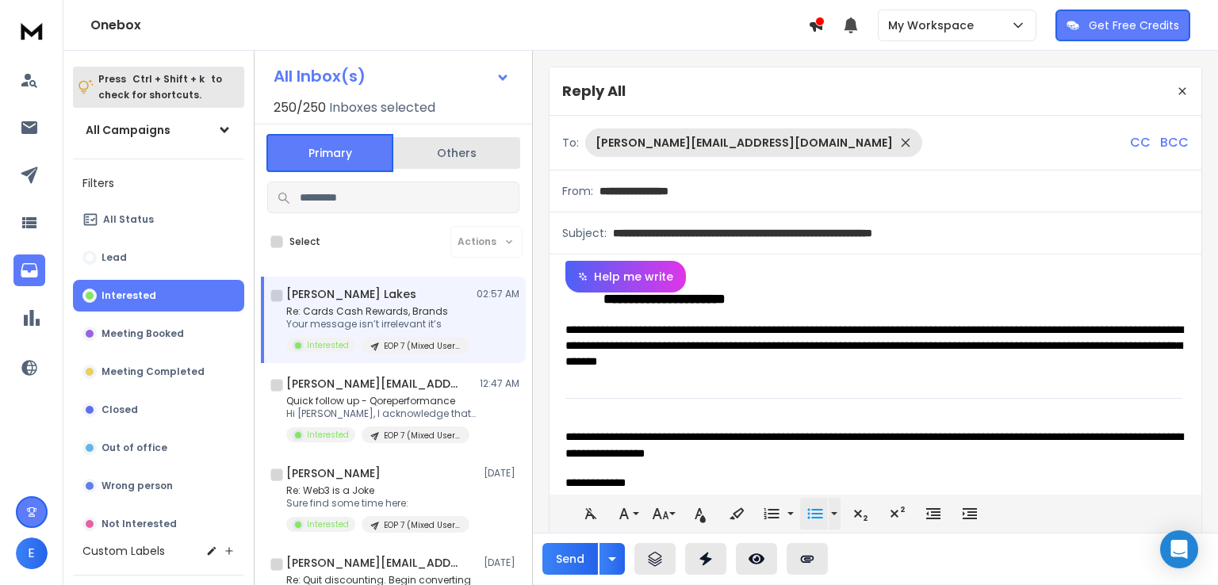
click at [808, 518] on icon "button" at bounding box center [815, 513] width 15 height 10
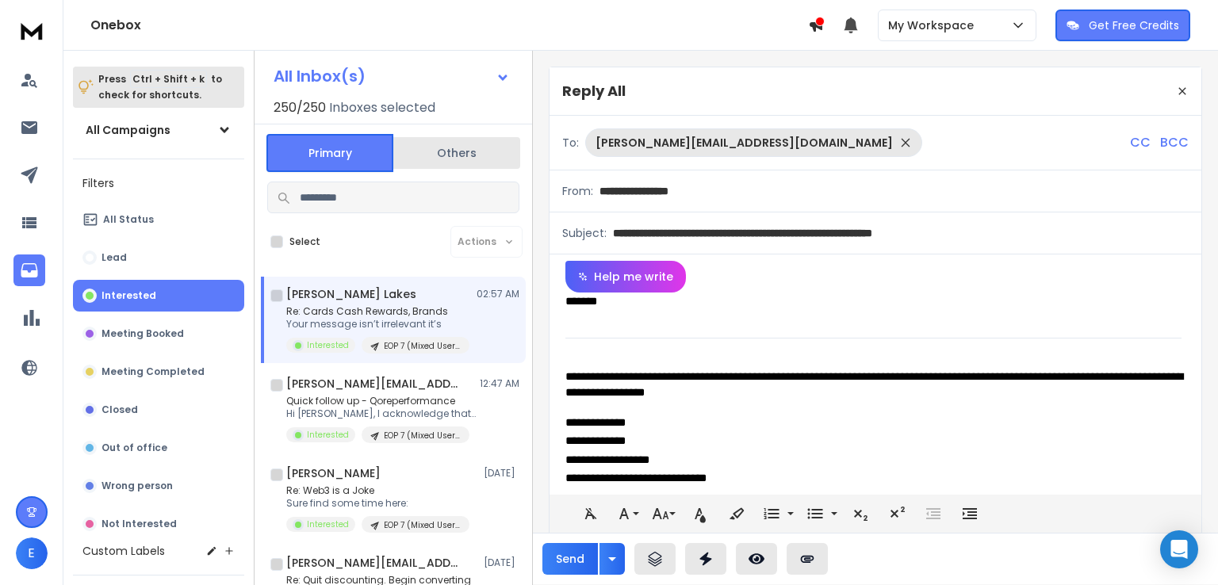
scroll to position [712, 0]
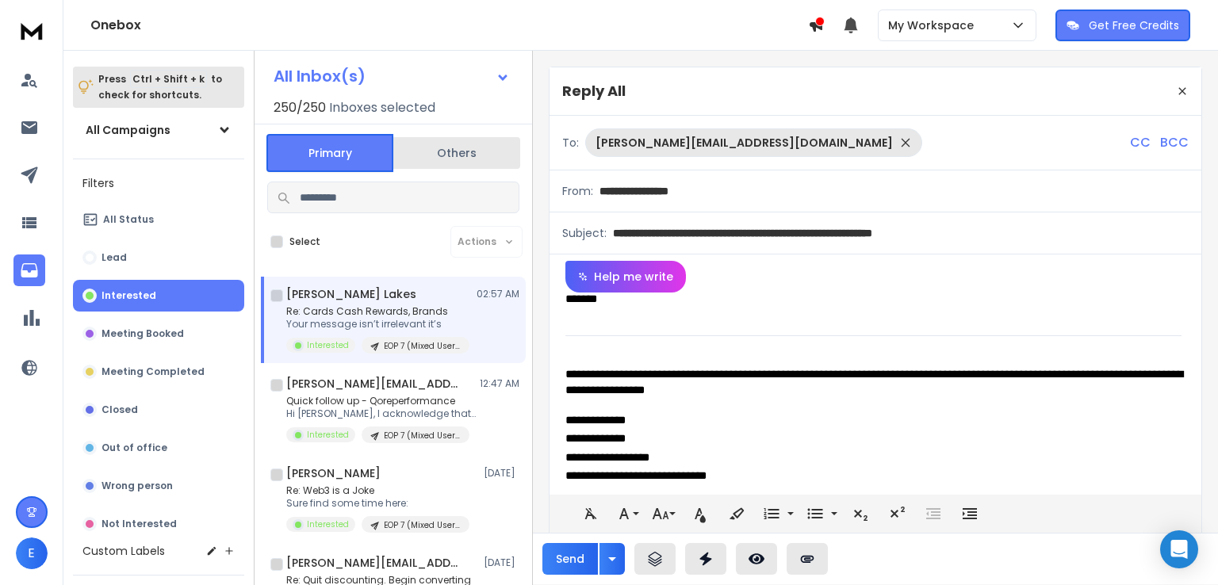
click at [765, 305] on span "**********" at bounding box center [875, 283] width 618 height 44
click at [599, 305] on span "**********" at bounding box center [874, 283] width 617 height 44
click at [564, 393] on div "**********" at bounding box center [874, 392] width 648 height 199
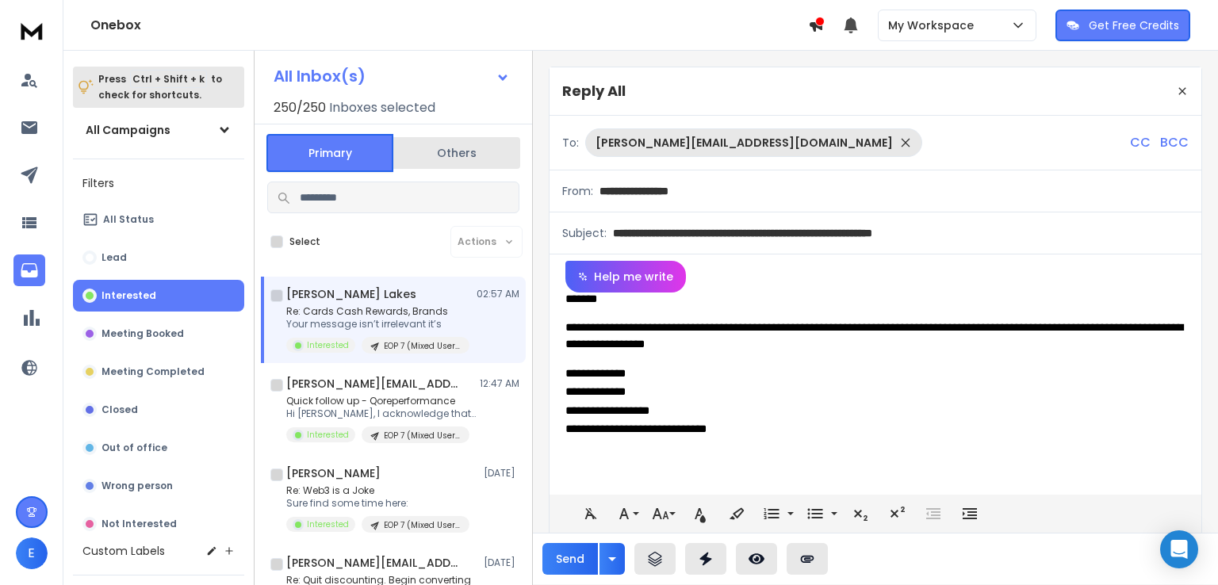
click at [566, 349] on span "**********" at bounding box center [875, 335] width 618 height 27
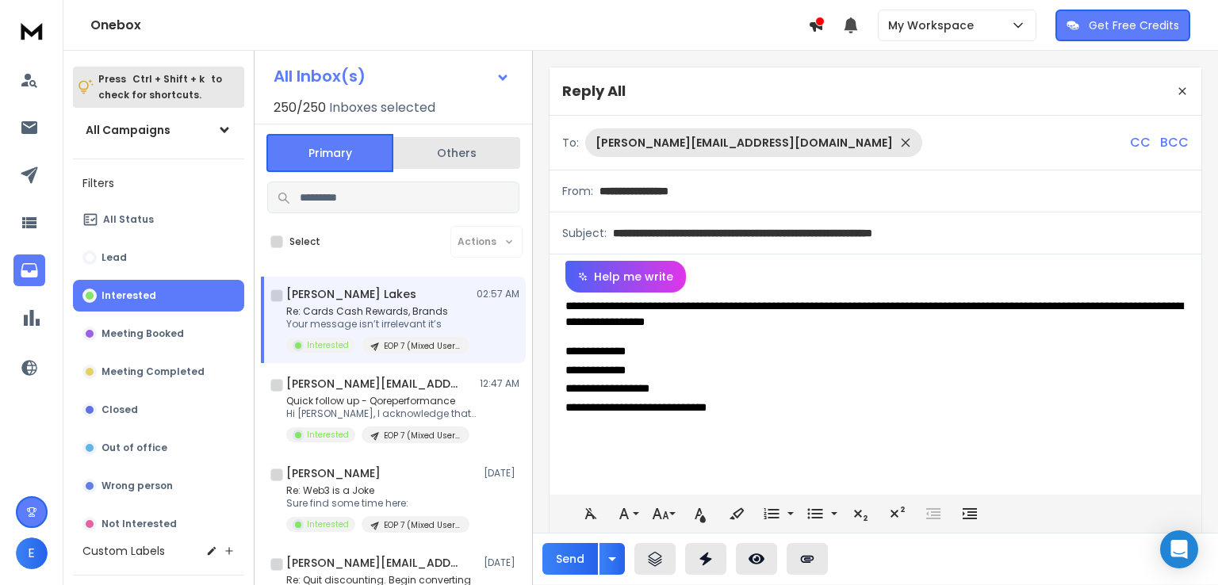
scroll to position [792, 0]
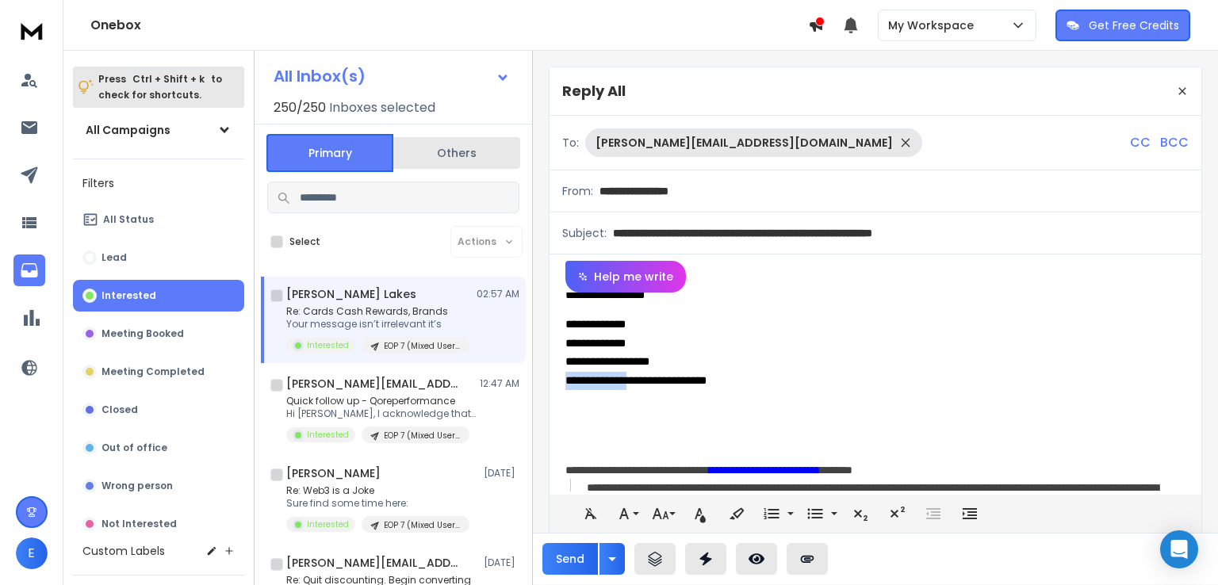
drag, startPoint x: 566, startPoint y: 438, endPoint x: 640, endPoint y: 436, distance: 74.6
click at [640, 386] on span "**********" at bounding box center [636, 380] width 141 height 11
click at [590, 386] on span "**********" at bounding box center [622, 380] width 113 height 11
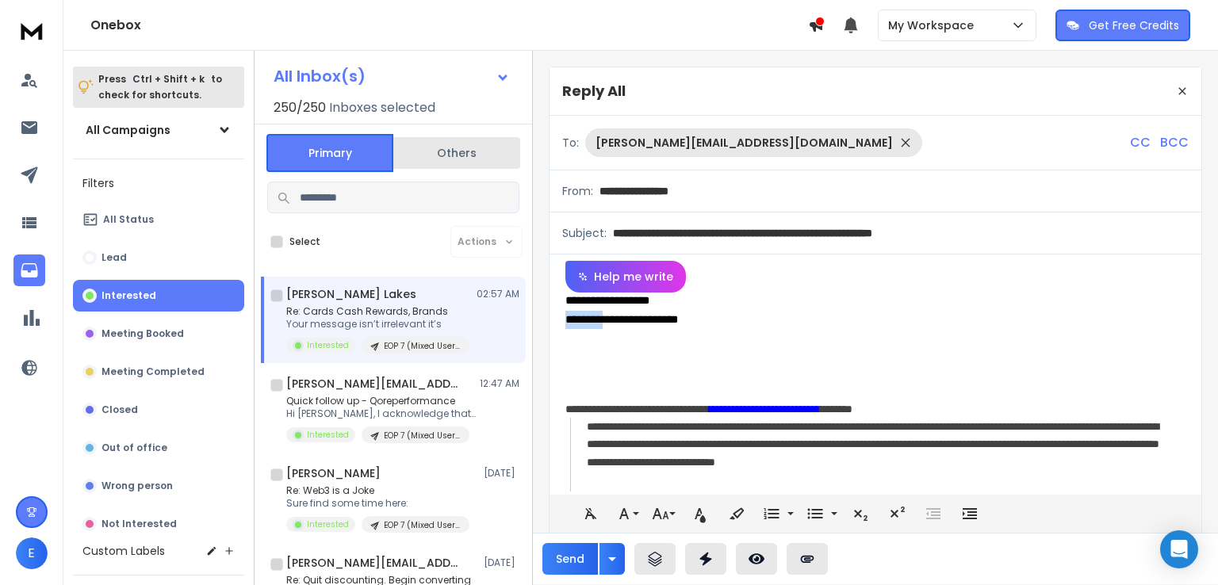
scroll to position [79, 0]
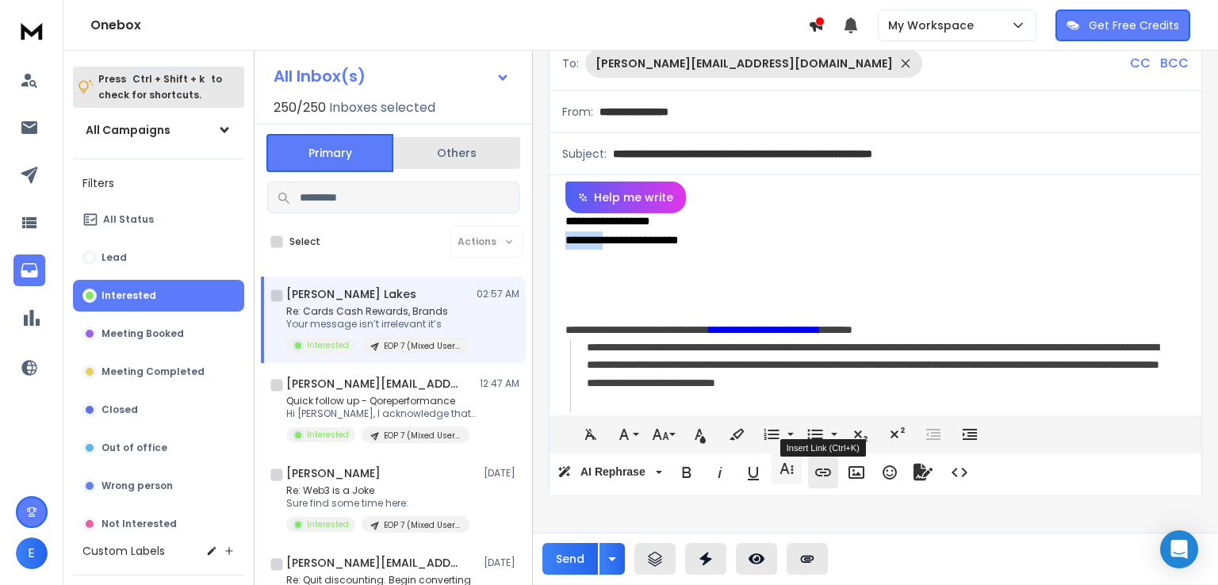
click at [823, 478] on icon "button" at bounding box center [823, 472] width 19 height 19
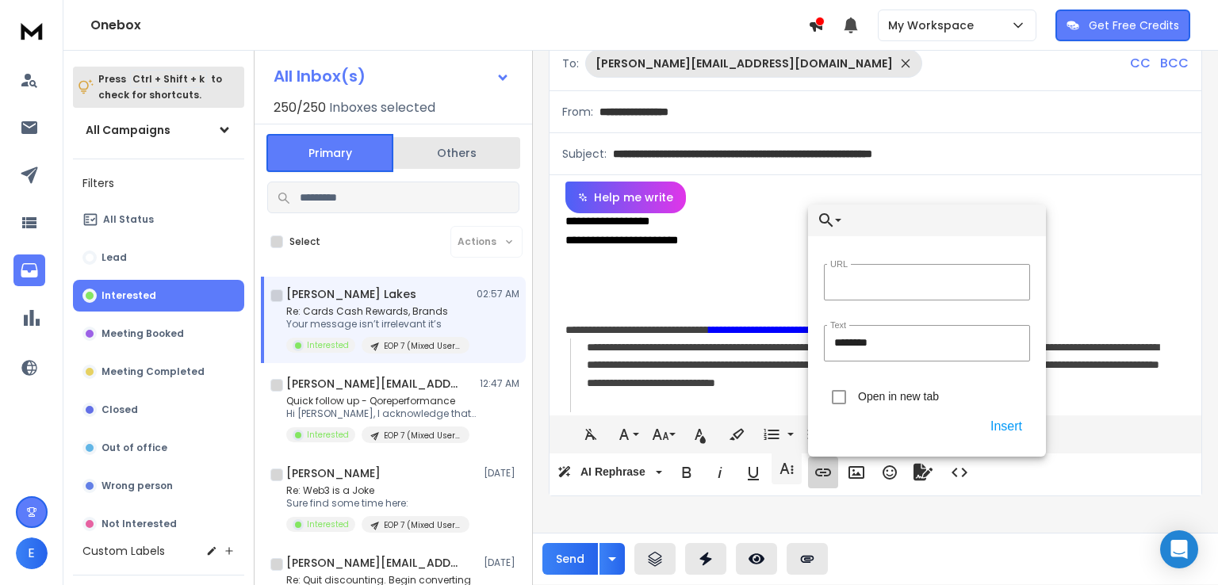
type input "**********"
click at [1015, 420] on button "Insert" at bounding box center [1007, 426] width 48 height 29
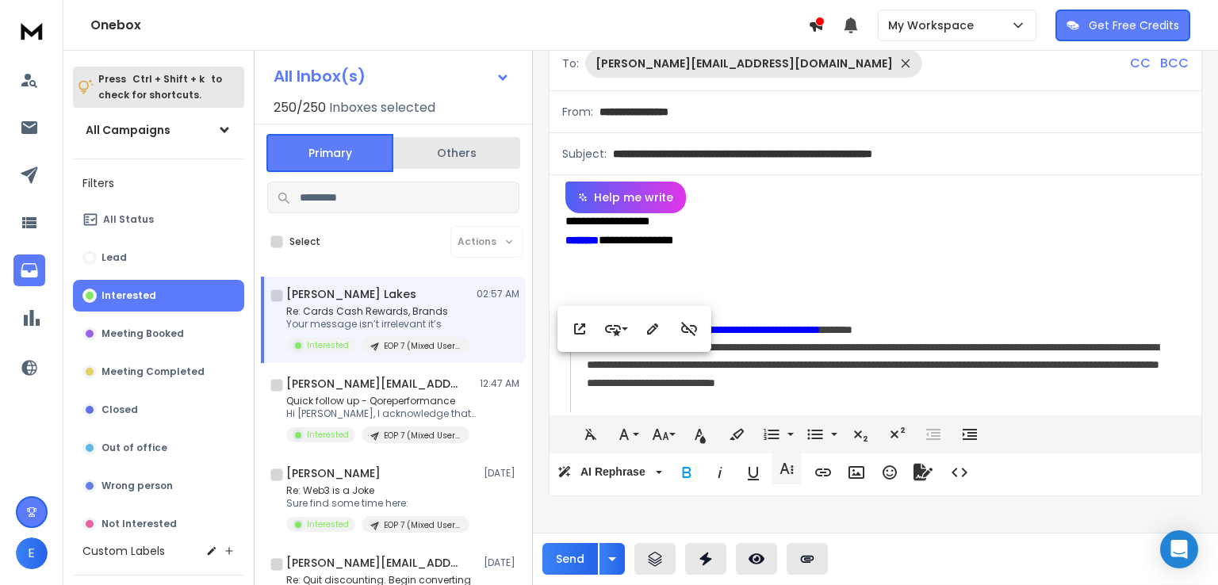
click at [633, 246] on span "**********" at bounding box center [636, 240] width 75 height 11
drag, startPoint x: 619, startPoint y: 294, endPoint x: 703, endPoint y: 290, distance: 84.2
click at [619, 246] on span "**********" at bounding box center [646, 240] width 94 height 11
click at [619, 246] on span "**********" at bounding box center [650, 240] width 103 height 11
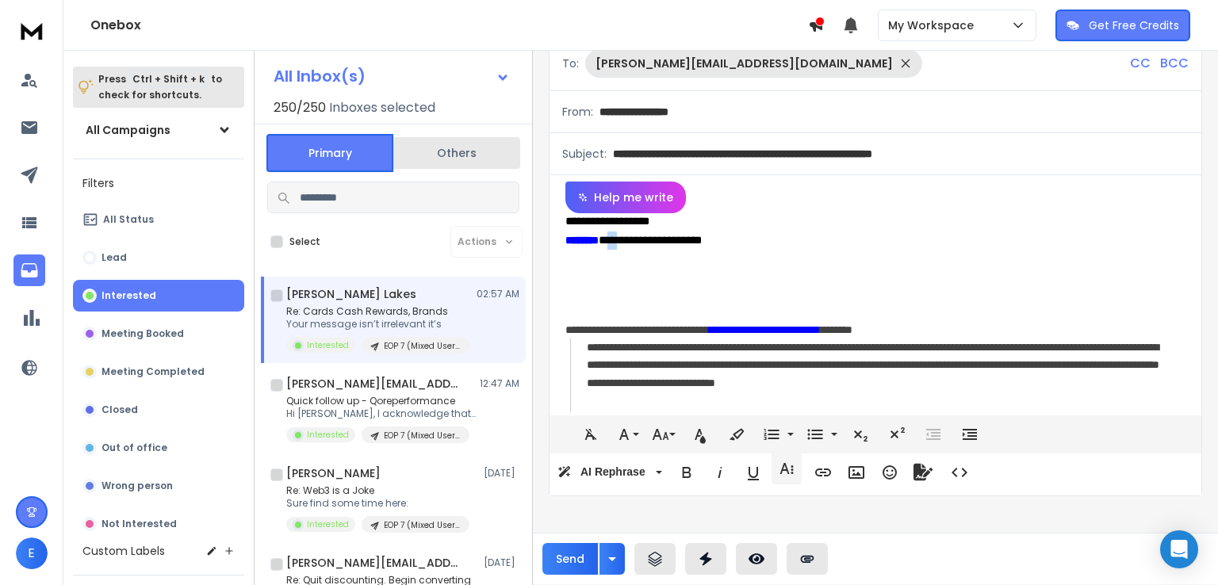
drag, startPoint x: 628, startPoint y: 296, endPoint x: 619, endPoint y: 294, distance: 9.6
click at [619, 246] on span "**********" at bounding box center [650, 240] width 103 height 11
click at [626, 209] on span "**********" at bounding box center [596, 203] width 60 height 11
click at [573, 303] on div at bounding box center [874, 294] width 616 height 17
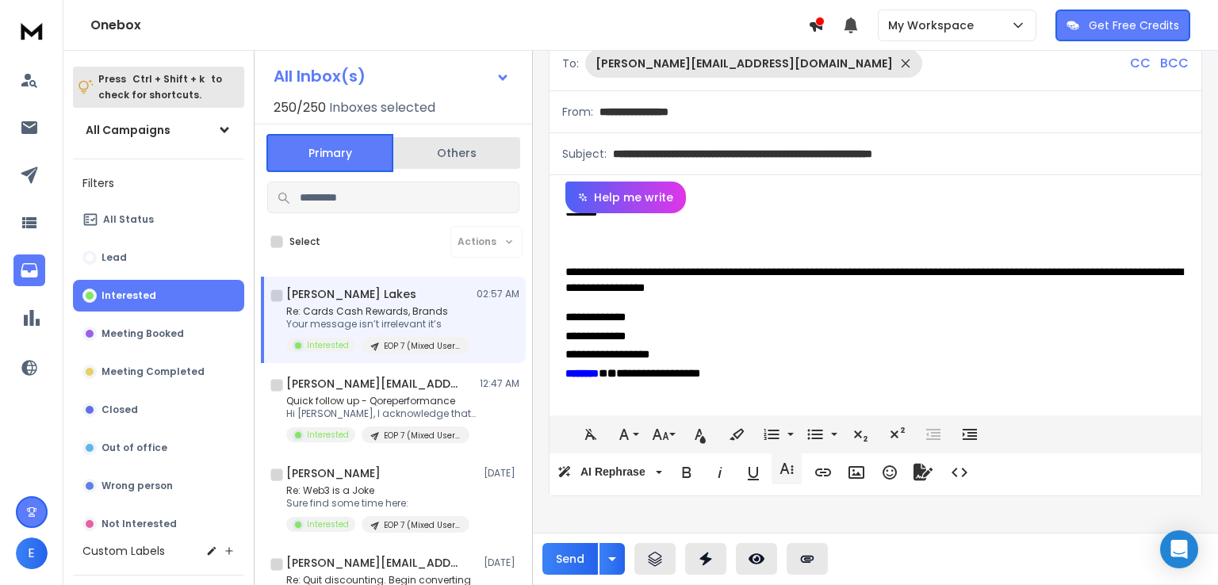
scroll to position [694, 0]
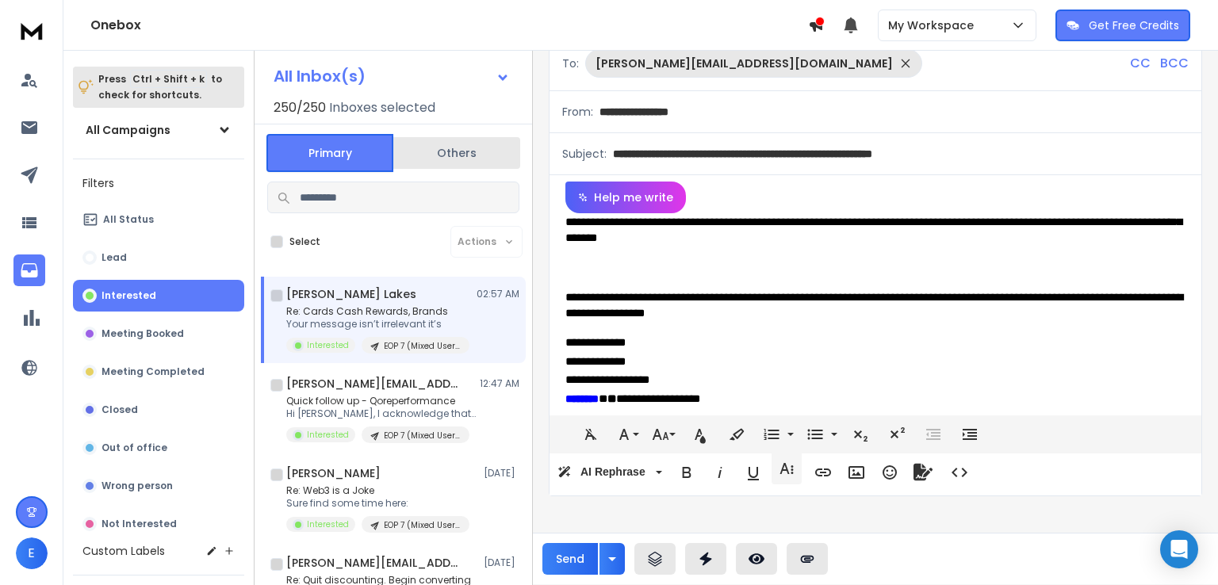
click at [561, 349] on div "**********" at bounding box center [874, 312] width 648 height 199
click at [558, 387] on div "**********" at bounding box center [874, 312] width 648 height 199
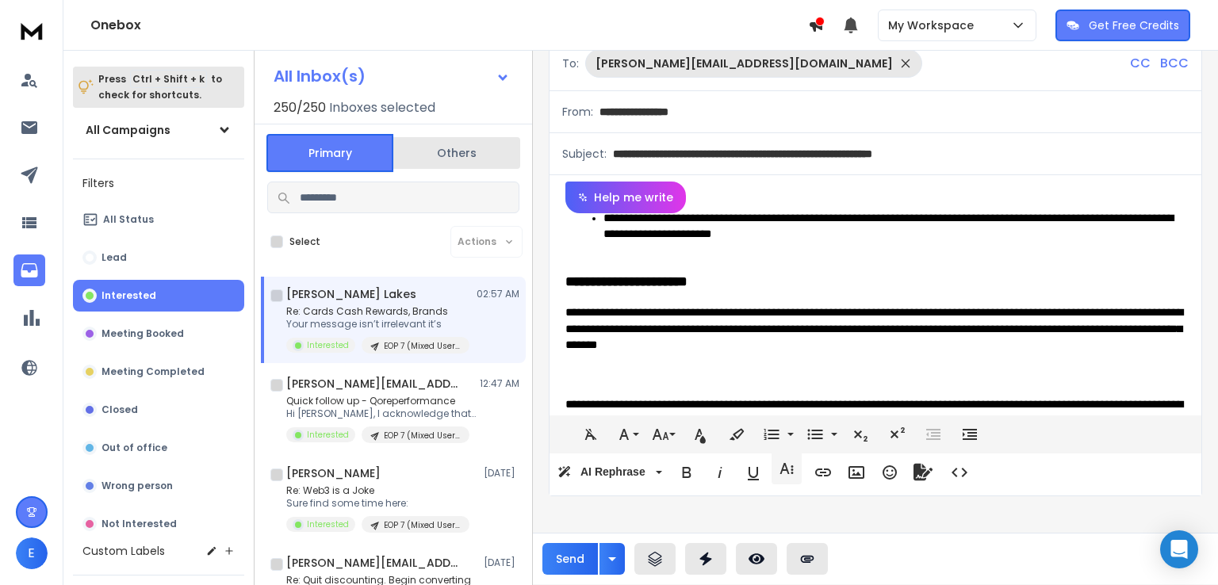
scroll to position [615, 0]
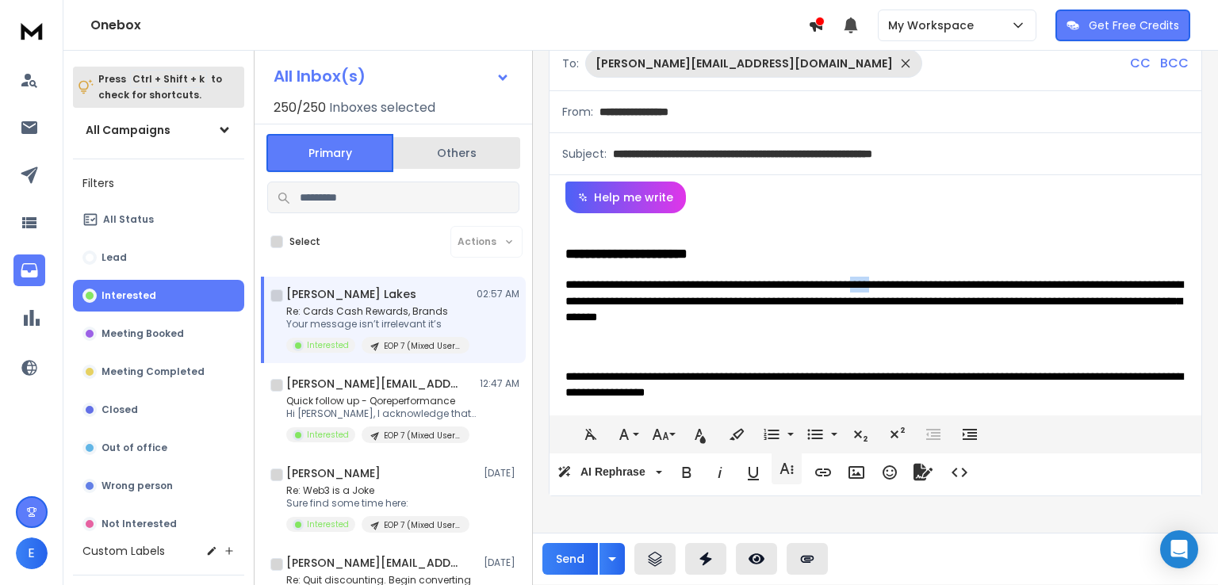
drag, startPoint x: 873, startPoint y: 336, endPoint x: 899, endPoint y: 337, distance: 26.2
click at [899, 323] on span "**********" at bounding box center [875, 301] width 618 height 44
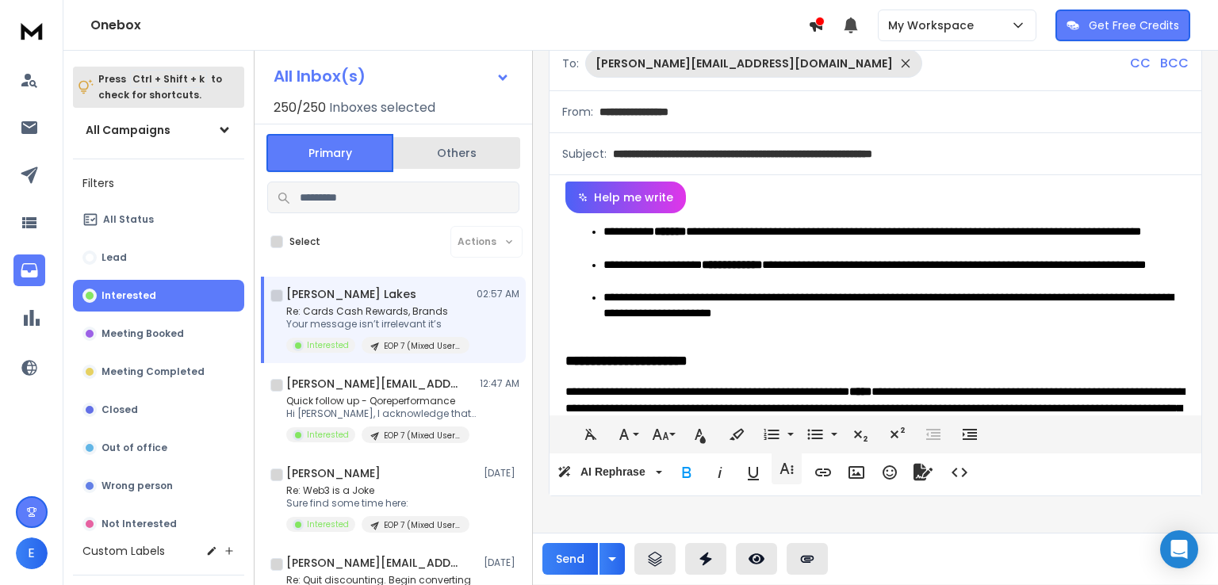
scroll to position [535, 0]
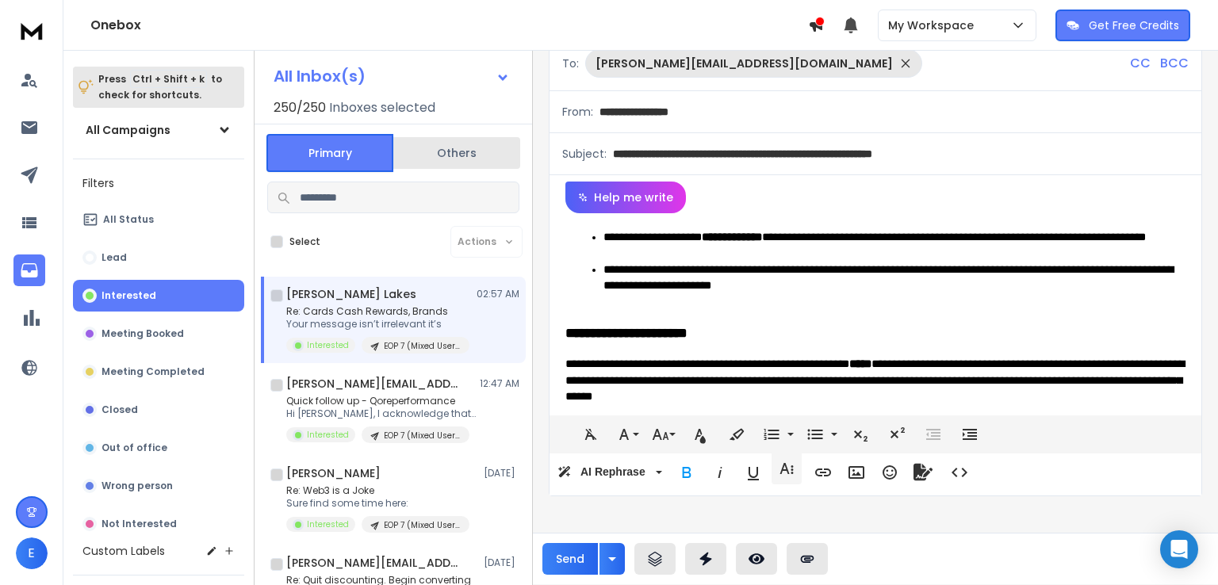
click at [650, 261] on p "**********" at bounding box center [893, 245] width 578 height 32
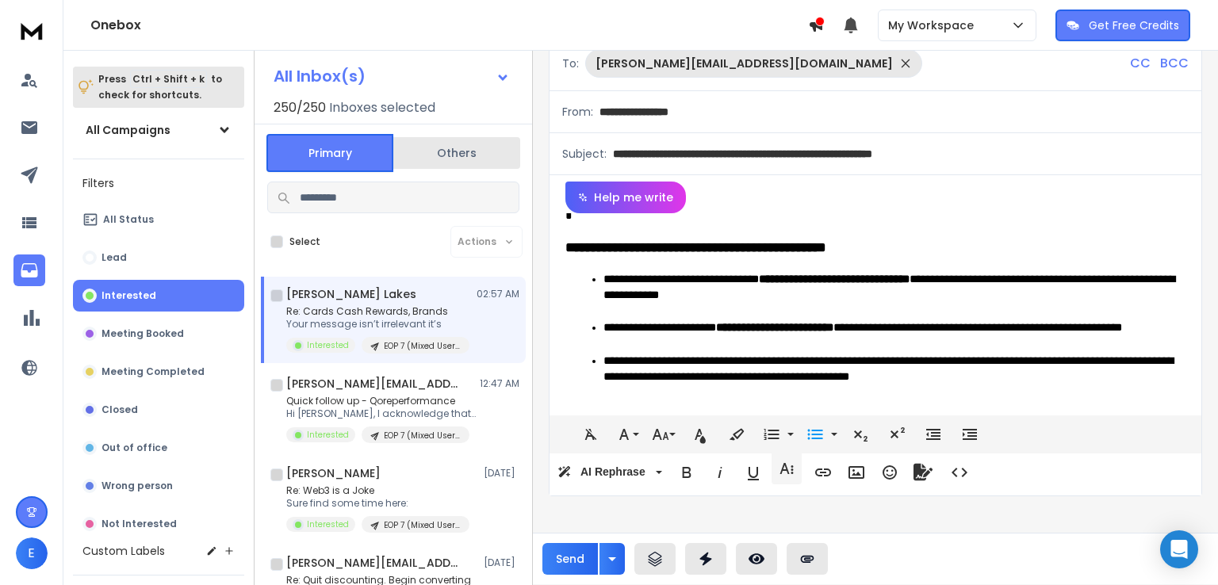
scroll to position [0, 0]
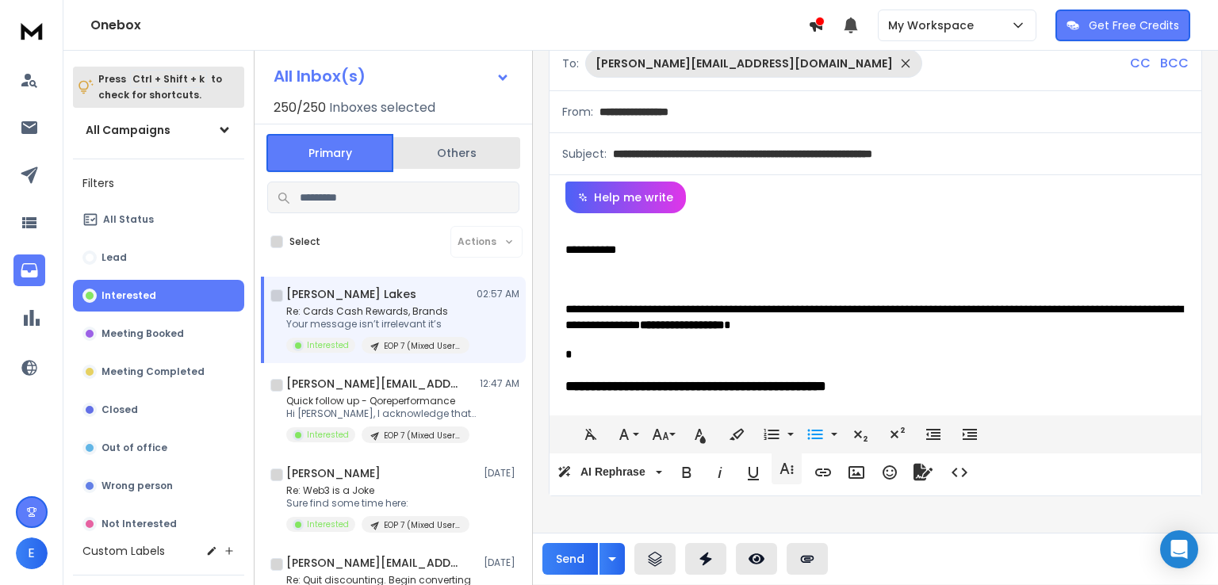
click at [1137, 68] on p "CC" at bounding box center [1140, 63] width 21 height 19
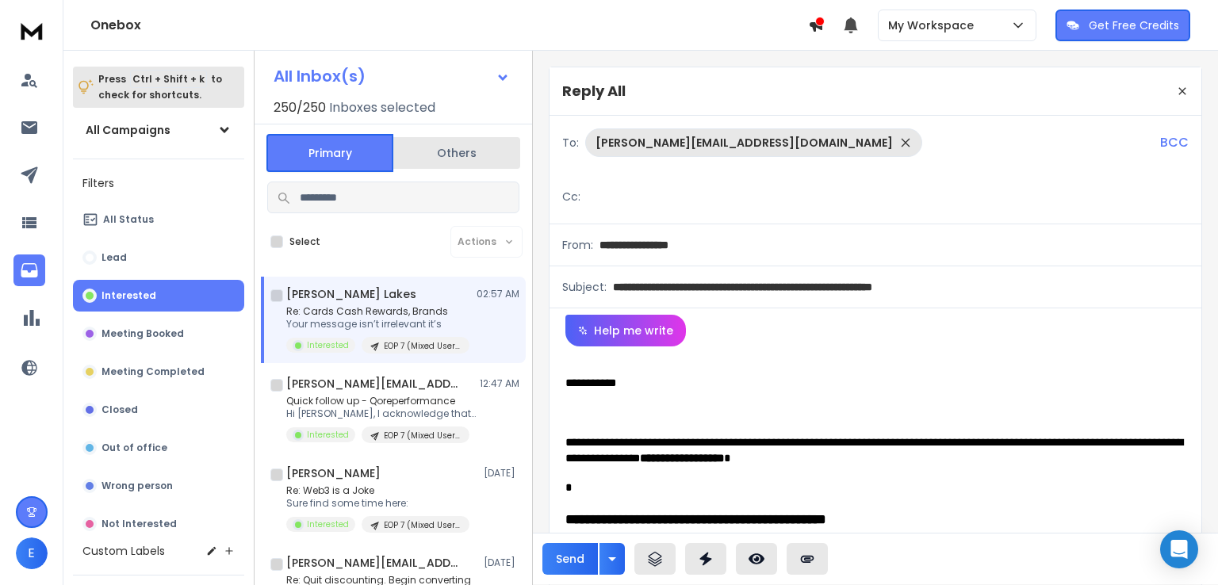
type input "**********"
click at [716, 290] on div "**********" at bounding box center [876, 348] width 654 height 563
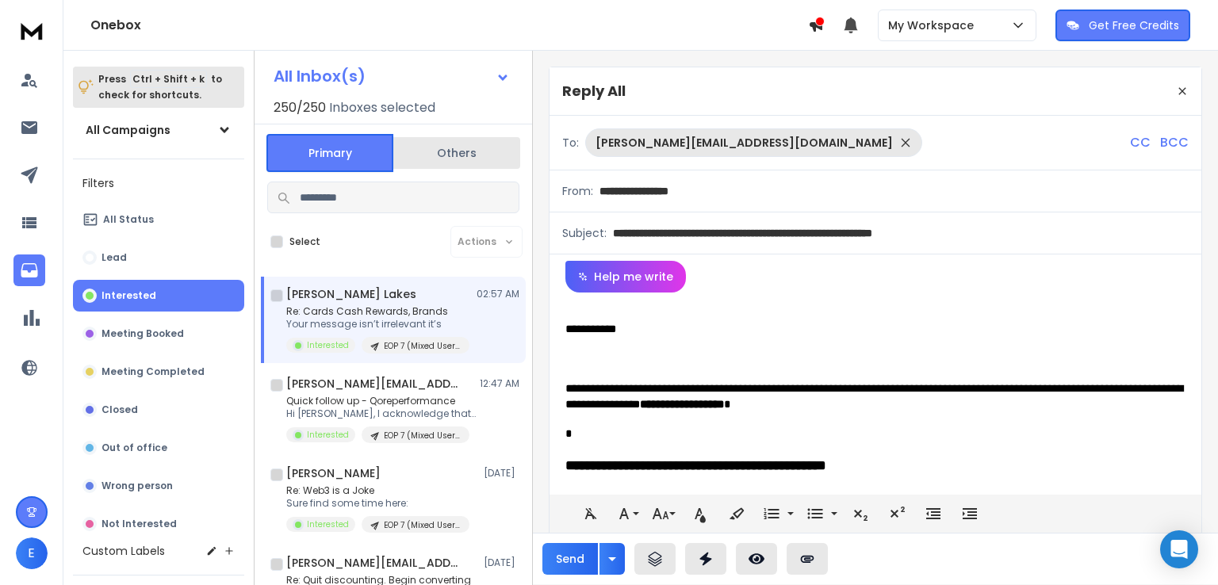
click at [1130, 137] on p "CC" at bounding box center [1140, 142] width 21 height 19
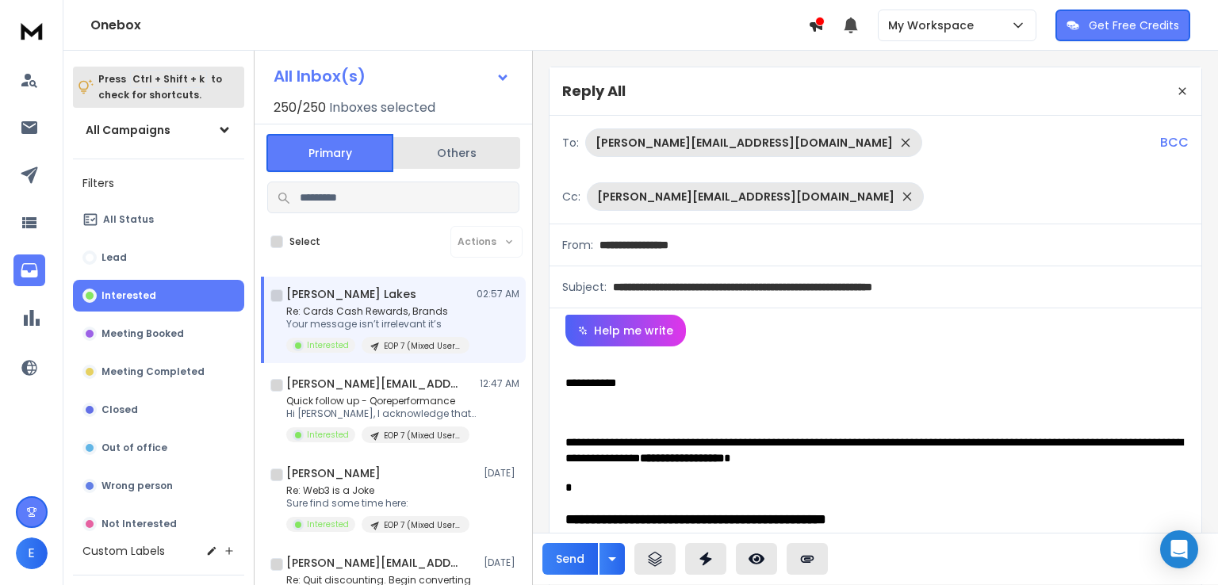
click at [745, 284] on div "**********" at bounding box center [876, 348] width 654 height 563
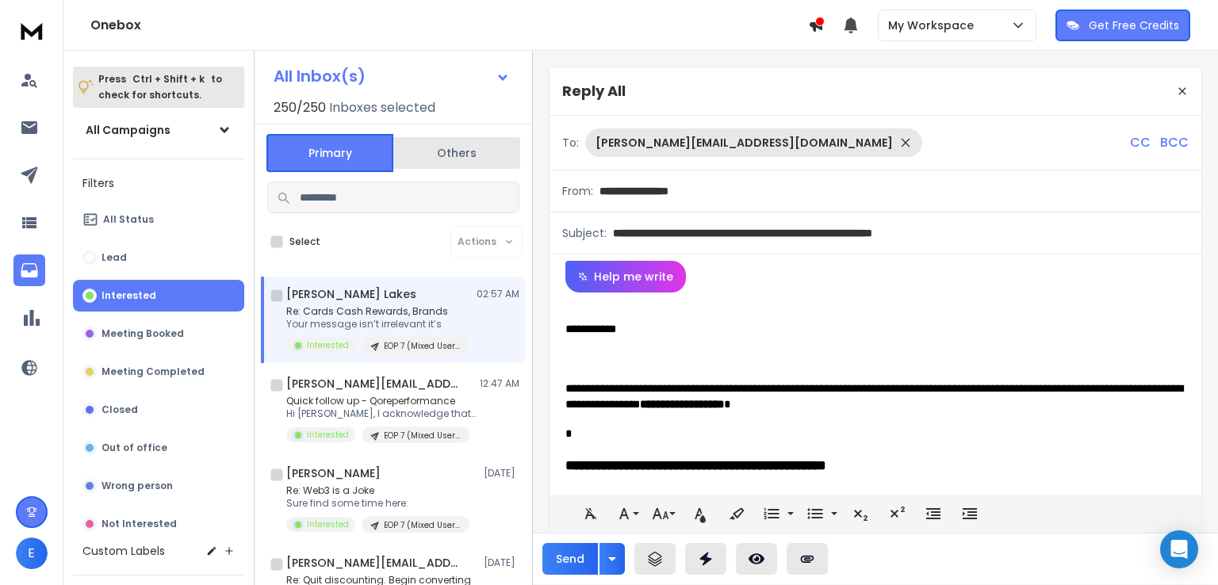
click at [701, 241] on div "**********" at bounding box center [876, 233] width 652 height 41
click at [704, 231] on input "**********" at bounding box center [901, 233] width 576 height 16
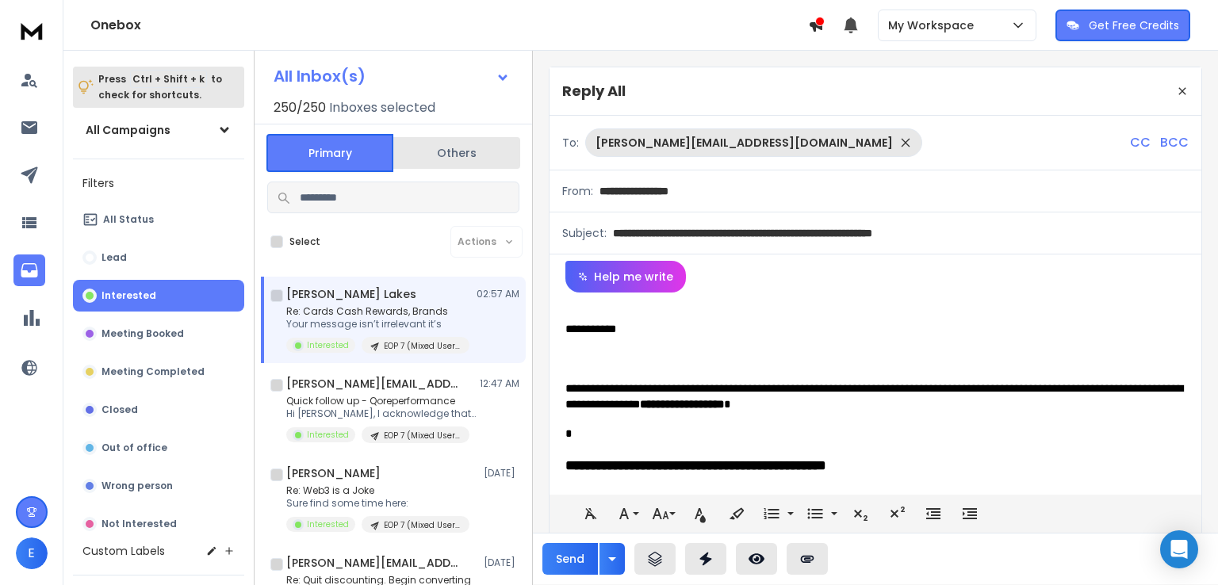
paste input
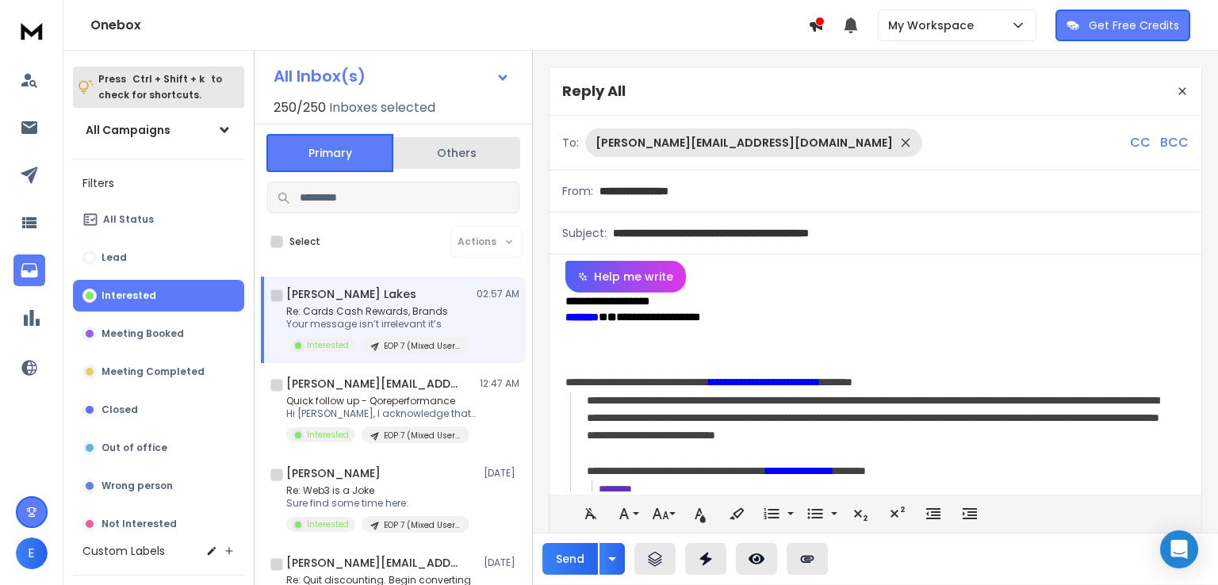
scroll to position [873, 0]
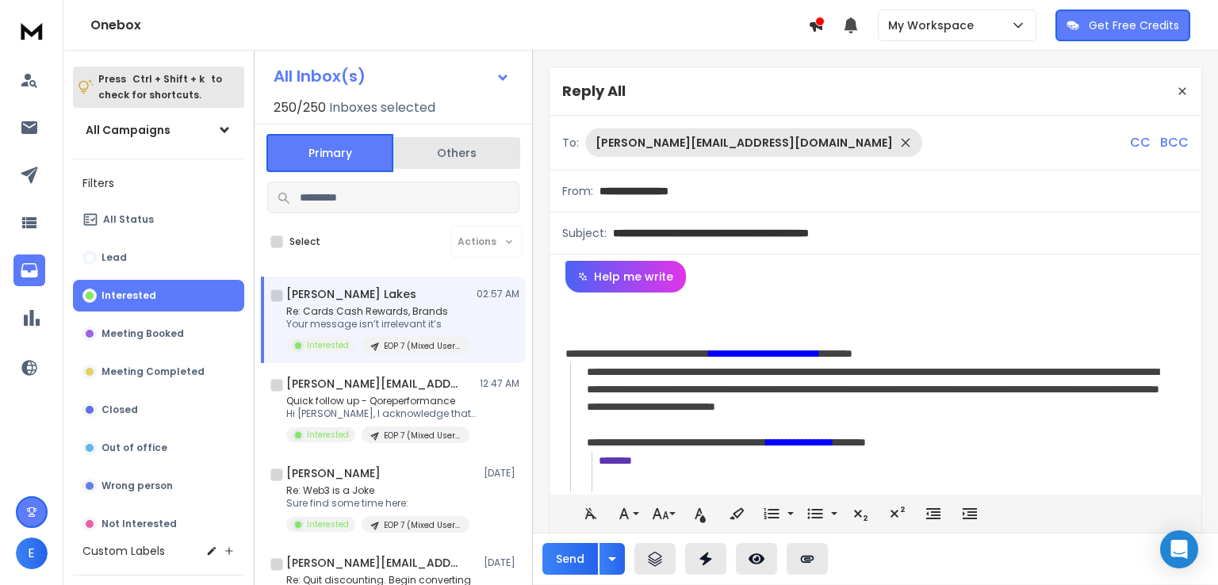
type input "**********"
click at [570, 561] on button "Send" at bounding box center [571, 559] width 56 height 32
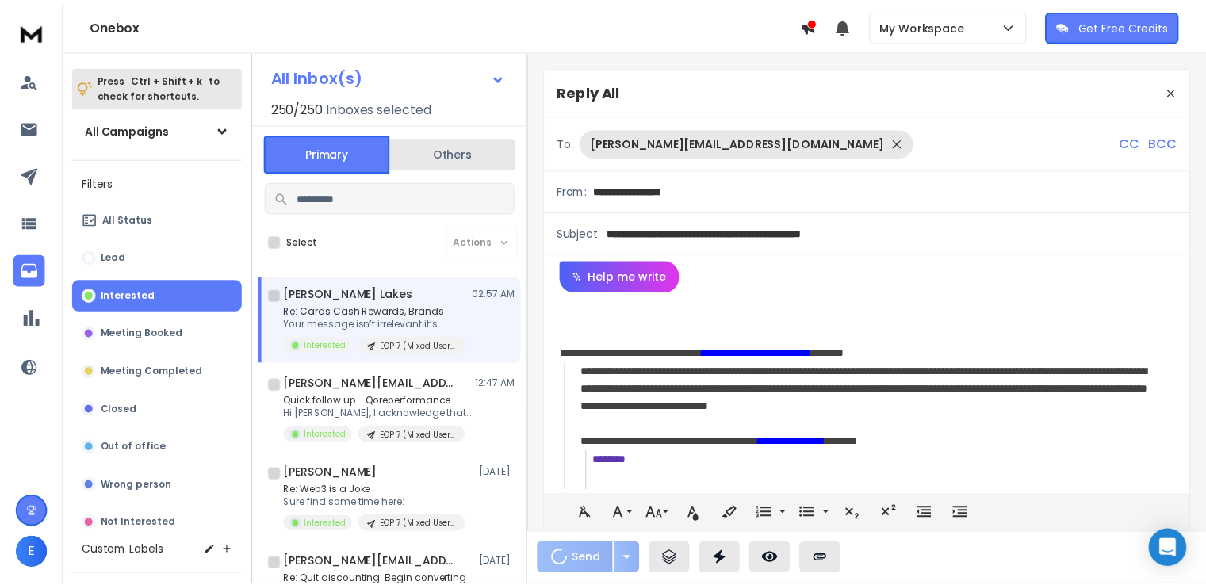
scroll to position [793, 0]
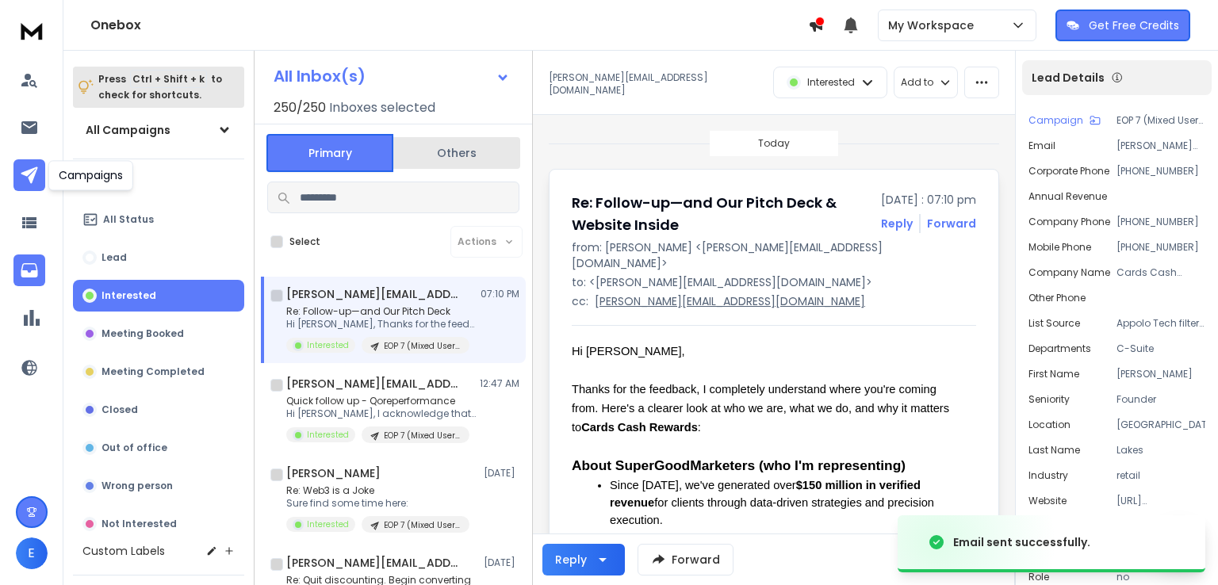
click at [40, 185] on link at bounding box center [29, 175] width 32 height 32
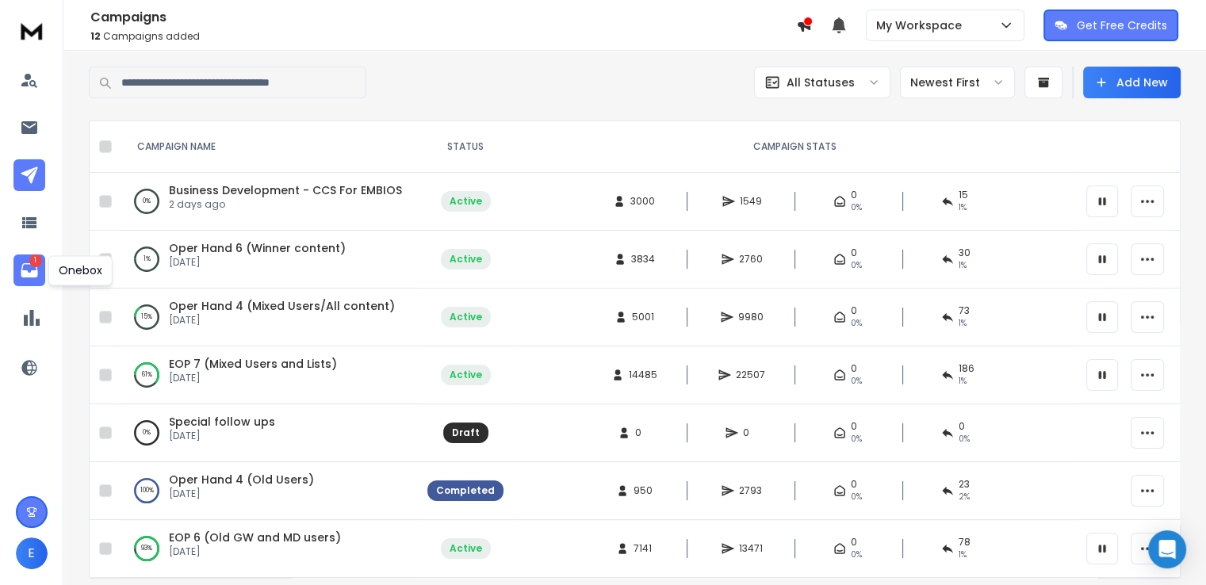
click at [17, 275] on link "1" at bounding box center [29, 271] width 32 height 32
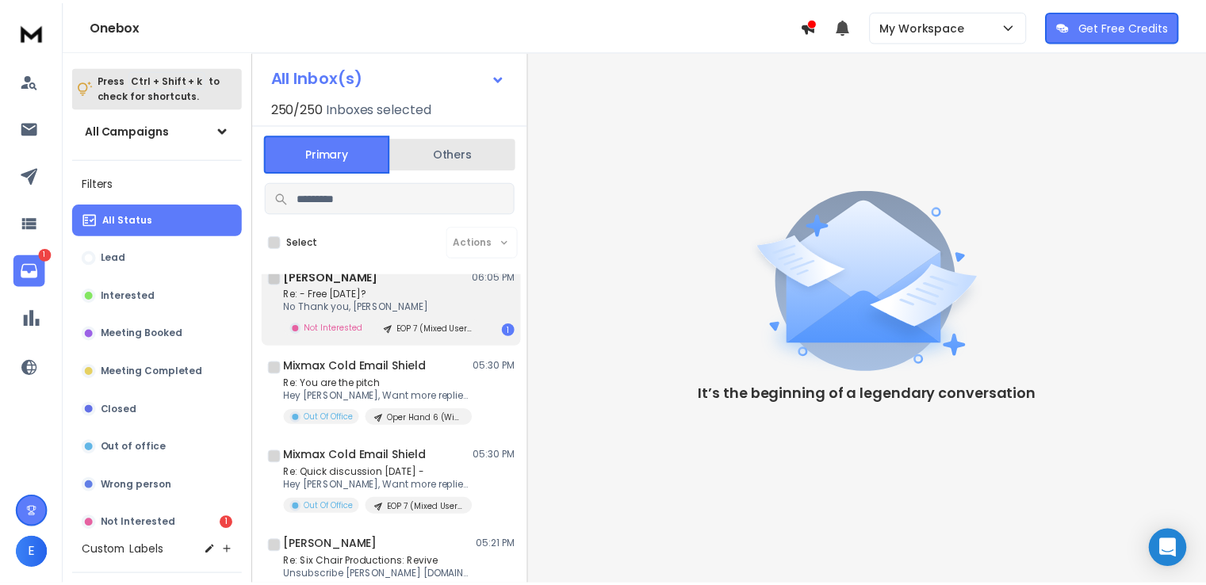
scroll to position [238, 0]
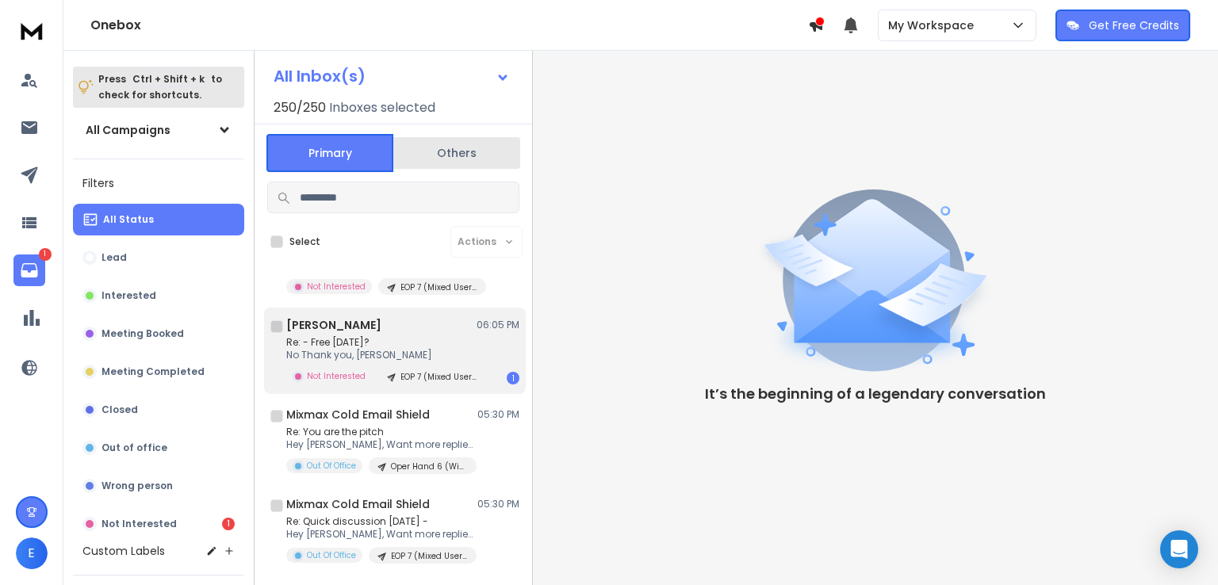
click at [353, 349] on p "No Thank you, Joanna Maven" at bounding box center [381, 355] width 190 height 13
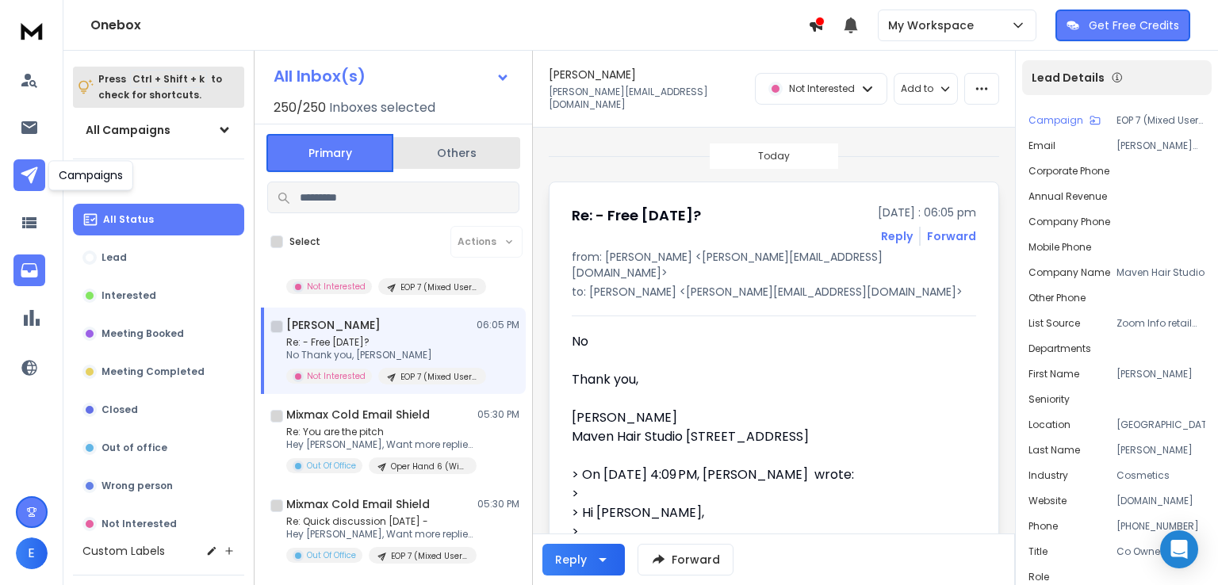
click at [41, 178] on link at bounding box center [29, 175] width 32 height 32
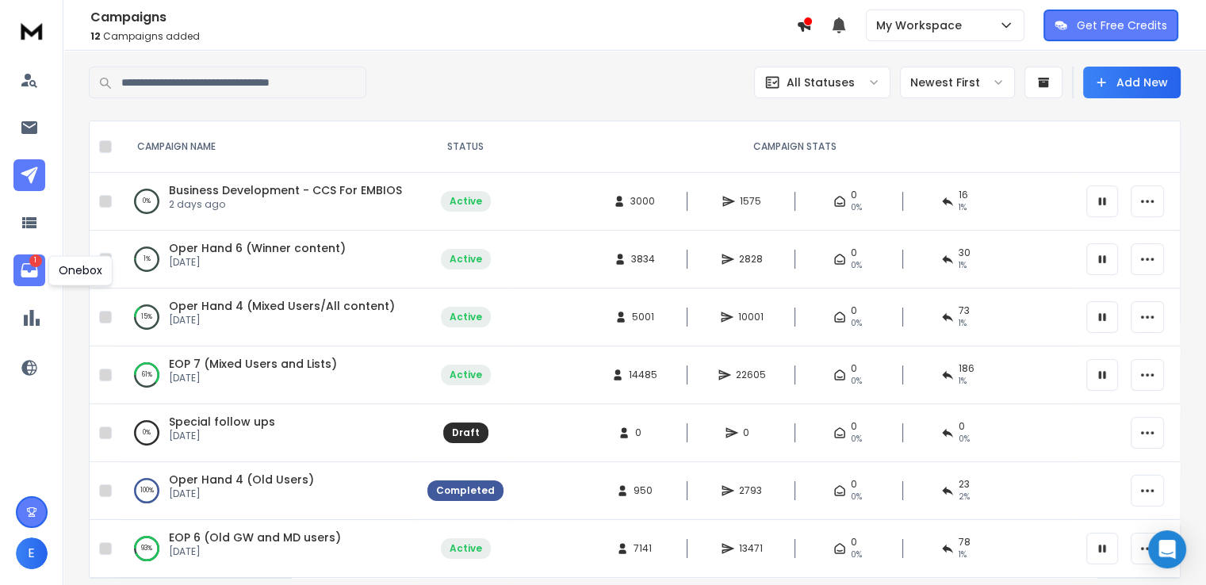
click at [32, 265] on p "1" at bounding box center [35, 261] width 13 height 13
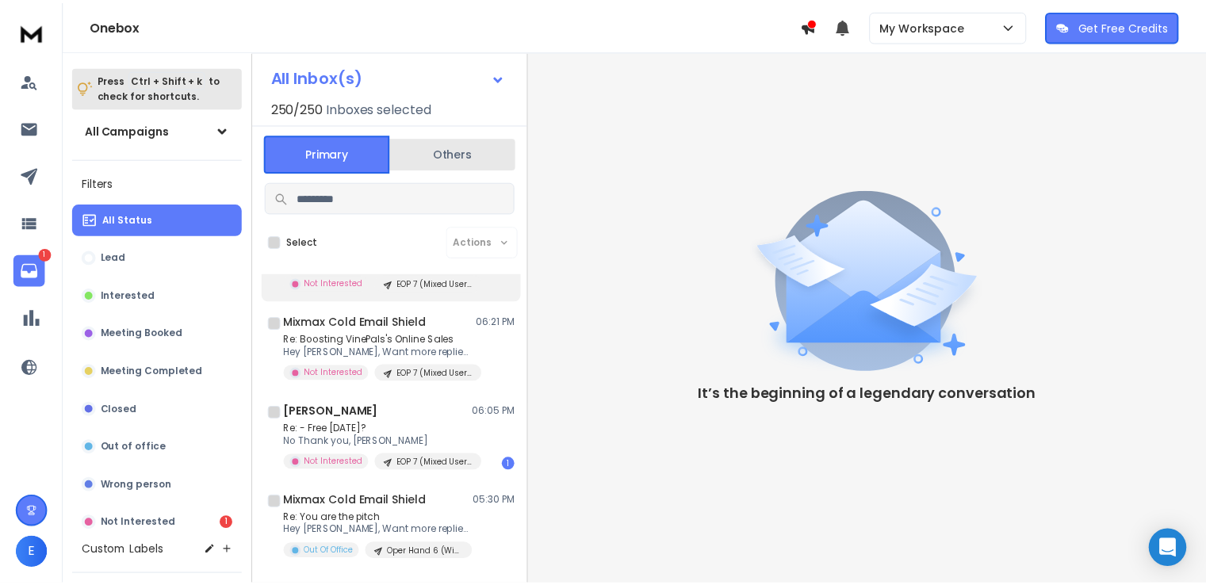
scroll to position [238, 0]
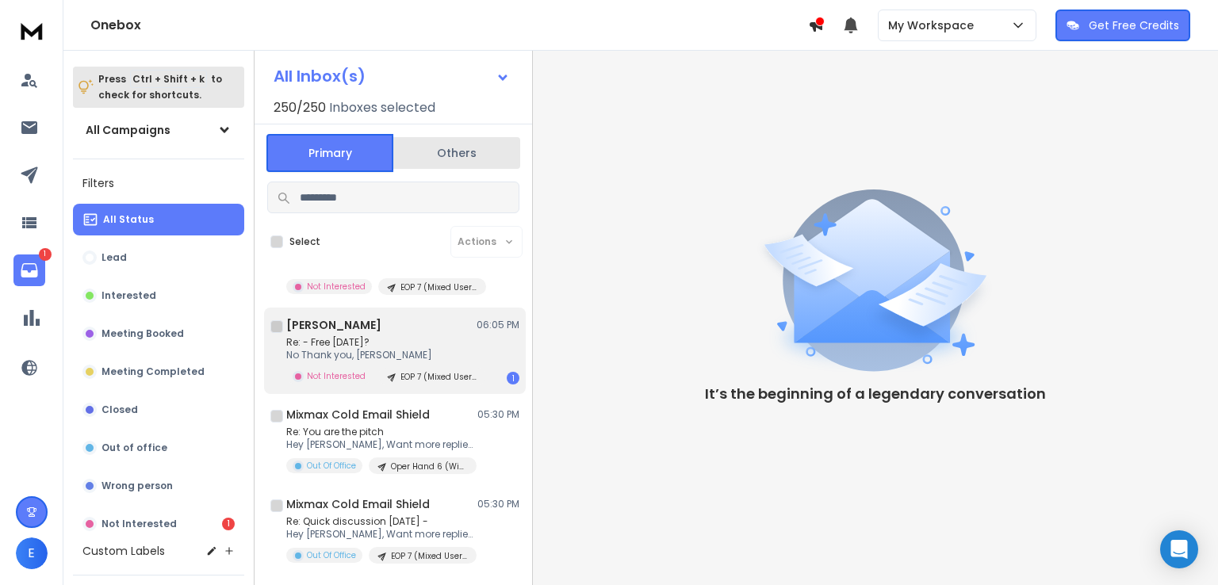
click at [349, 352] on p "No Thank you, [PERSON_NAME]" at bounding box center [381, 355] width 190 height 13
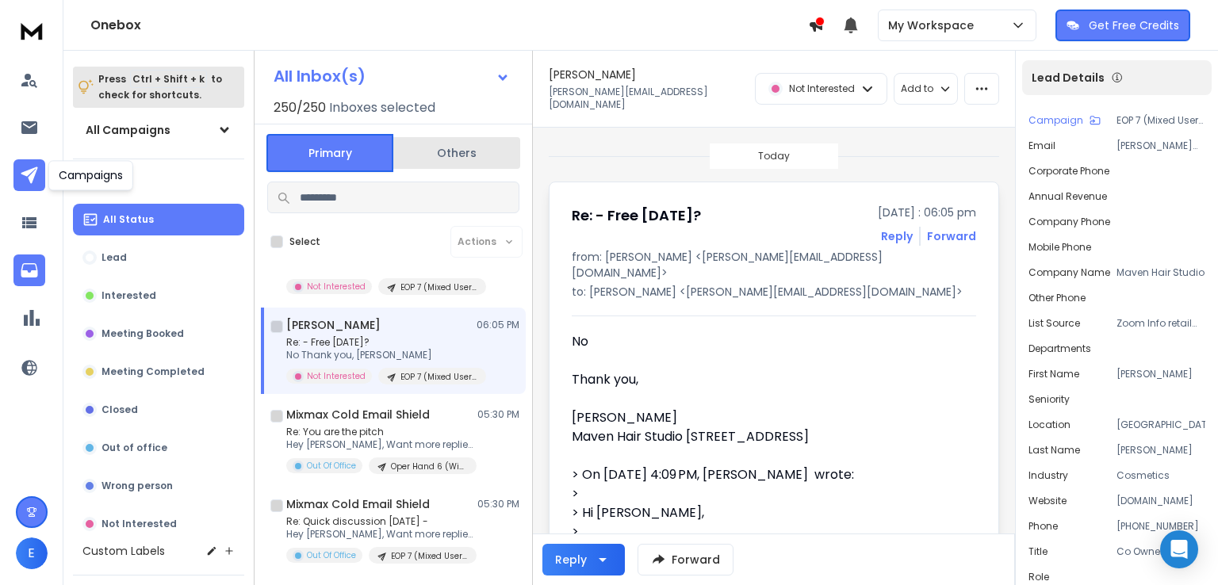
click at [23, 169] on icon at bounding box center [29, 175] width 19 height 19
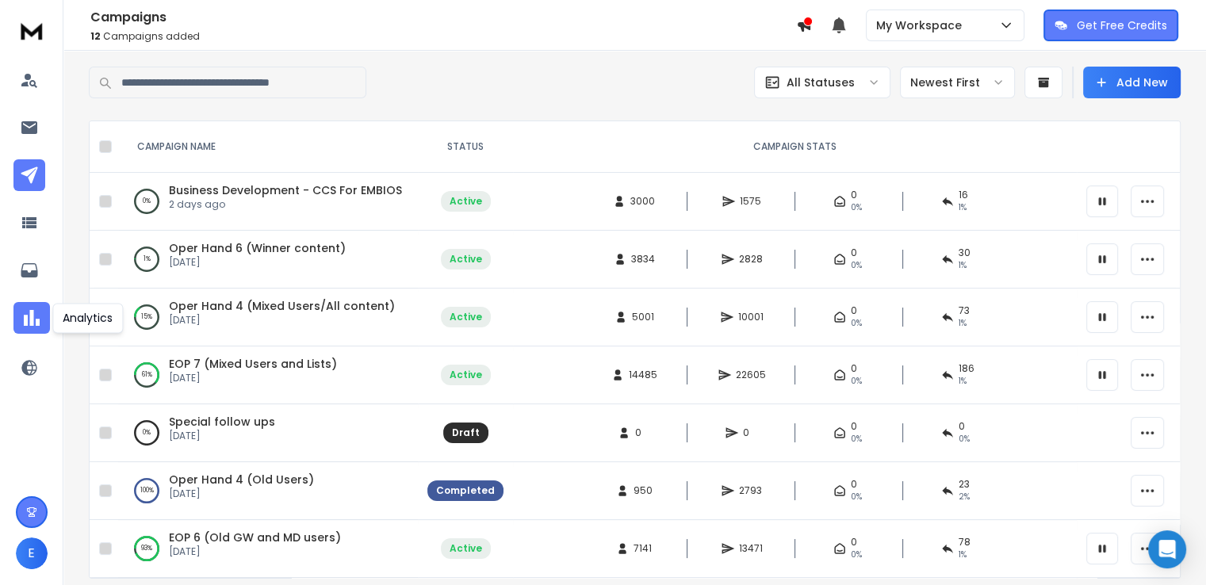
click at [15, 310] on link at bounding box center [31, 318] width 36 height 36
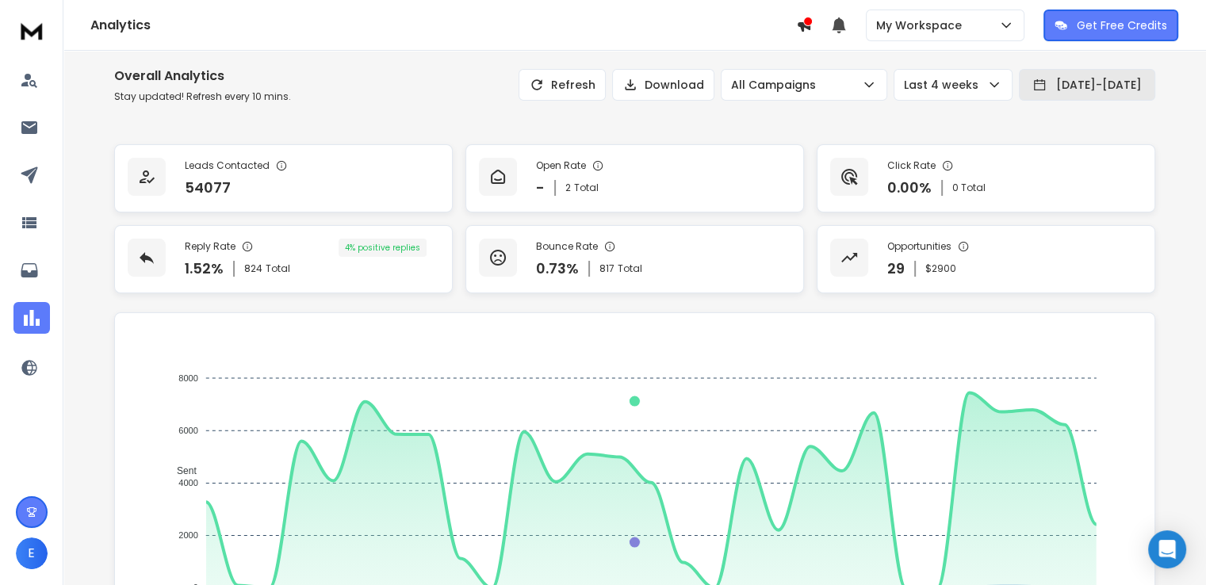
click at [1109, 91] on button "[DATE] - [DATE]" at bounding box center [1087, 85] width 136 height 32
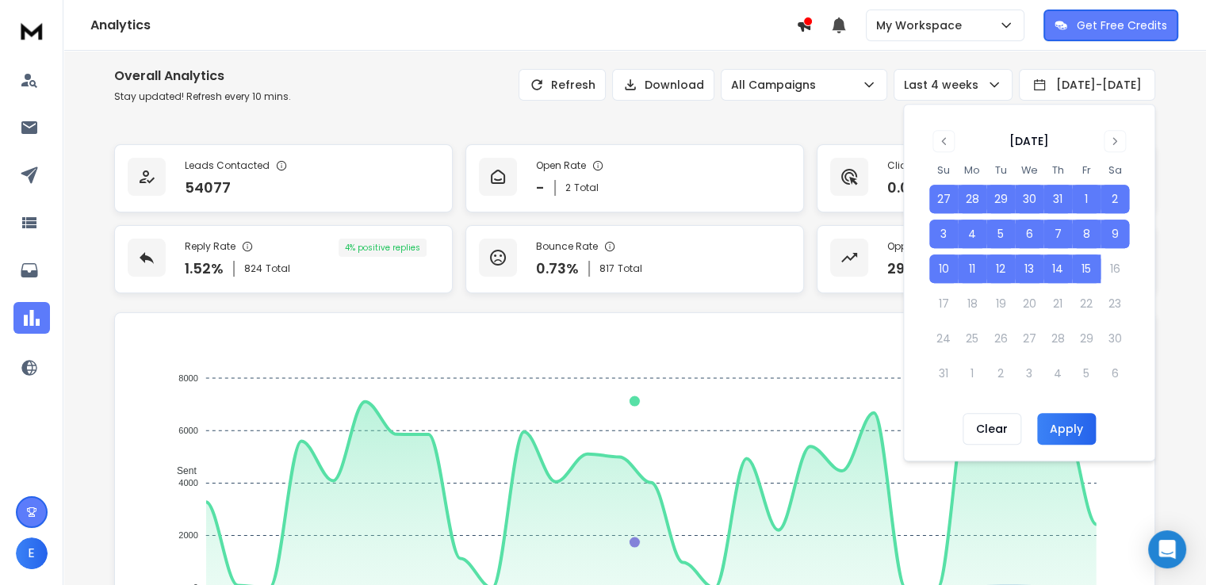
click at [1091, 267] on button "15" at bounding box center [1086, 269] width 29 height 29
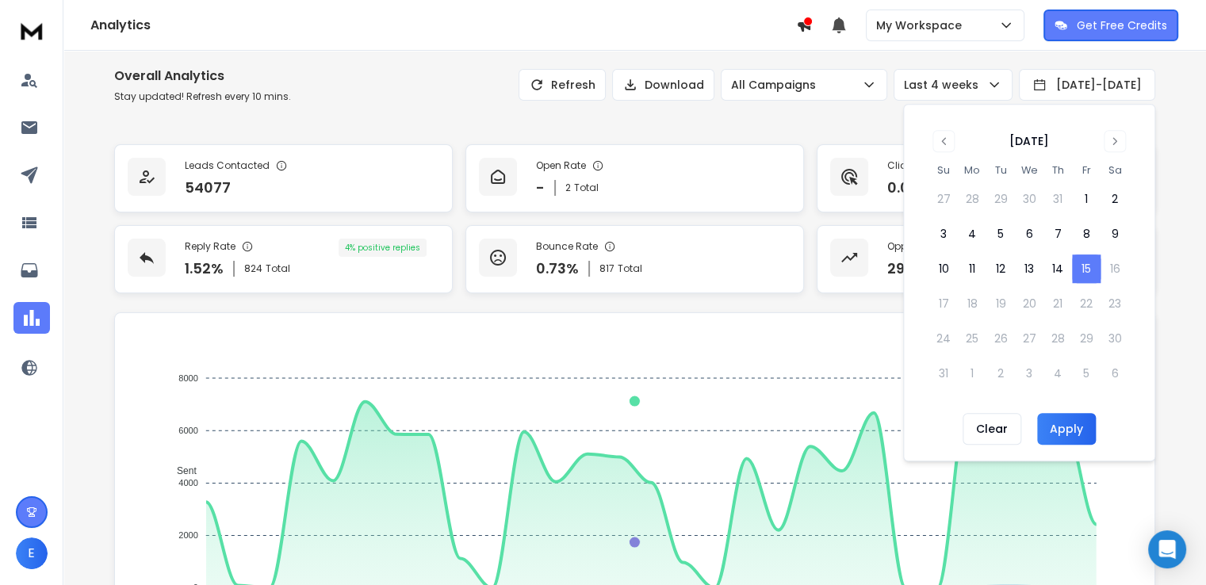
click at [1063, 435] on button "Apply" at bounding box center [1067, 429] width 59 height 32
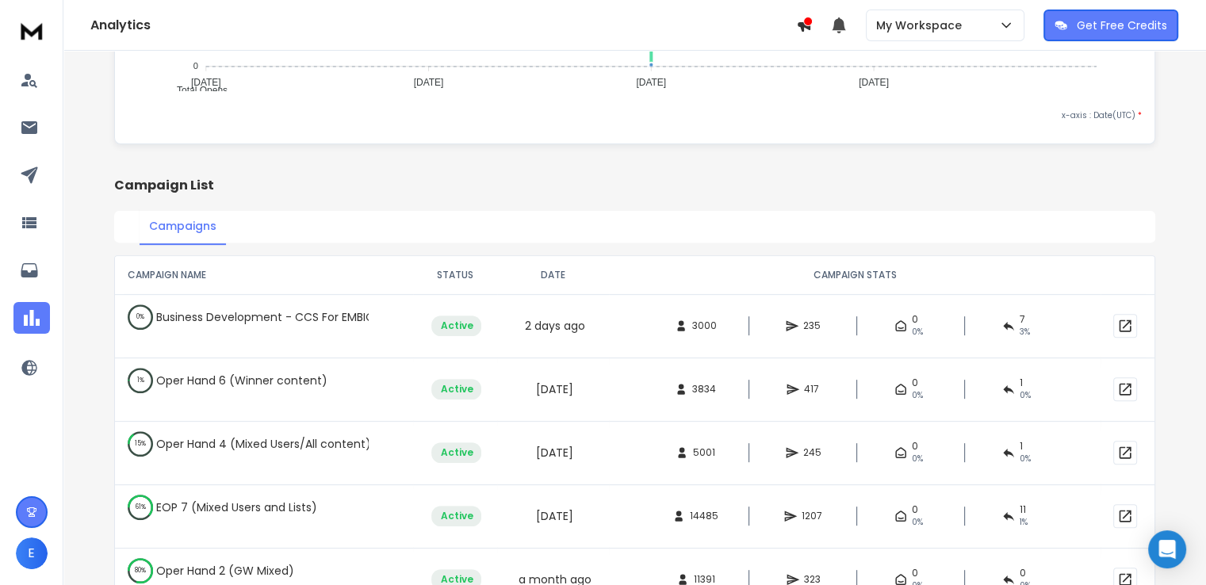
scroll to position [564, 0]
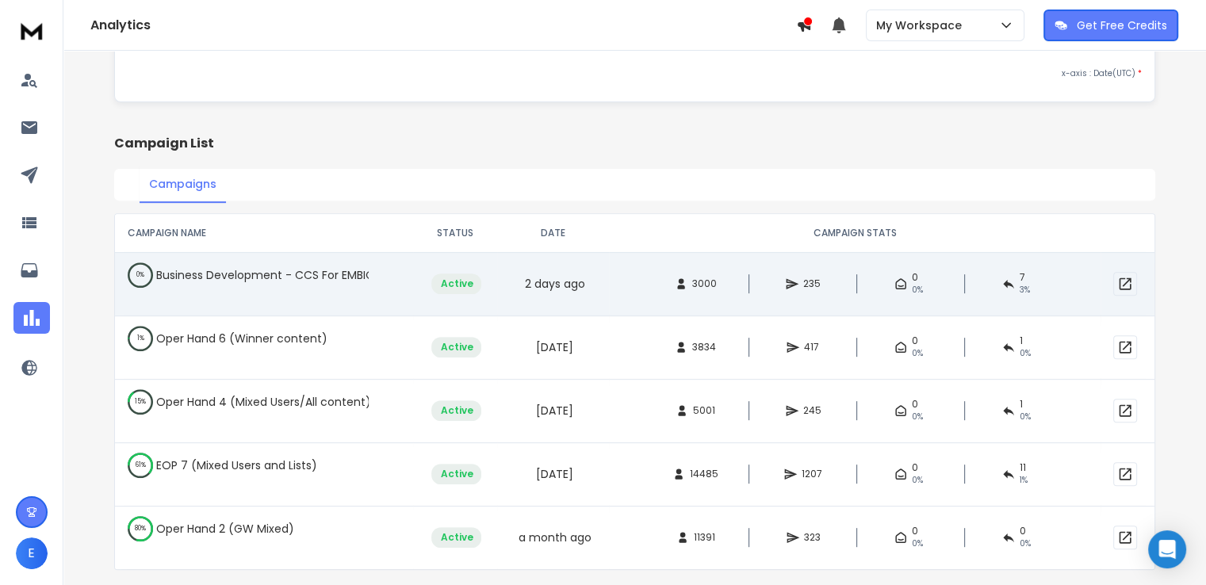
click at [363, 280] on td "0 % Business Development - CCS For EMBIOS" at bounding box center [242, 275] width 254 height 44
click at [221, 286] on td "0 % Business Development - CCS For EMBIOS" at bounding box center [242, 275] width 254 height 44
click at [665, 298] on td "3000 235 0 0% 7 3 %" at bounding box center [855, 283] width 492 height 63
click at [808, 293] on div "3000 235 0 0% 7 3 %" at bounding box center [856, 283] width 397 height 25
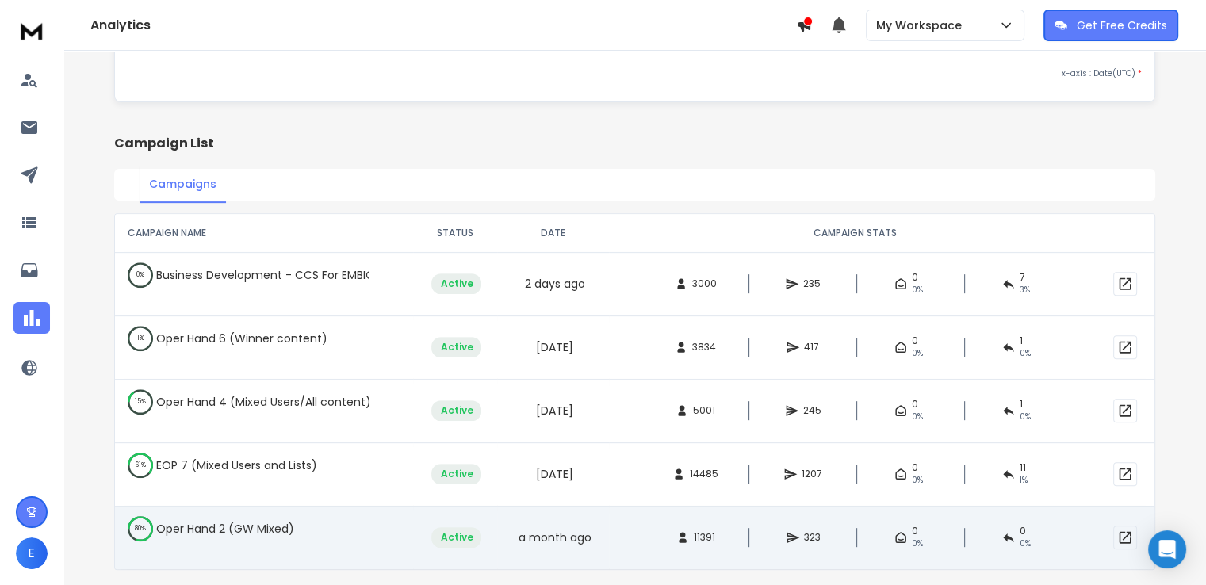
click at [210, 540] on td "80 % Oper Hand 2 (GW Mixed)" at bounding box center [242, 529] width 254 height 44
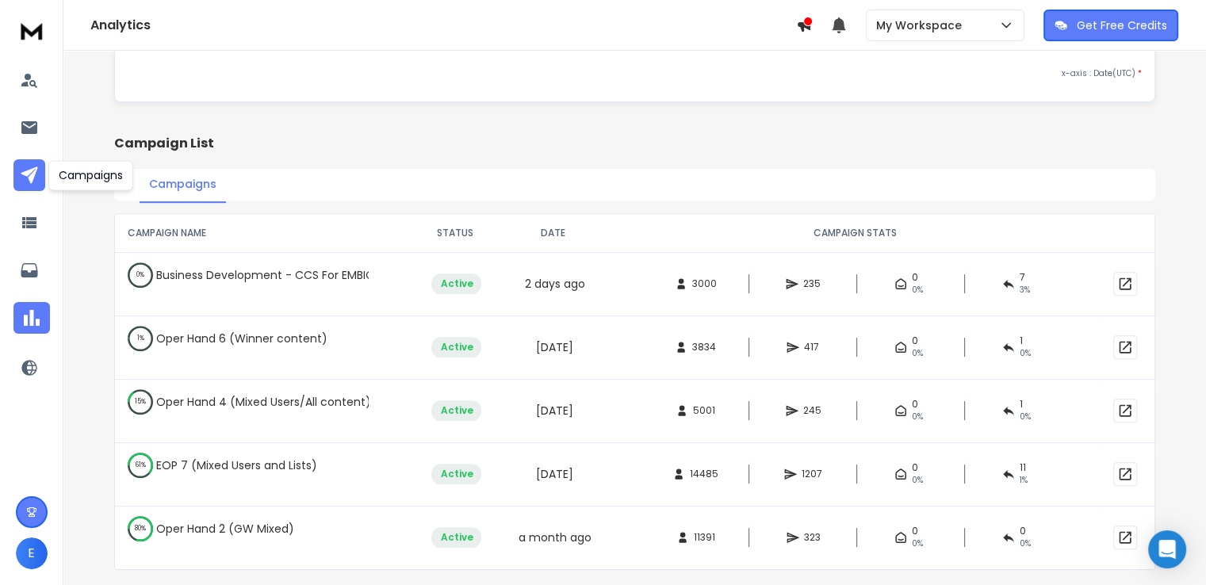
click at [28, 175] on icon at bounding box center [29, 175] width 17 height 17
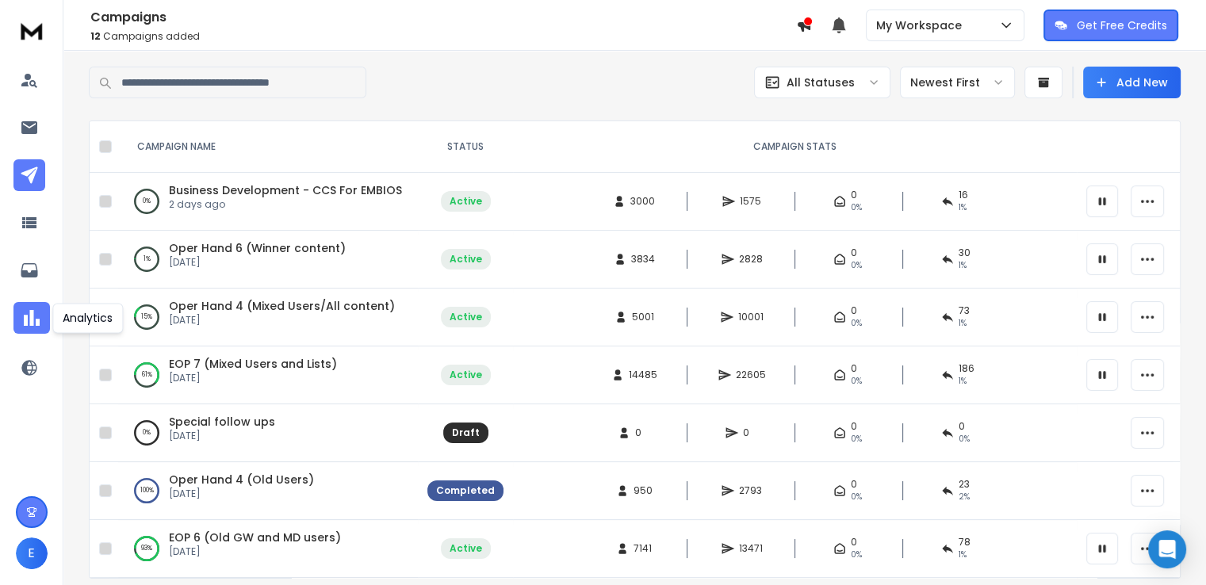
click at [24, 309] on icon at bounding box center [32, 318] width 24 height 24
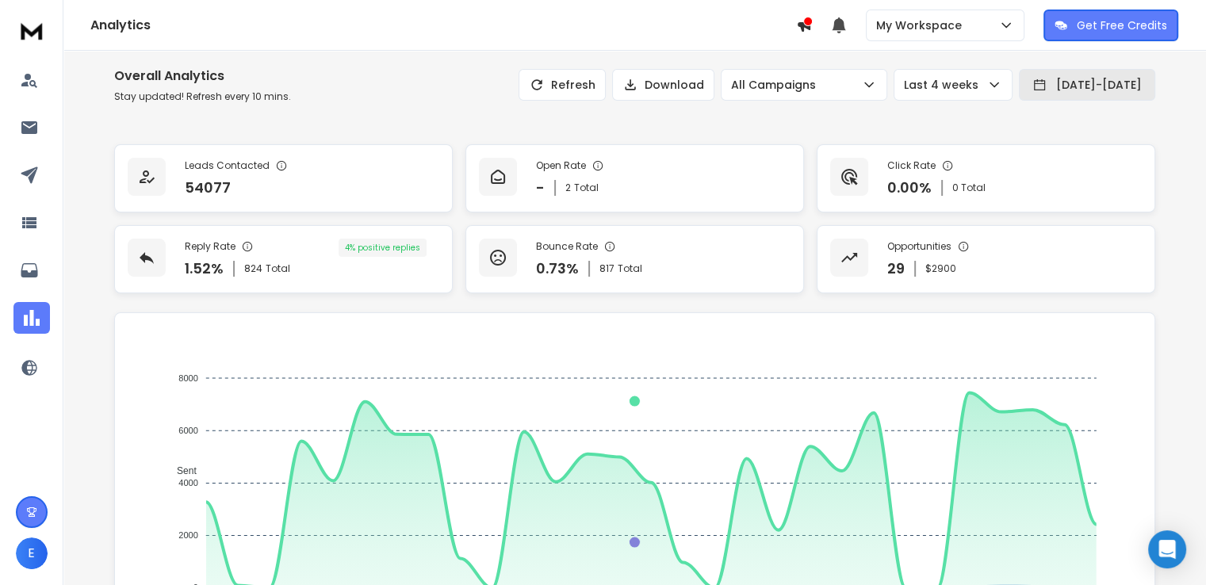
click at [1019, 82] on button "[DATE] - [DATE]" at bounding box center [1087, 85] width 136 height 32
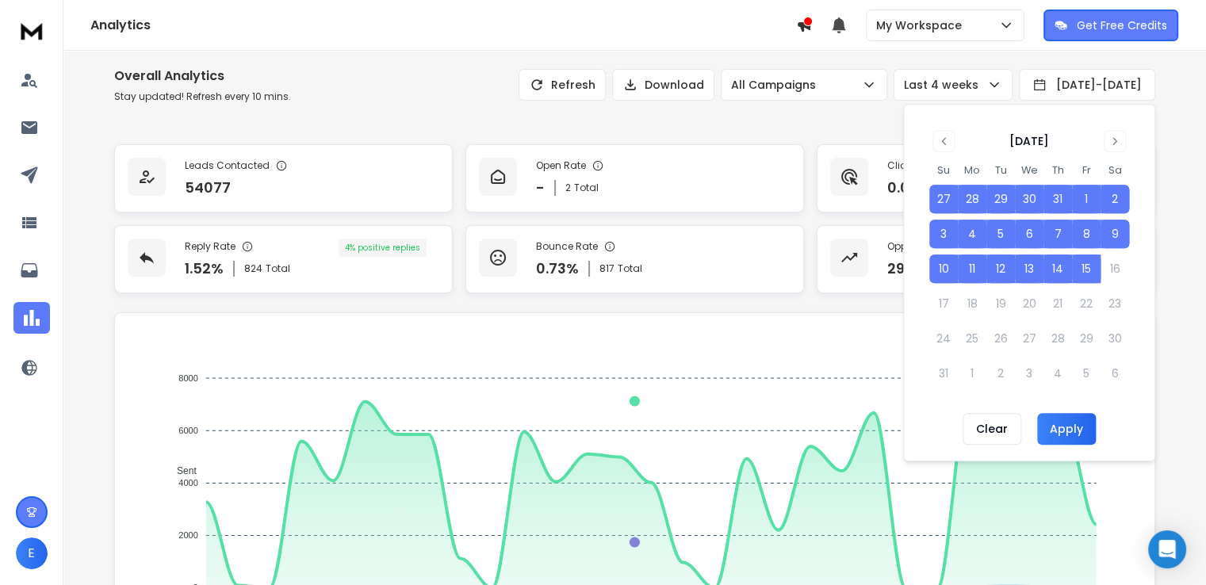
click at [1086, 259] on button "15" at bounding box center [1086, 269] width 29 height 29
click at [23, 174] on icon at bounding box center [29, 175] width 17 height 17
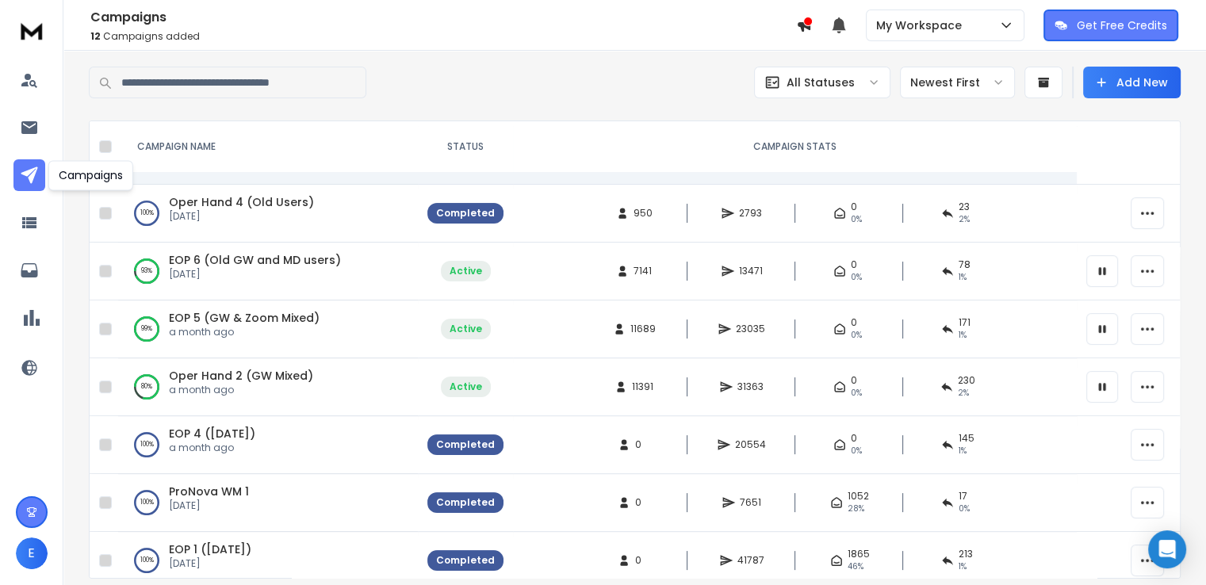
scroll to position [299, 0]
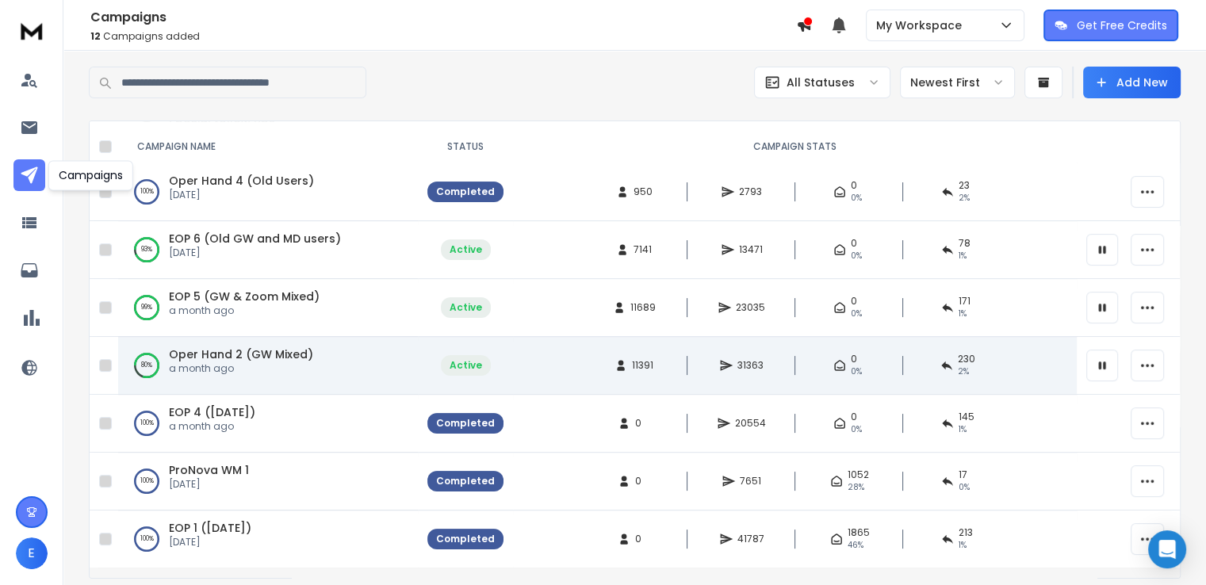
click at [243, 357] on span "Oper Hand 2 (GW Mixed)" at bounding box center [241, 355] width 144 height 16
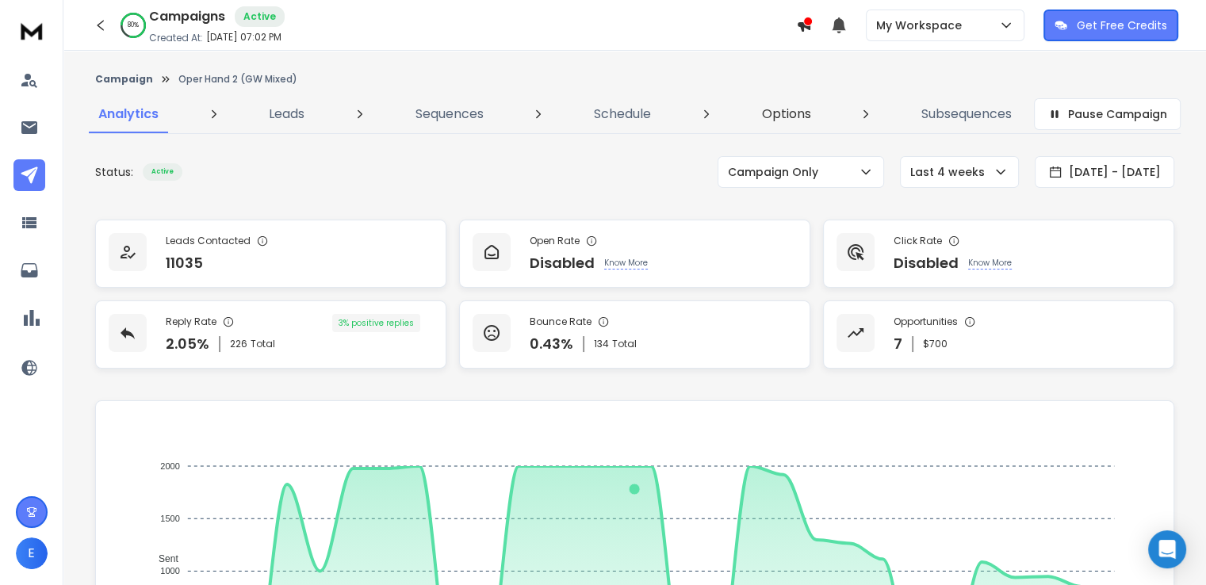
click at [803, 105] on p "Options" at bounding box center [786, 114] width 49 height 19
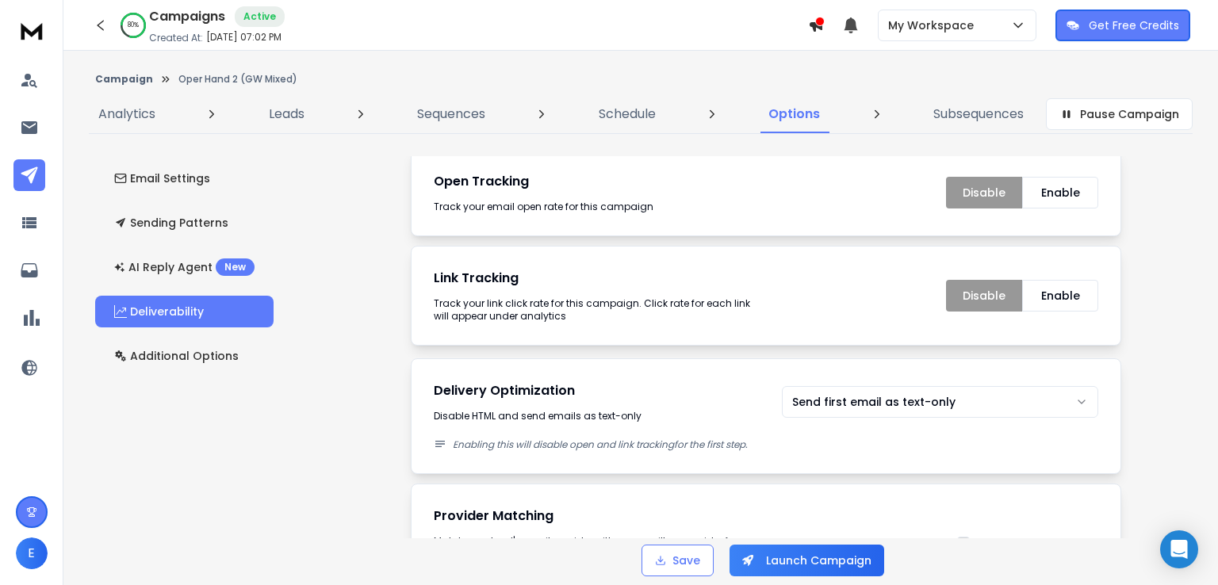
scroll to position [1915, 0]
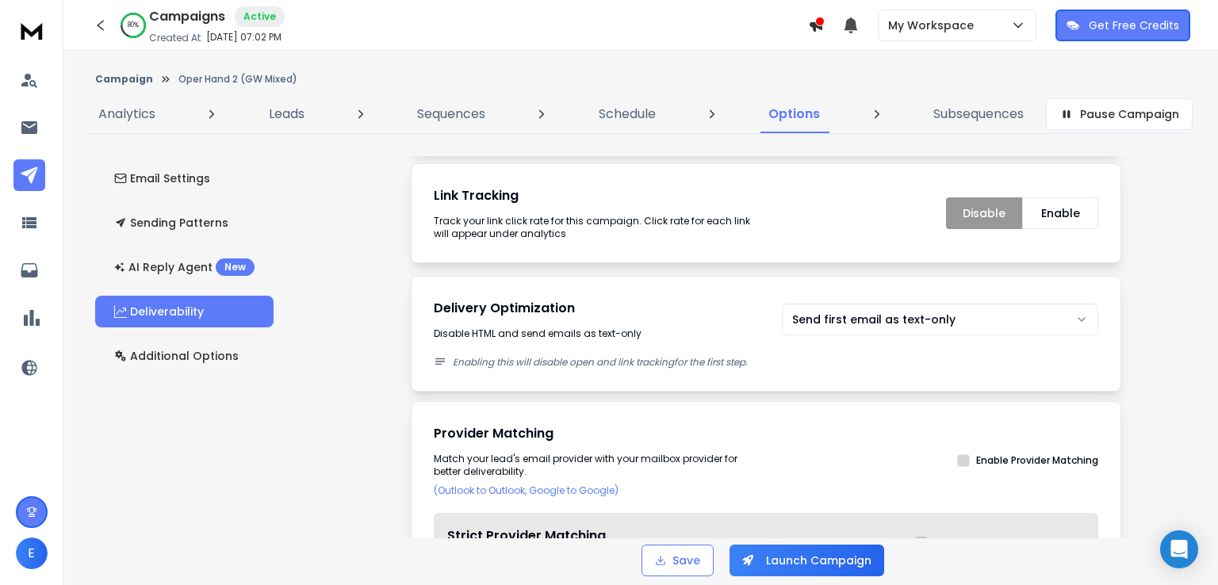
click at [883, 330] on body "Get only verified leads with our AI-powered Lead Finder, starting at $22/mo Try…" at bounding box center [609, 292] width 1218 height 585
click at [858, 313] on button "Send emails on text-only" at bounding box center [940, 320] width 316 height 32
click at [850, 311] on button "Send first email as text-only" at bounding box center [940, 320] width 316 height 32
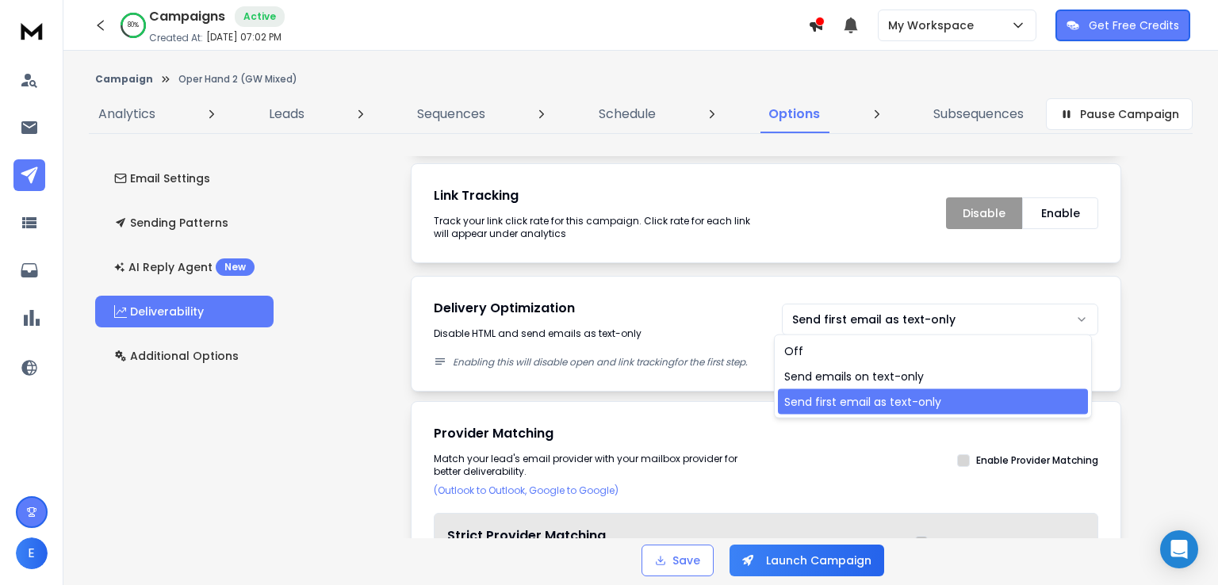
select select "*"
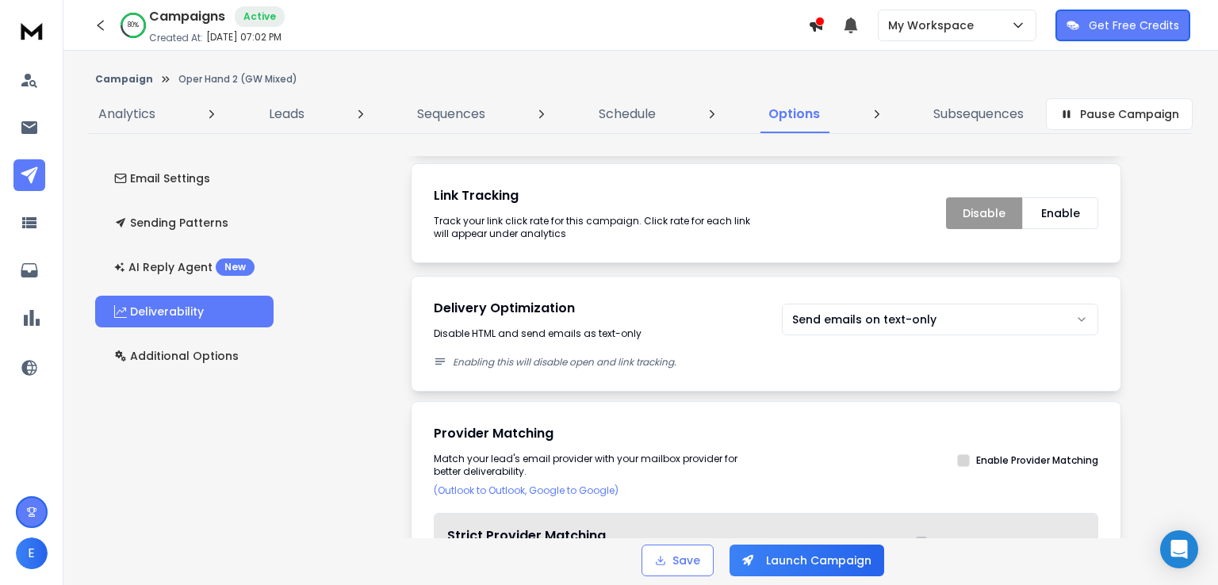
click at [782, 549] on button "Launch Campaign" at bounding box center [807, 561] width 155 height 32
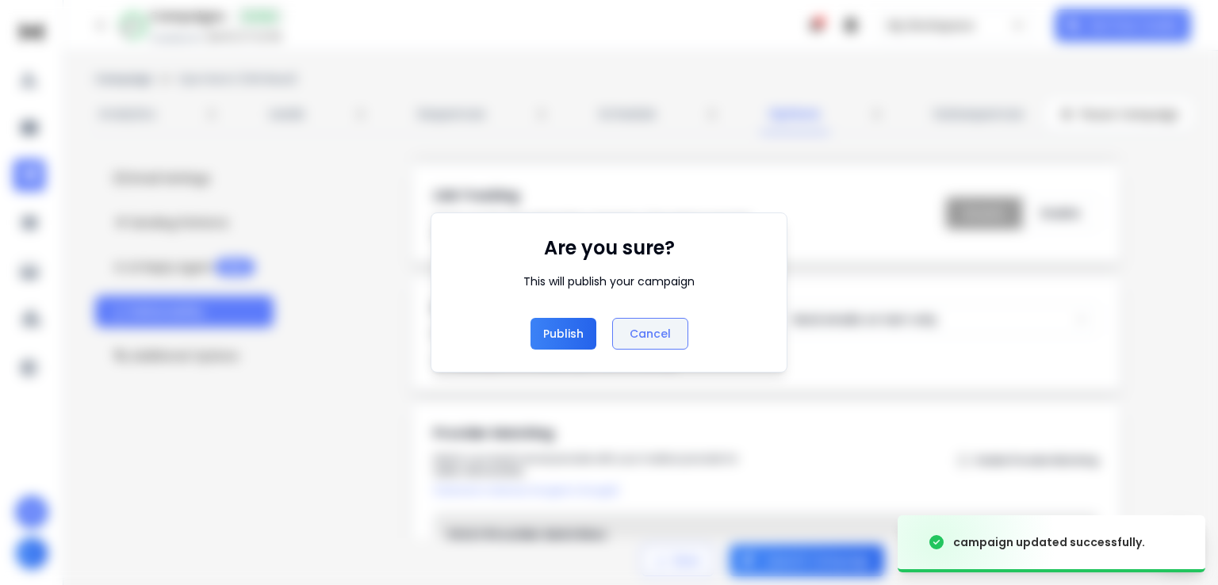
click at [577, 334] on button "Publish" at bounding box center [564, 334] width 66 height 32
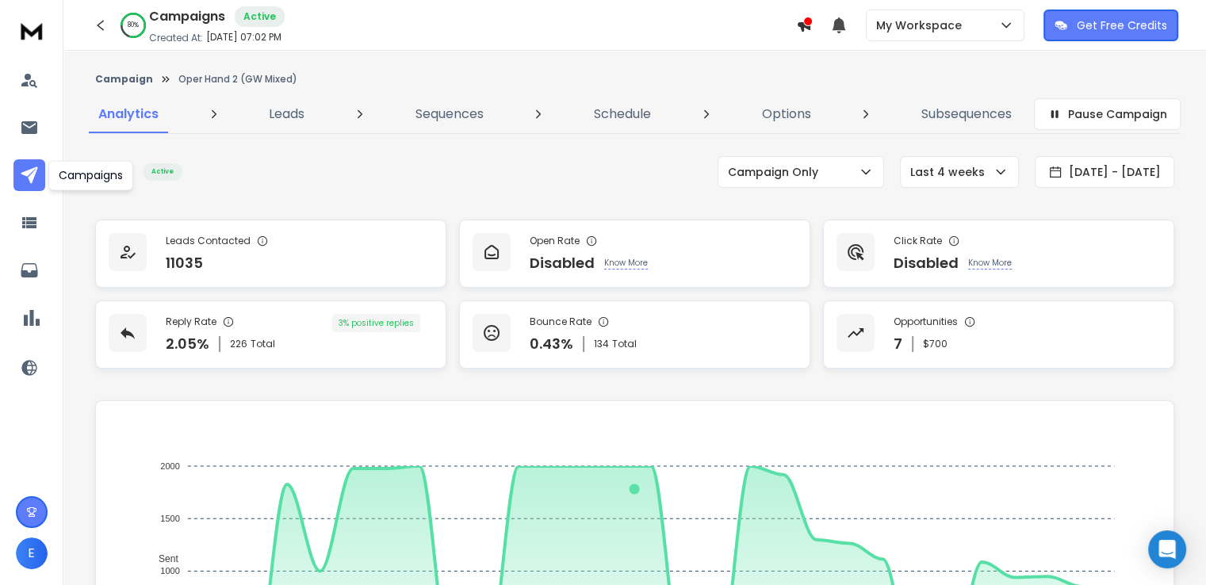
click at [35, 167] on icon at bounding box center [29, 175] width 19 height 19
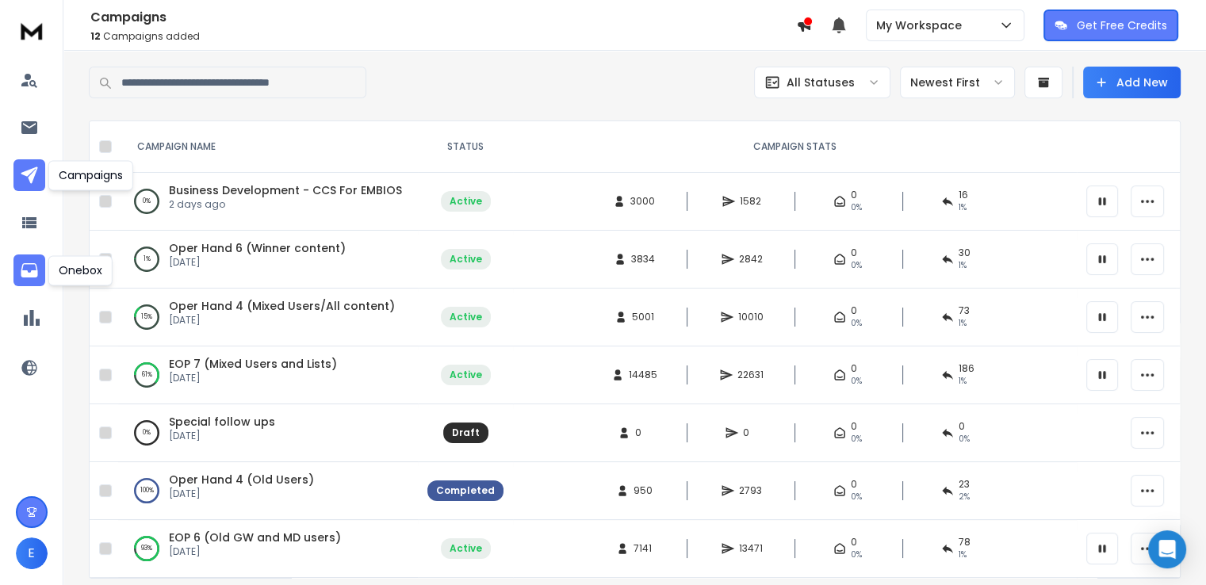
click at [41, 276] on link at bounding box center [29, 271] width 32 height 32
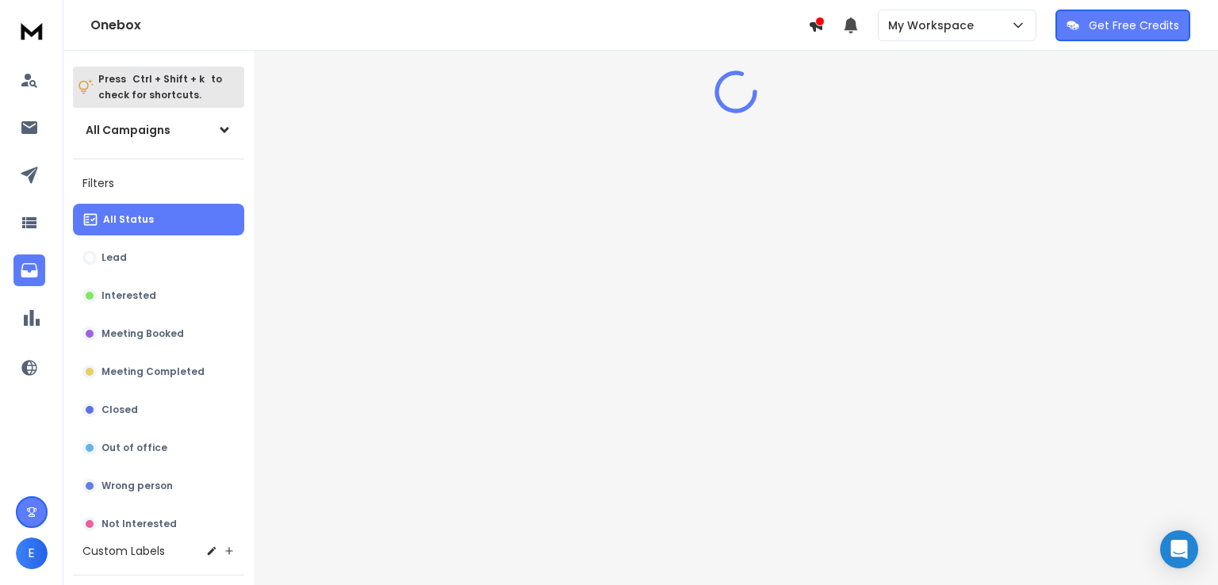
click at [38, 239] on div at bounding box center [31, 226] width 36 height 38
click at [35, 232] on link at bounding box center [29, 223] width 32 height 32
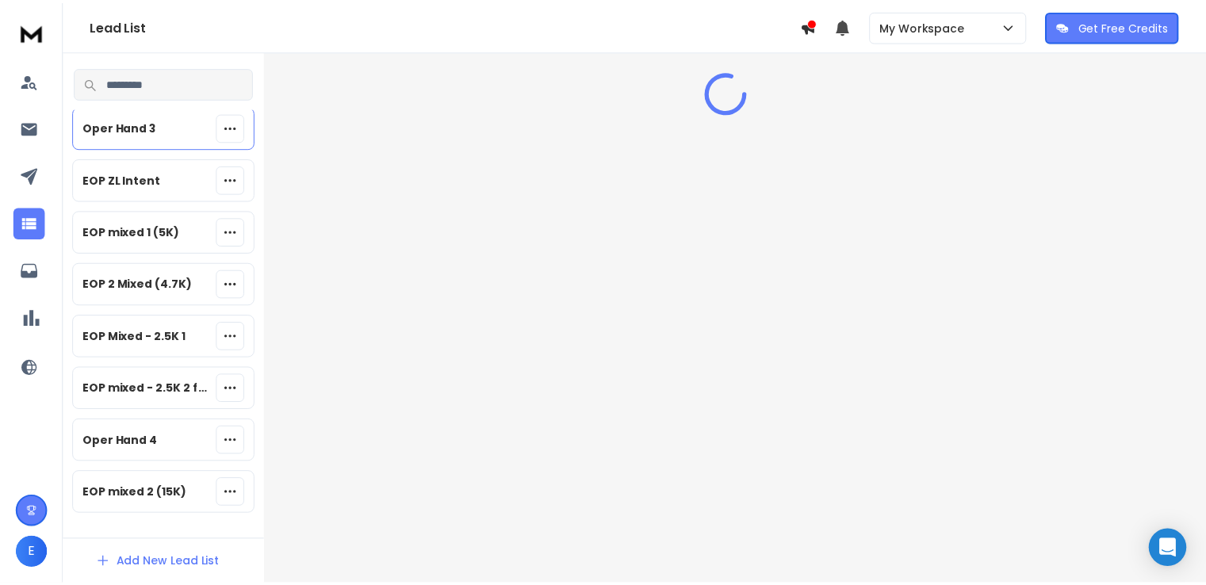
scroll to position [3, 0]
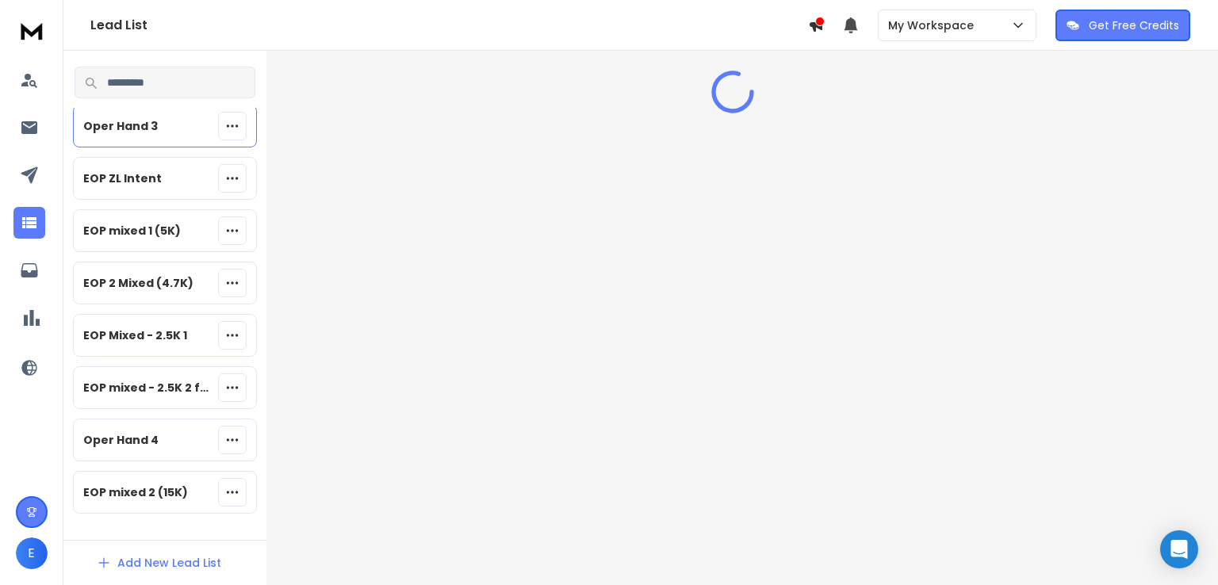
click at [160, 442] on div "Oper Hand 4" at bounding box center [165, 440] width 184 height 43
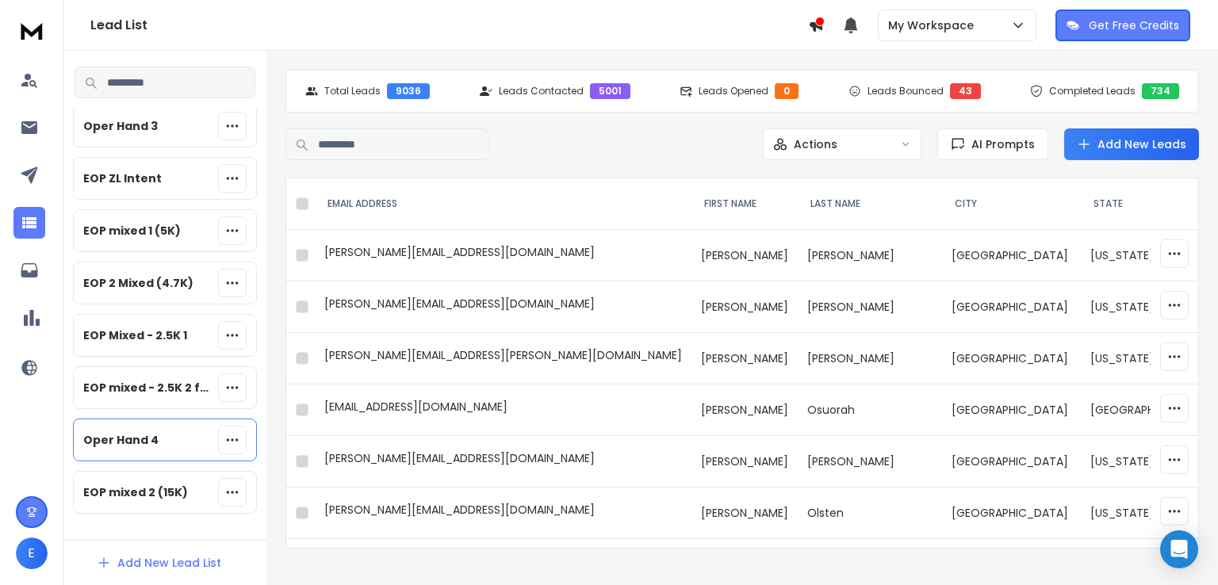
click at [353, 152] on input at bounding box center [387, 144] width 203 height 32
paste input "*****"
type input "*****"
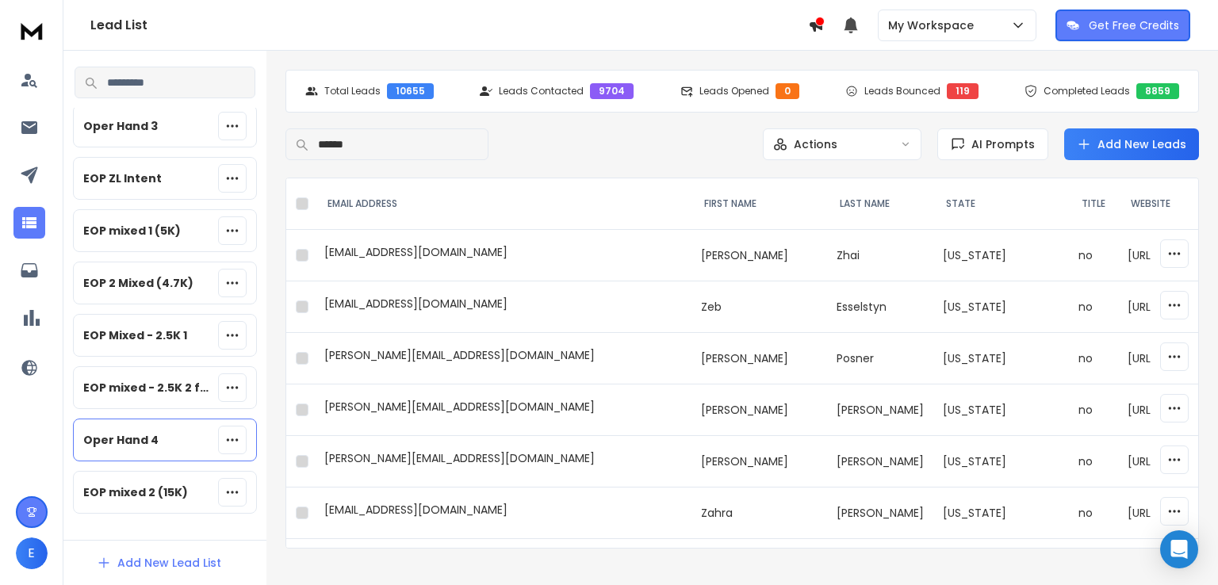
click at [374, 144] on input "*****" at bounding box center [387, 144] width 203 height 32
type input "*****"
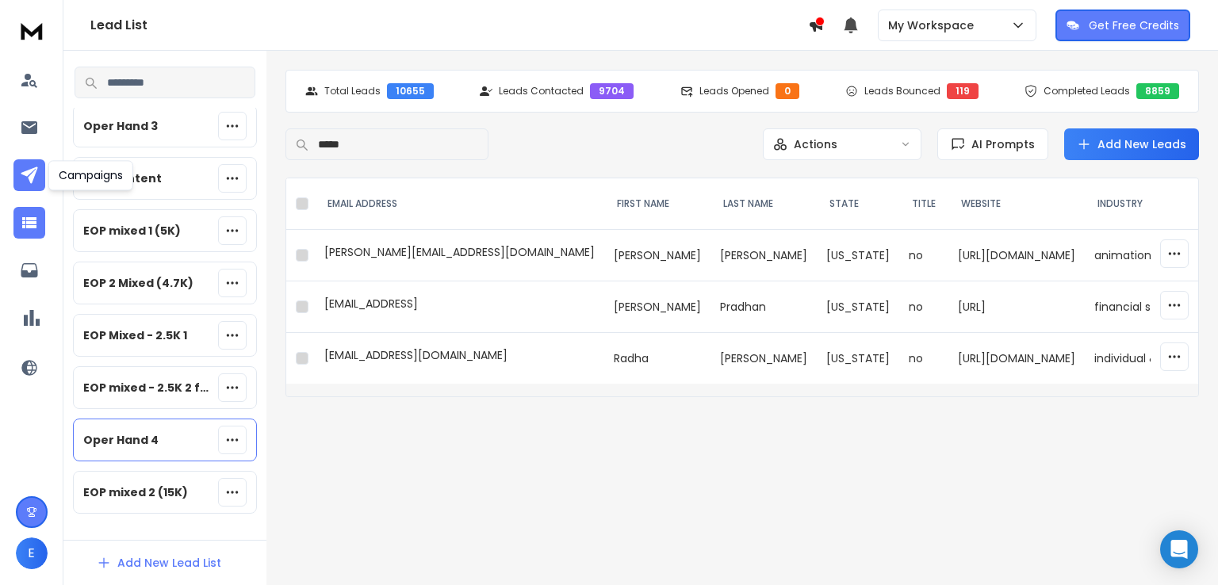
click at [42, 169] on link at bounding box center [29, 175] width 32 height 32
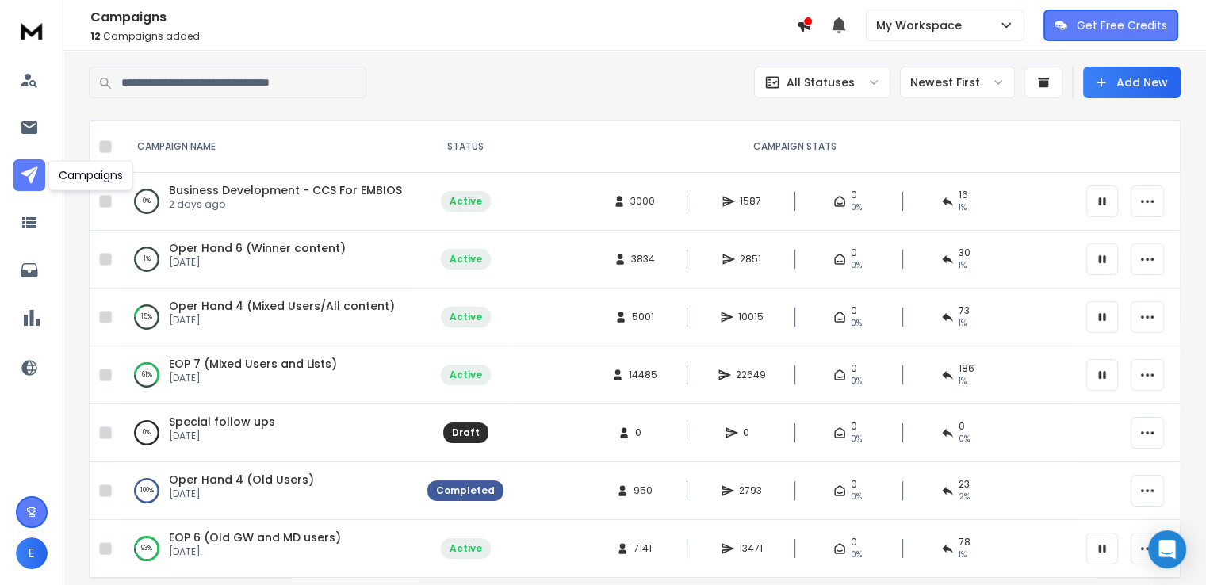
click at [27, 178] on icon at bounding box center [29, 175] width 19 height 19
click at [42, 274] on link at bounding box center [29, 271] width 32 height 32
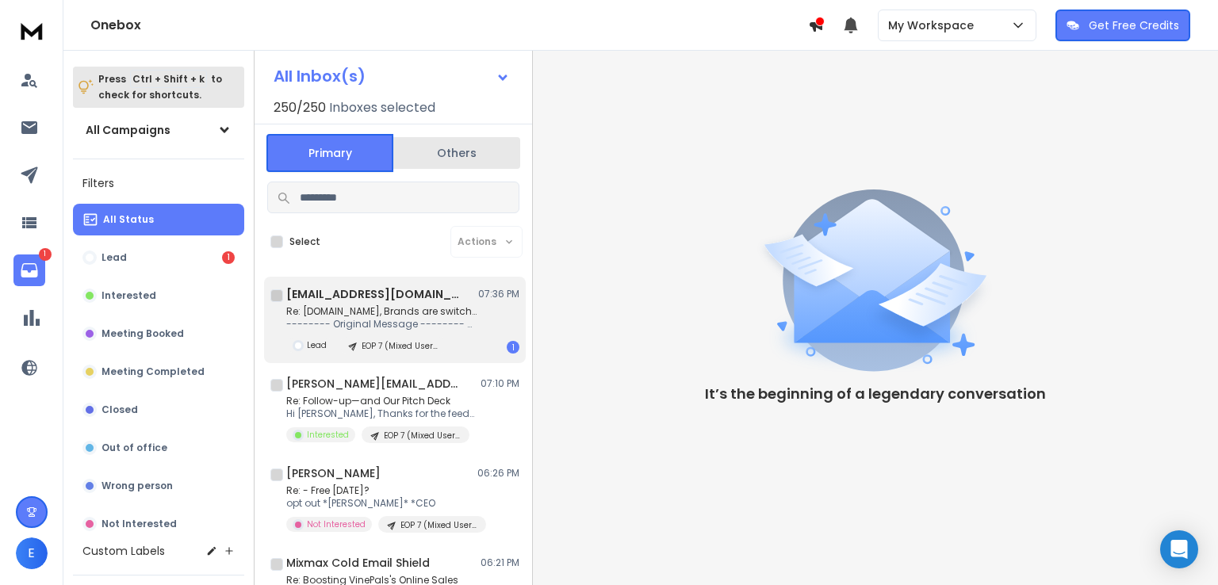
click at [343, 312] on p "Re: [DOMAIN_NAME], Brands are switching" at bounding box center [381, 311] width 190 height 13
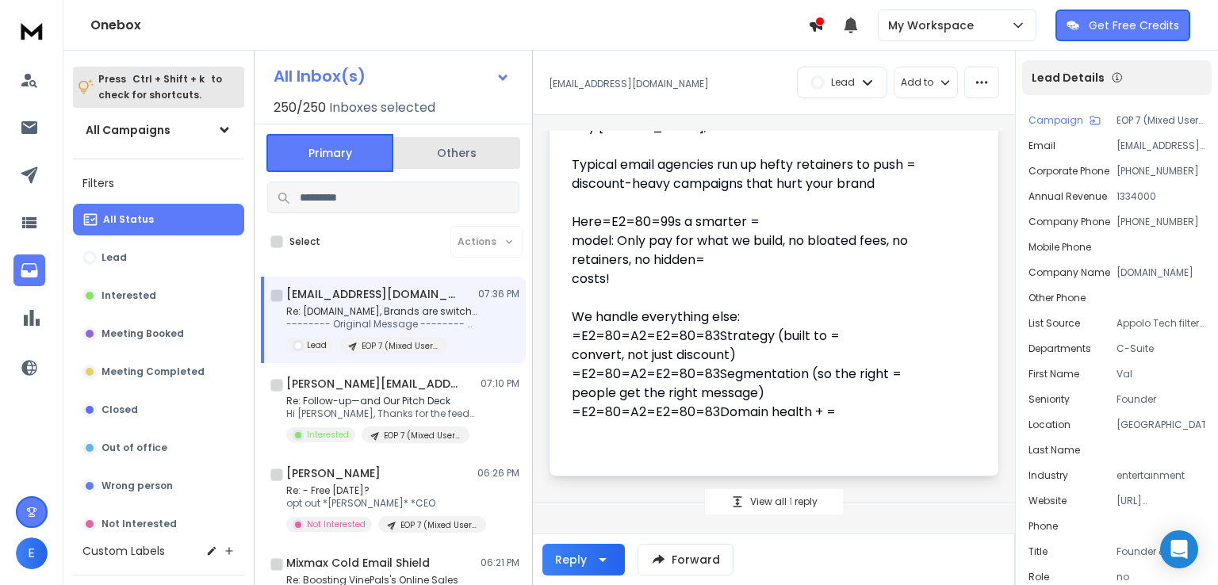
scroll to position [302, 0]
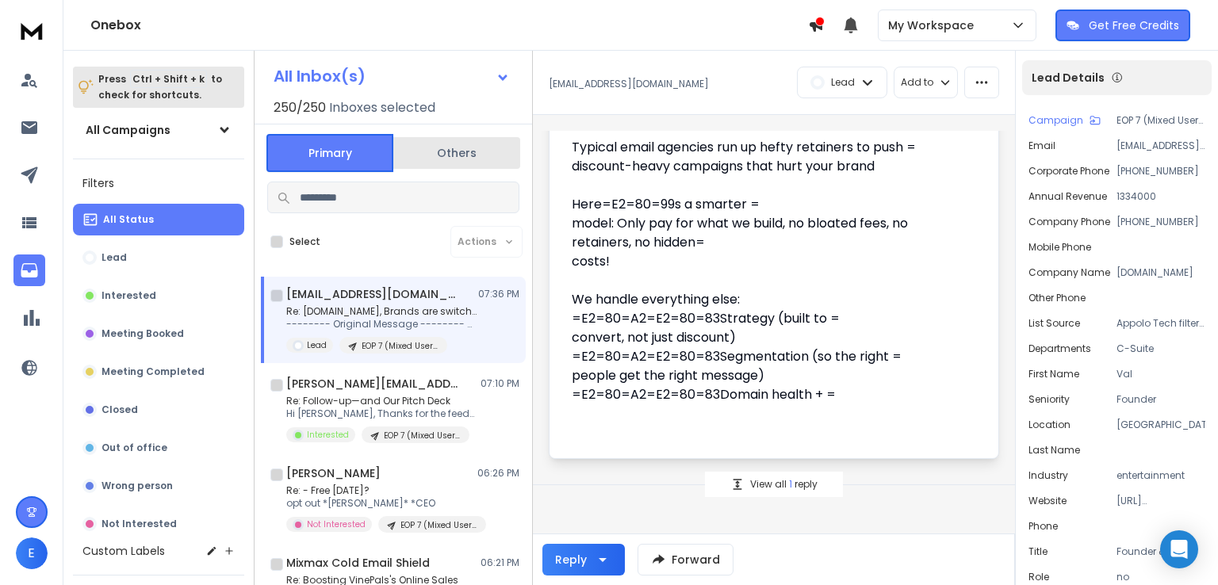
click at [766, 486] on p "View all 1 reply" at bounding box center [783, 484] width 67 height 13
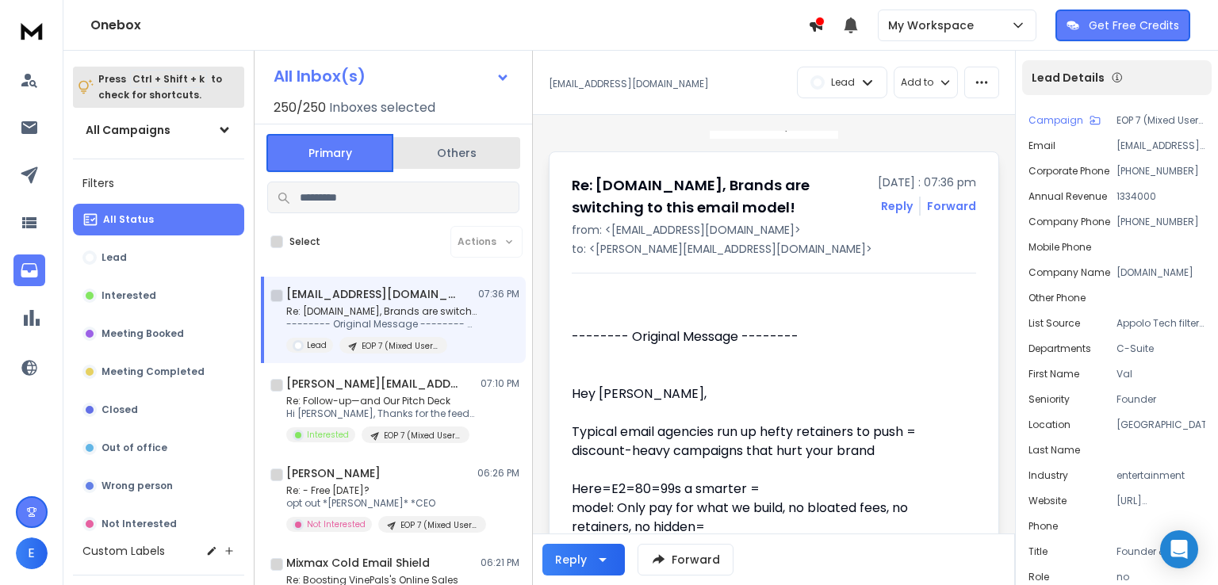
scroll to position [0, 0]
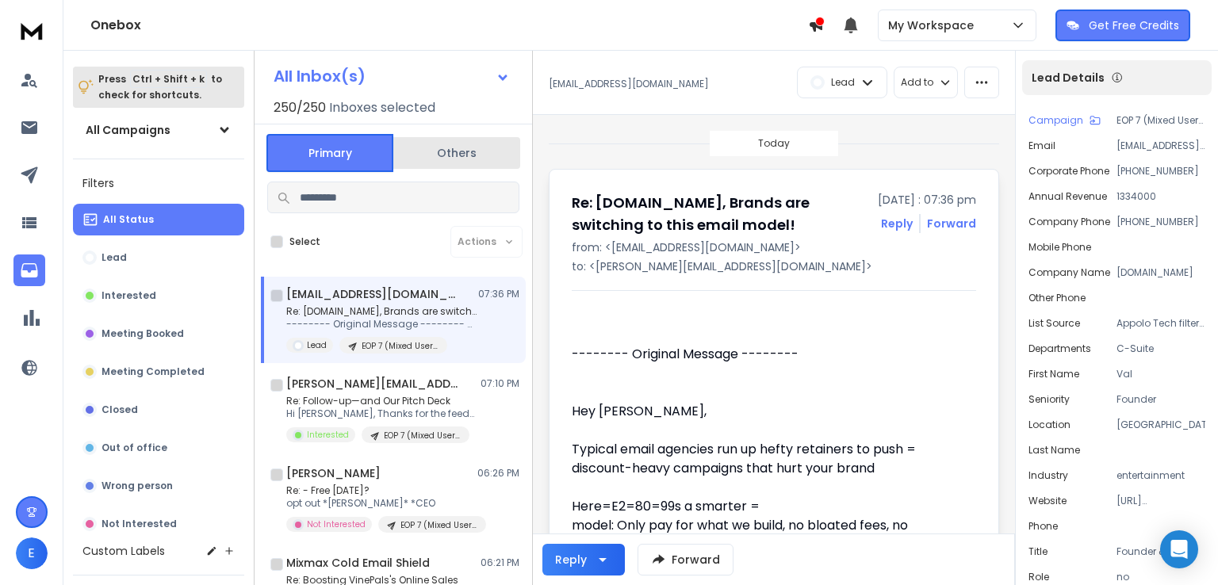
click at [1139, 275] on p "[DOMAIN_NAME]" at bounding box center [1161, 273] width 89 height 13
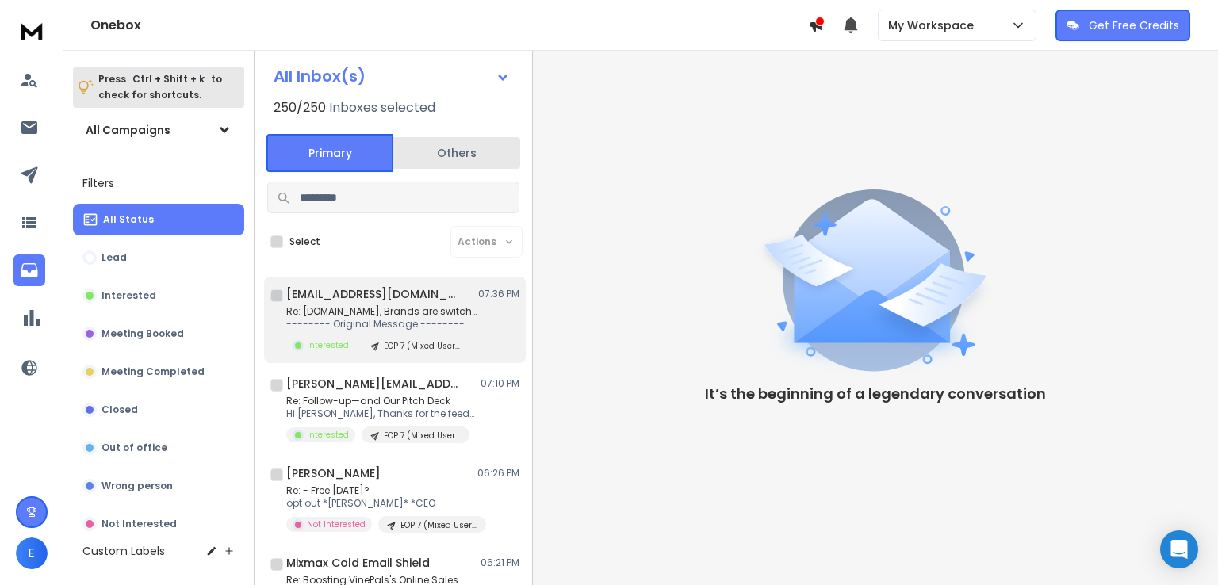
click at [336, 317] on p "Re: [DOMAIN_NAME], Brands are switching" at bounding box center [381, 311] width 190 height 13
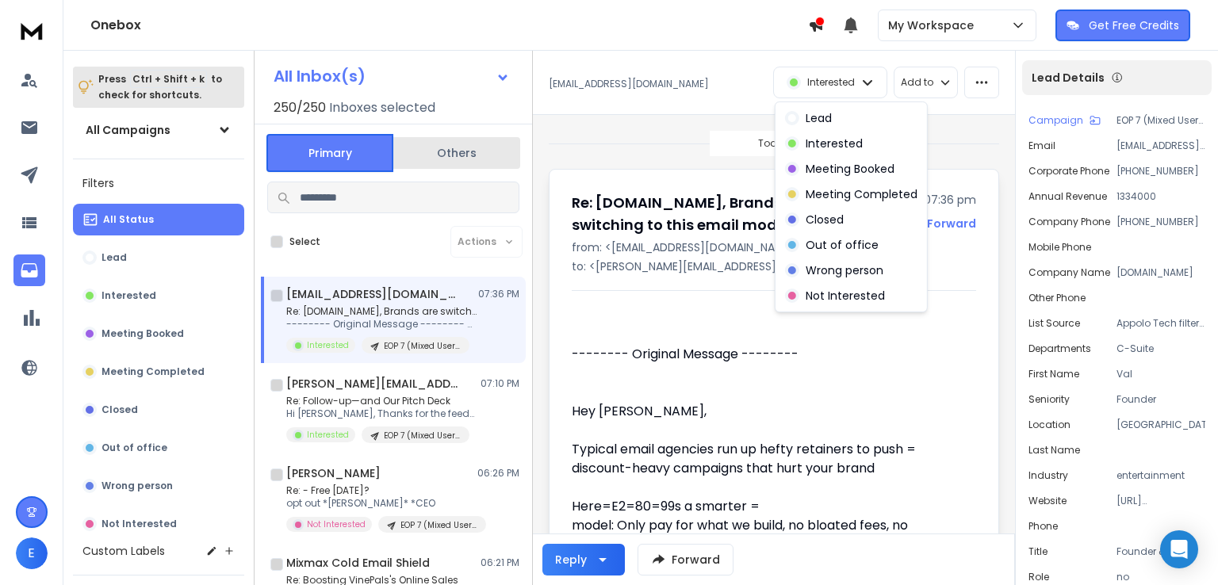
click at [853, 85] on p "Interested" at bounding box center [831, 82] width 48 height 13
click at [839, 286] on div "Not Interested" at bounding box center [851, 295] width 145 height 25
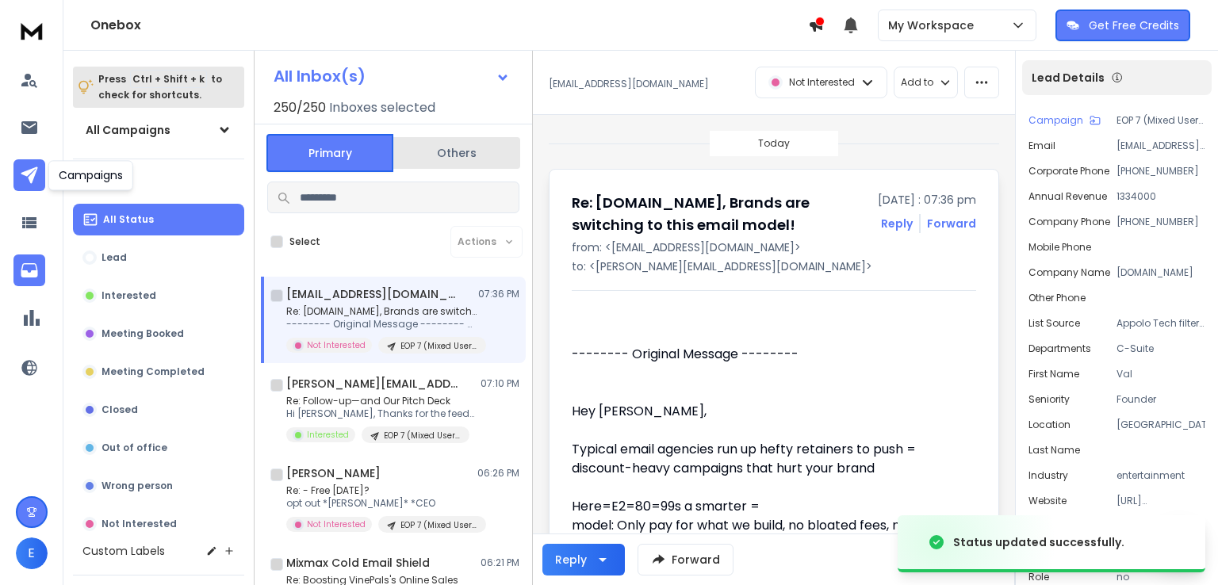
click at [24, 169] on icon at bounding box center [29, 175] width 19 height 19
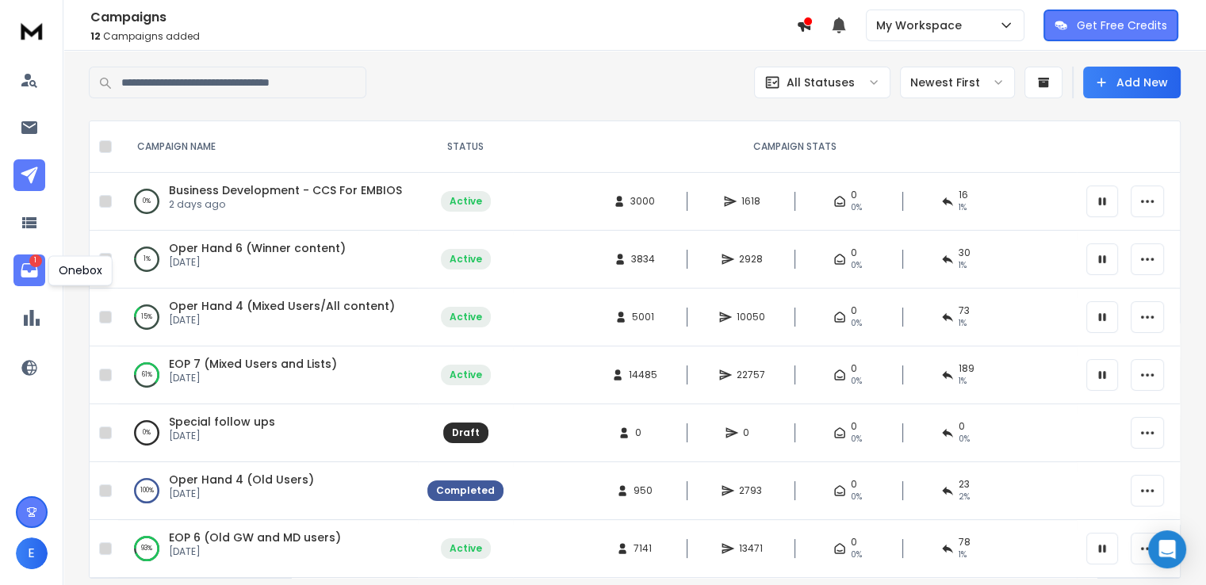
click at [38, 261] on p "1" at bounding box center [35, 261] width 13 height 13
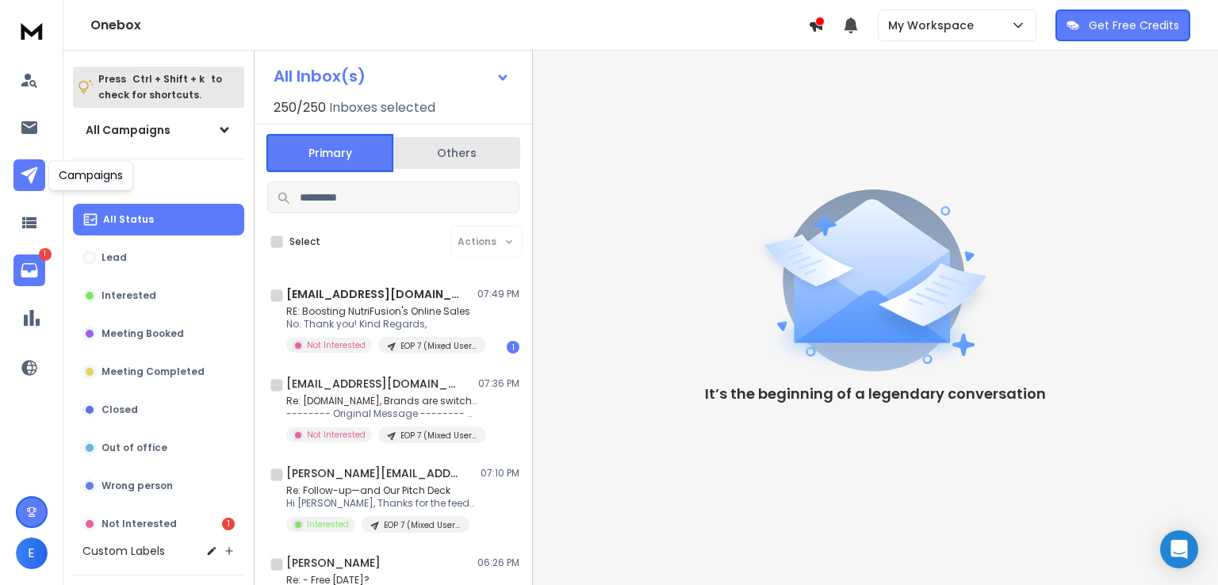
click at [22, 175] on icon at bounding box center [29, 175] width 19 height 19
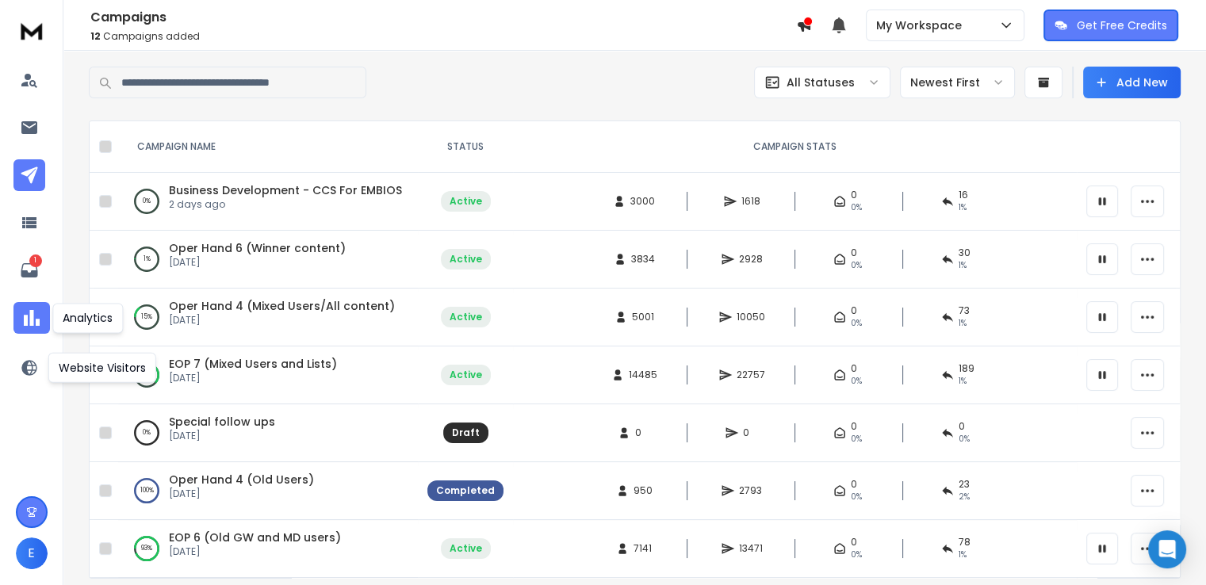
click at [38, 321] on icon at bounding box center [32, 318] width 16 height 16
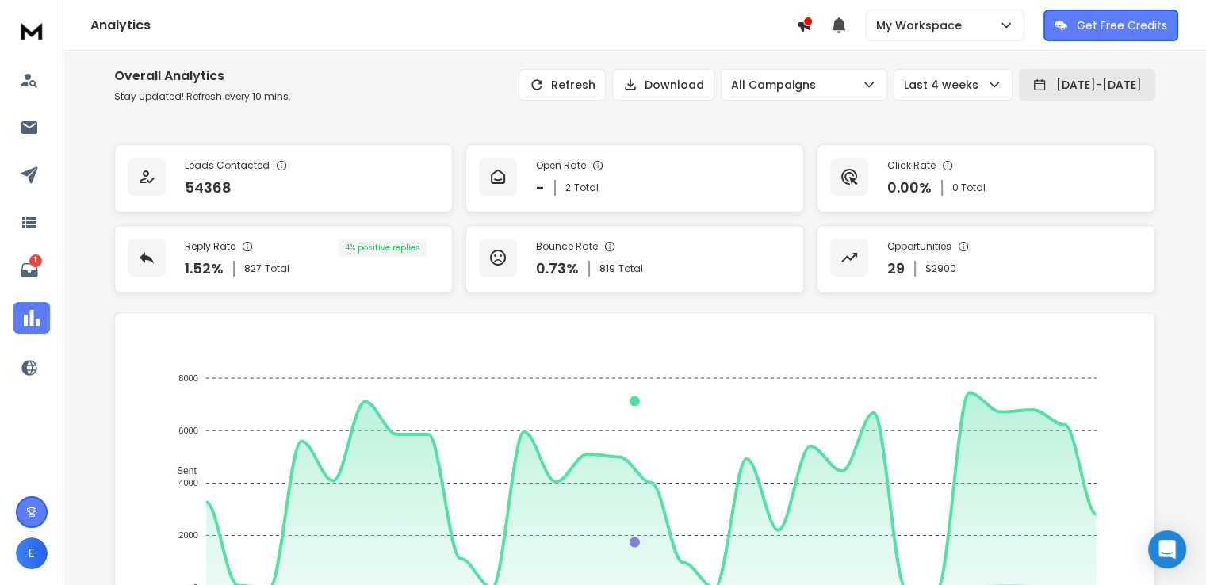
click at [1079, 83] on button "[DATE] - [DATE]" at bounding box center [1087, 85] width 136 height 32
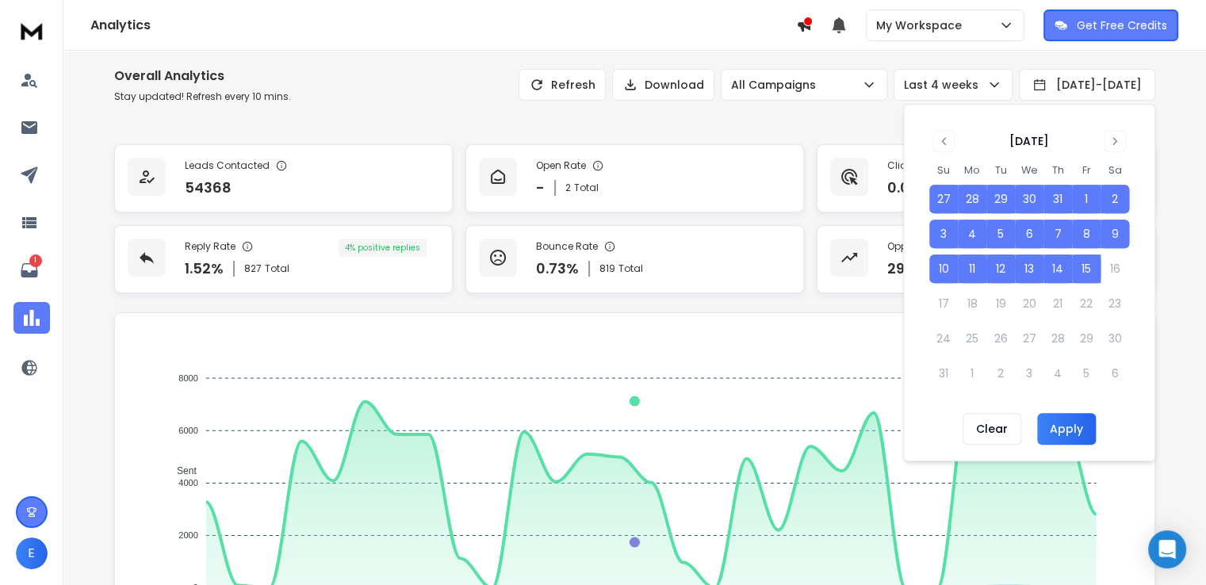
click at [1085, 270] on button "15" at bounding box center [1086, 269] width 29 height 29
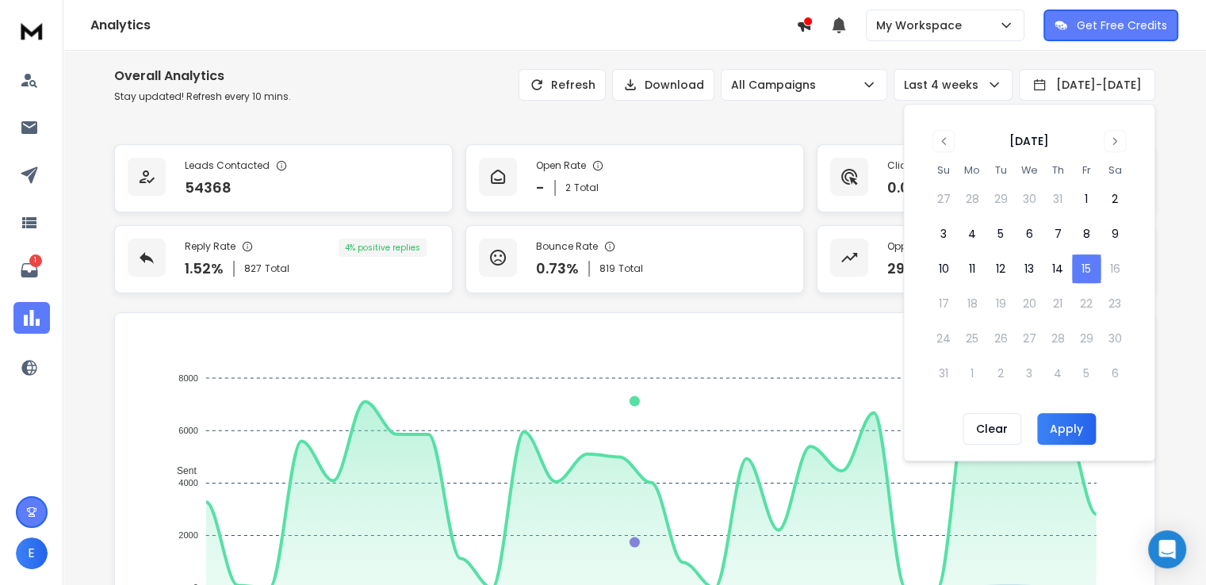
click at [1071, 426] on button "Apply" at bounding box center [1067, 429] width 59 height 32
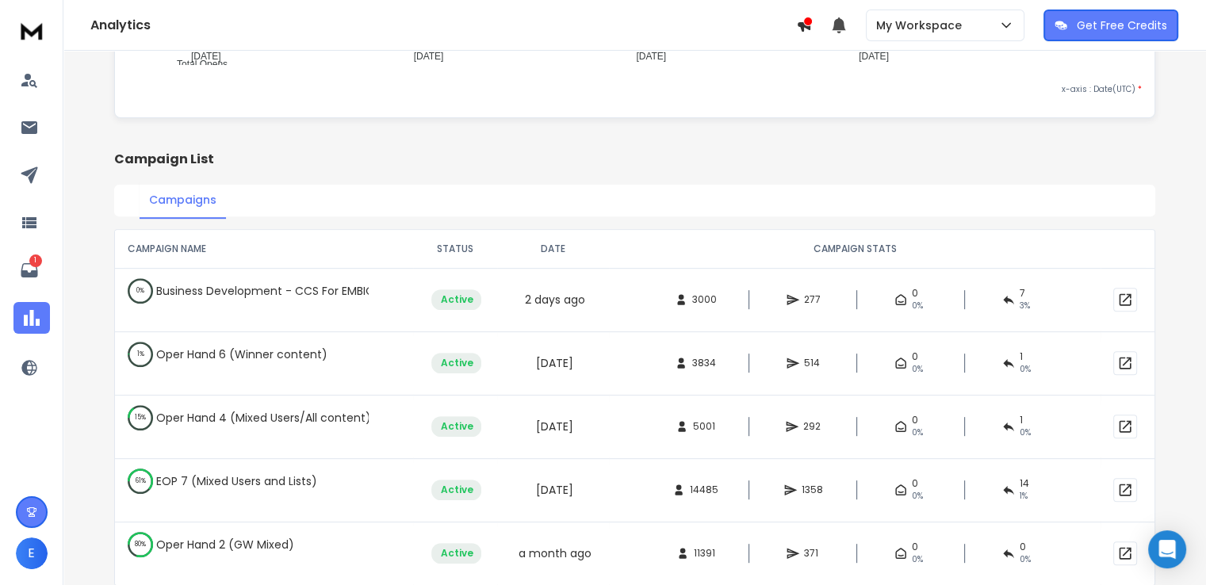
scroll to position [564, 0]
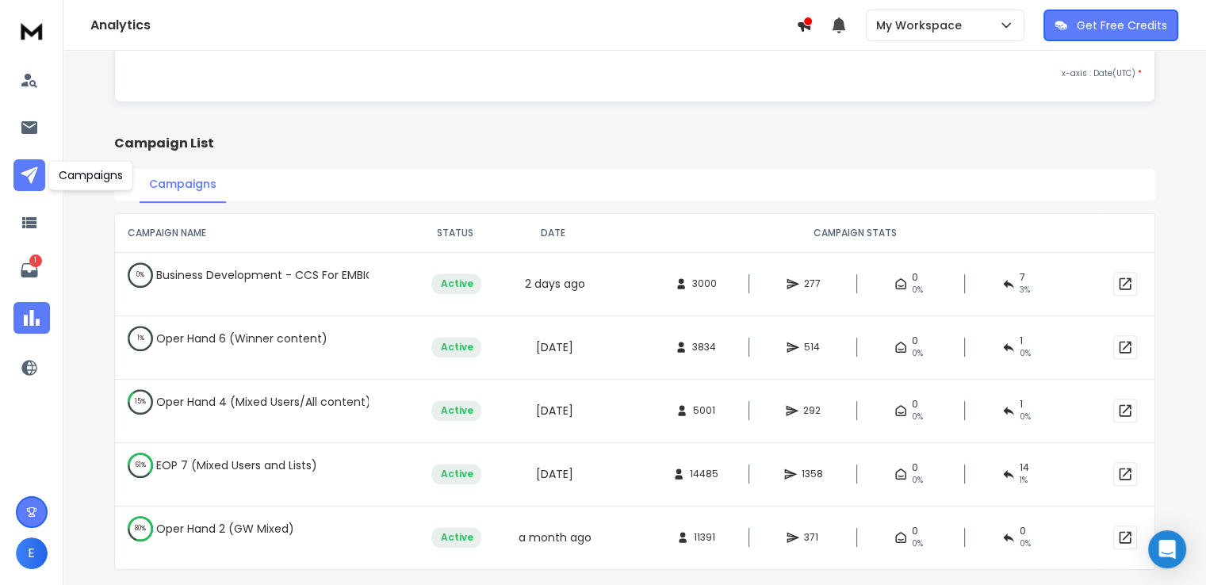
click at [40, 175] on link at bounding box center [29, 175] width 32 height 32
